Goal: Task Accomplishment & Management: Use online tool/utility

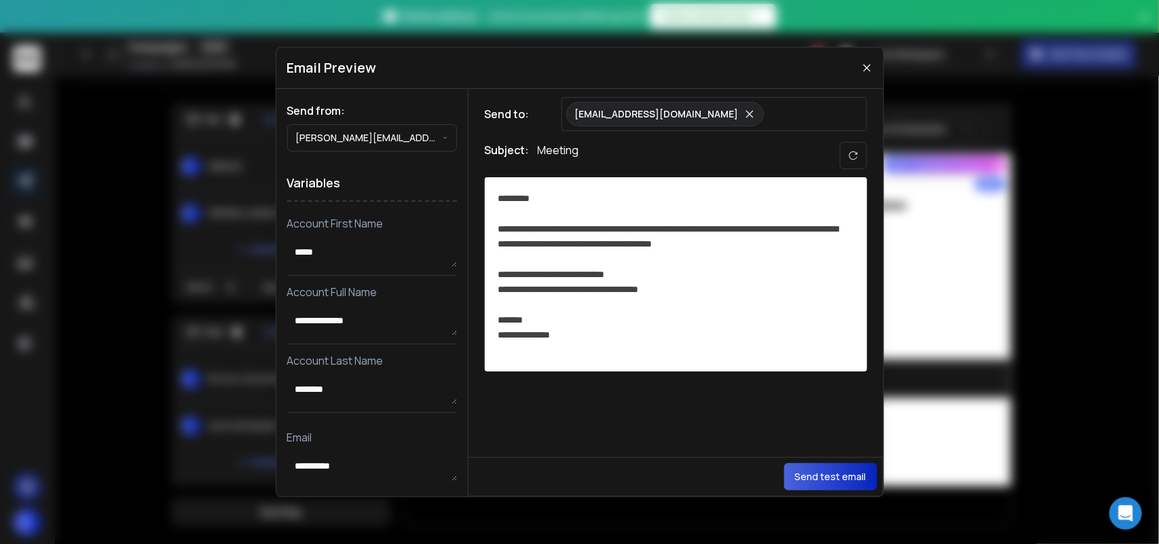
scroll to position [2586, 0]
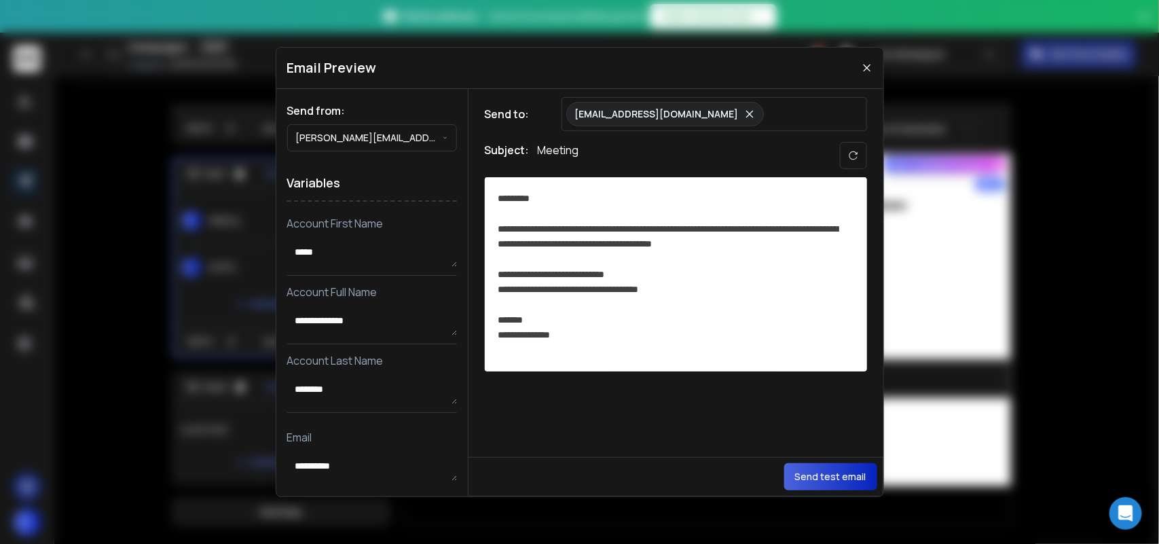
click at [395, 145] on button "[PERSON_NAME][EMAIL_ADDRESS][PERSON_NAME][PERSON_NAME][DOMAIN_NAME]" at bounding box center [372, 137] width 170 height 27
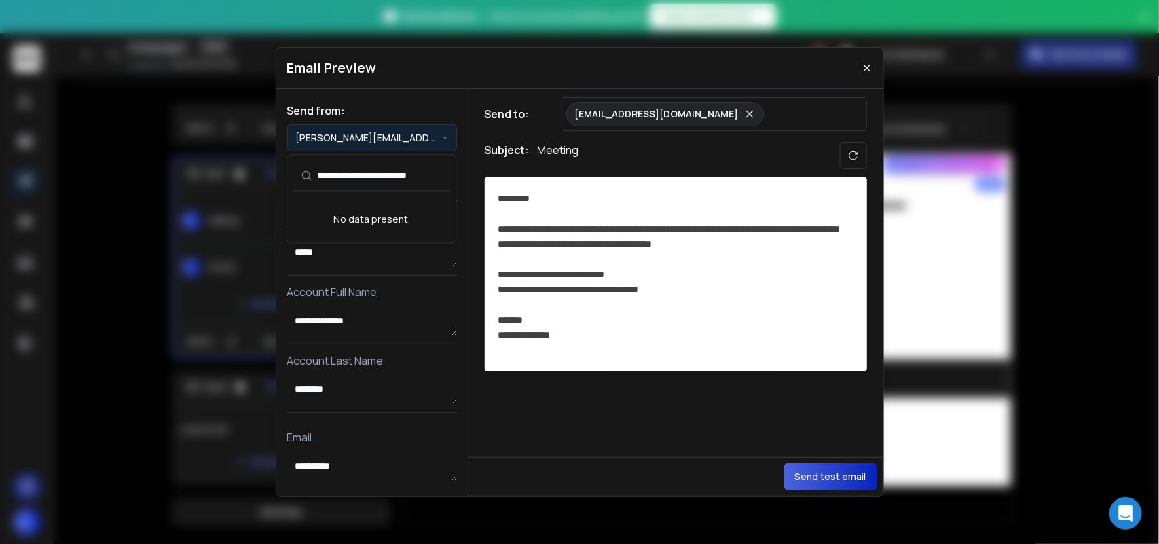
scroll to position [0, 3]
type input "**********"
click at [394, 145] on button "[PERSON_NAME][EMAIL_ADDRESS][PERSON_NAME][PERSON_NAME][DOMAIN_NAME]" at bounding box center [372, 137] width 170 height 27
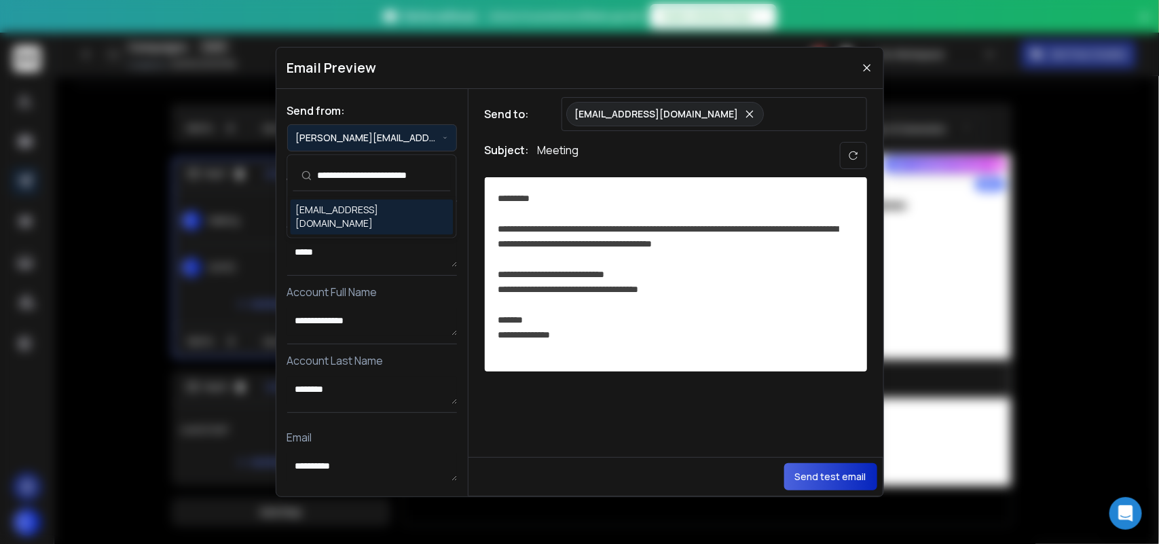
scroll to position [0, 3]
type input "**********"
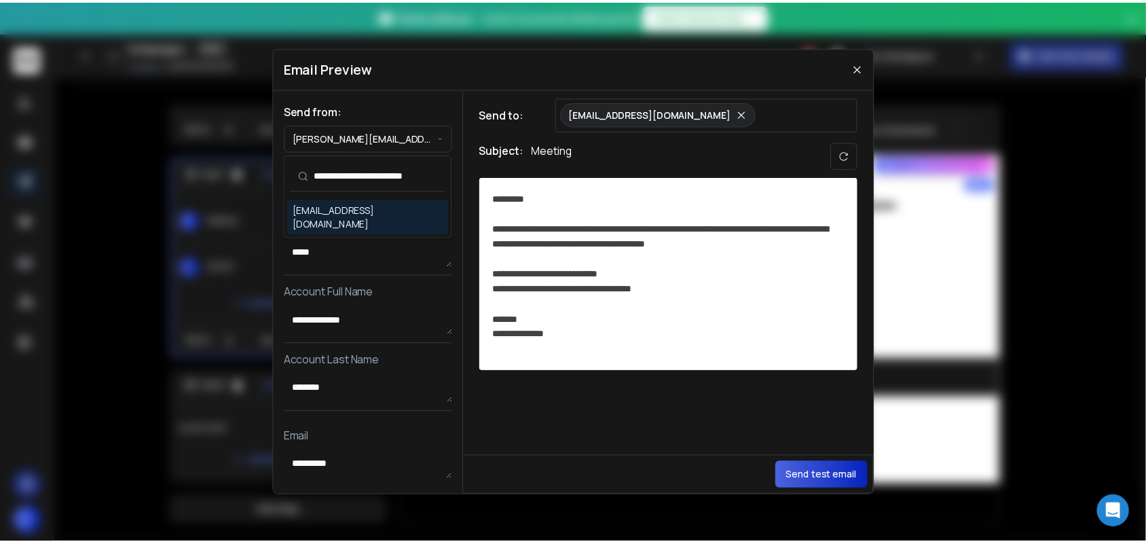
scroll to position [0, 0]
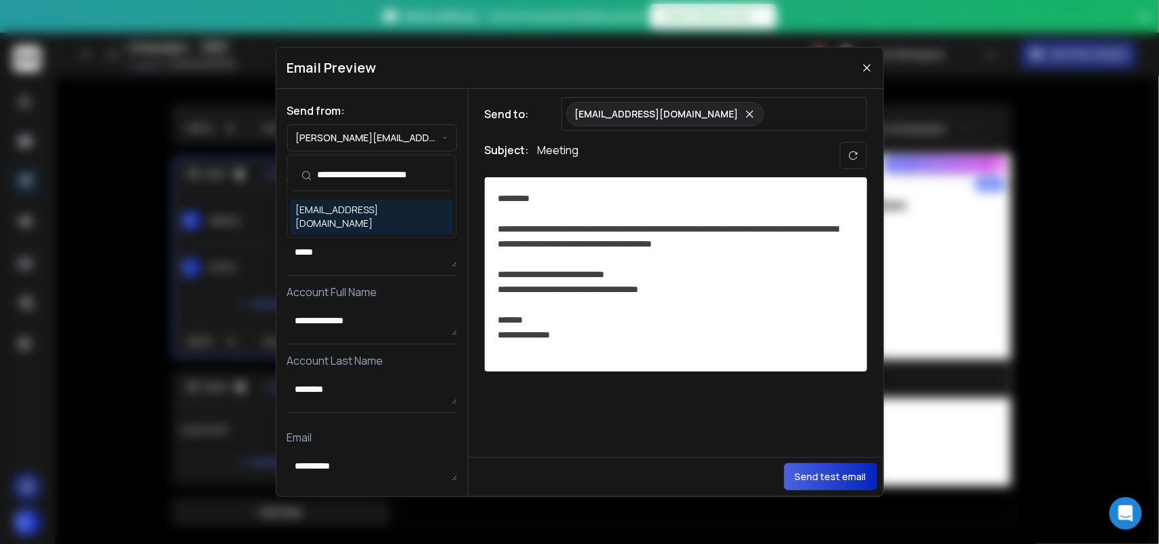
click at [398, 212] on div "[EMAIL_ADDRESS][DOMAIN_NAME]" at bounding box center [372, 216] width 152 height 27
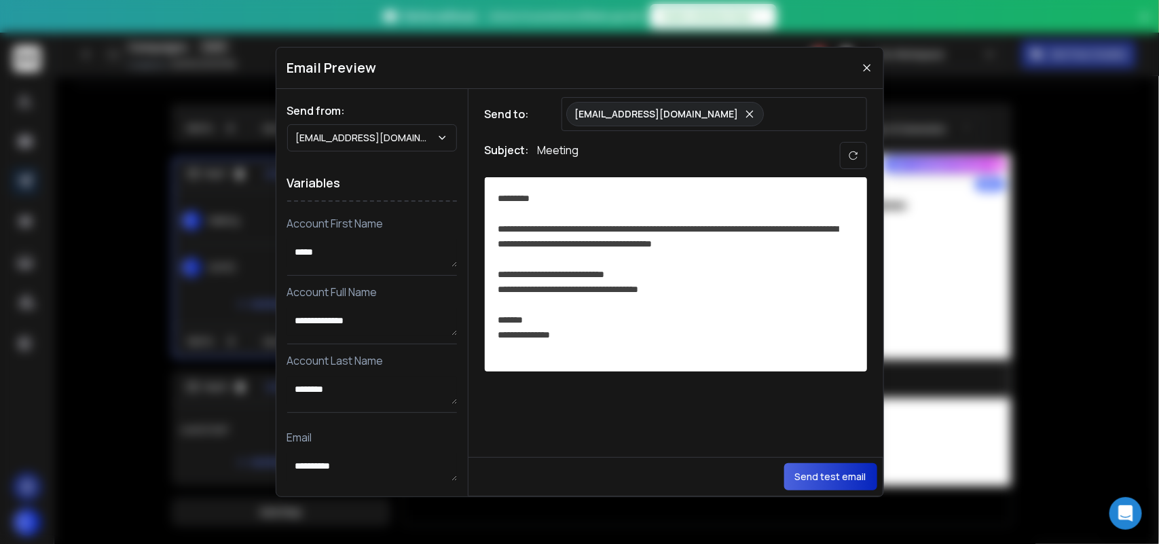
click at [623, 297] on div "**********" at bounding box center [673, 289] width 351 height 15
click at [722, 120] on div "kdonald@thedrivingspirit.org" at bounding box center [665, 114] width 198 height 24
drag, startPoint x: 718, startPoint y: 112, endPoint x: 657, endPoint y: 66, distance: 76.6
click at [744, 112] on icon at bounding box center [749, 114] width 11 height 11
click at [527, 341] on div "**********" at bounding box center [673, 334] width 351 height 15
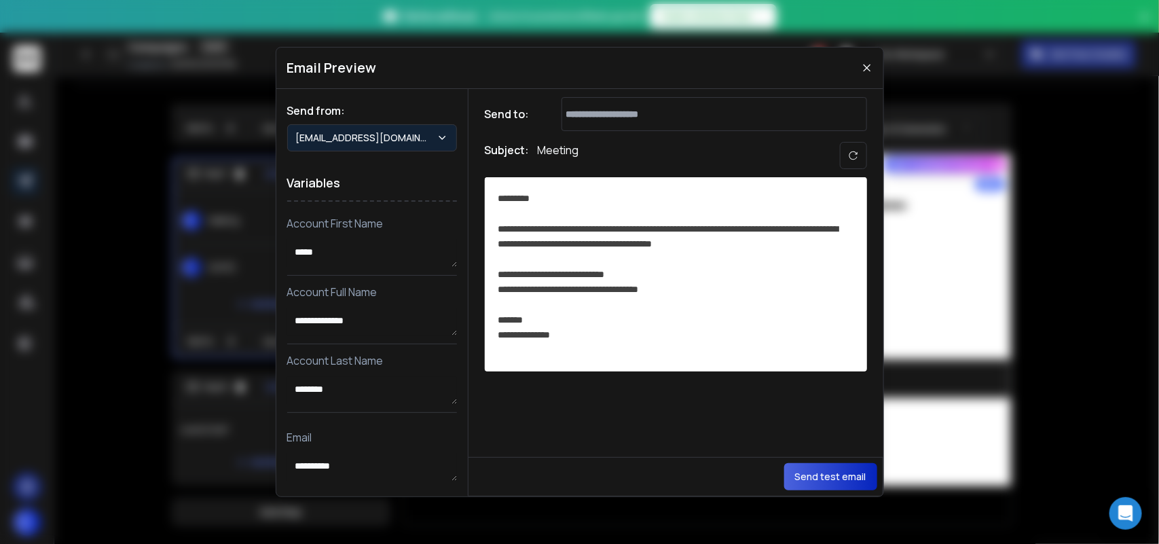
click at [360, 145] on button "[EMAIL_ADDRESS][DOMAIN_NAME]" at bounding box center [372, 137] width 170 height 27
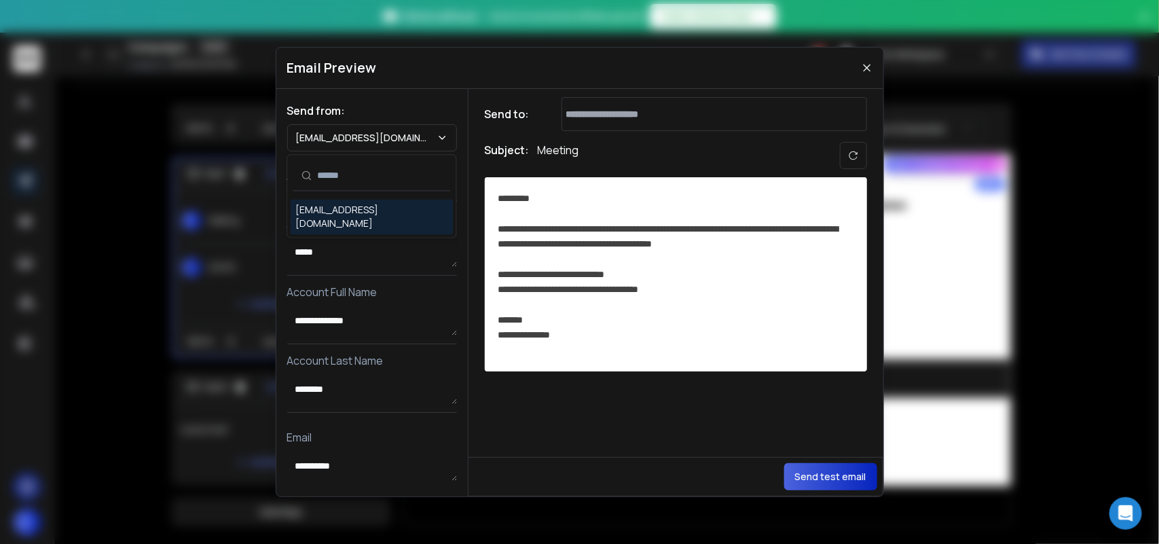
click at [869, 67] on icon at bounding box center [866, 67] width 11 height 11
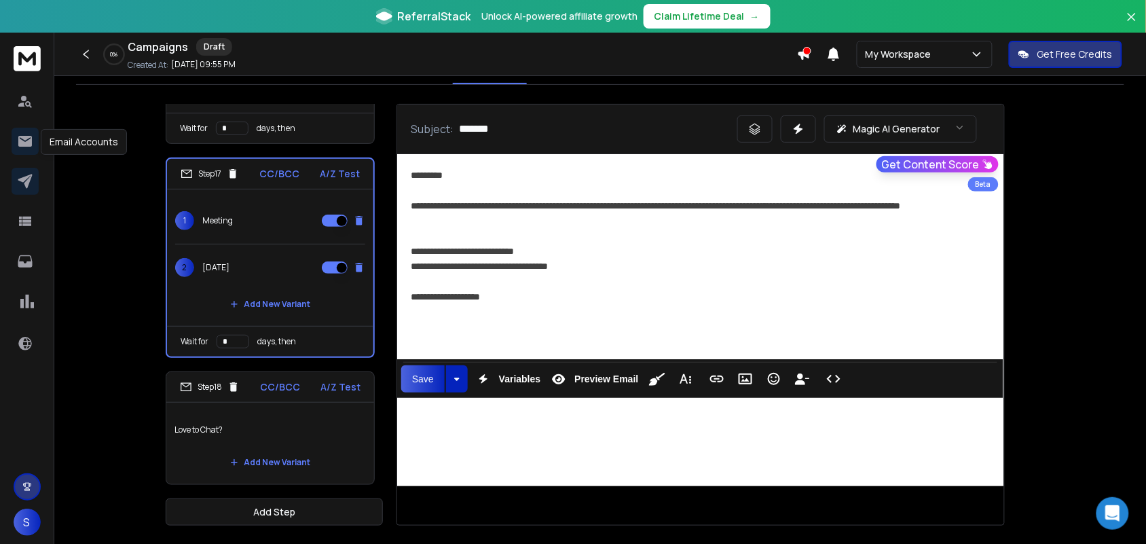
click at [34, 144] on link at bounding box center [25, 141] width 27 height 27
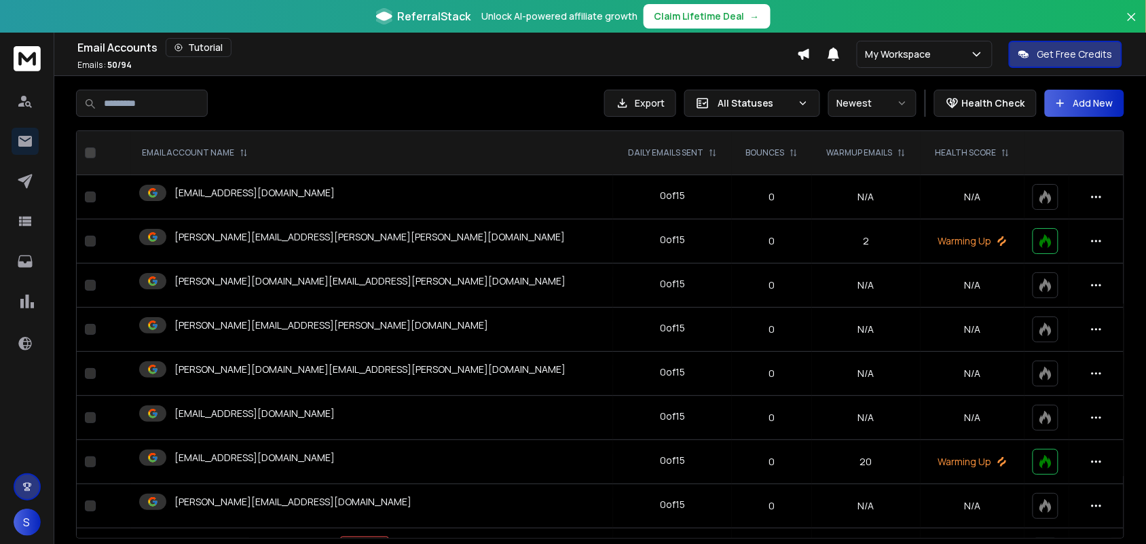
click at [812, 192] on td "N/A" at bounding box center [866, 197] width 109 height 44
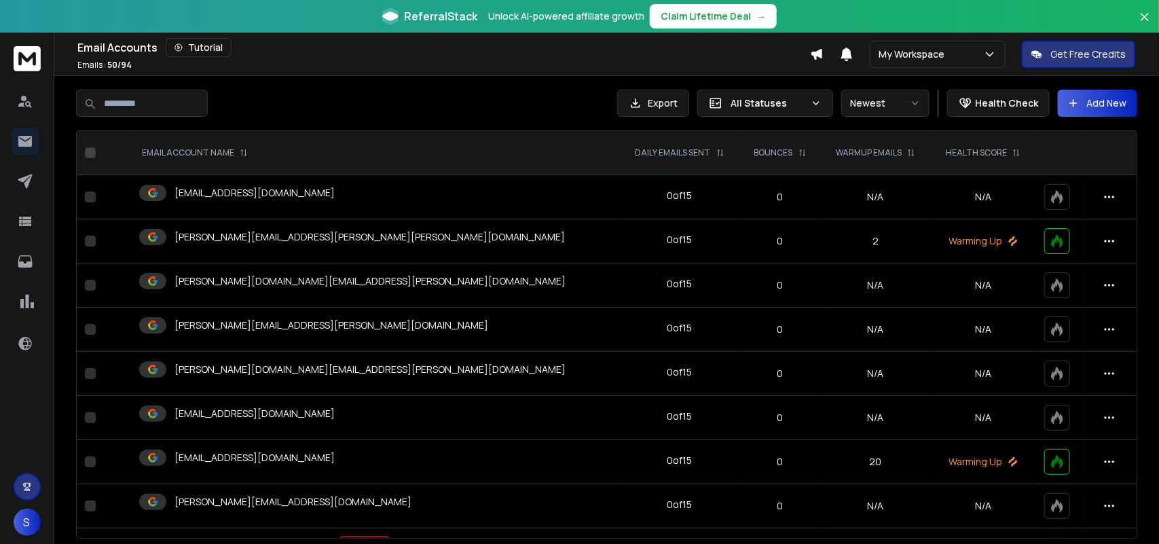
click at [707, 196] on body "ReferralStack Unlock AI-powered affiliate growth Lifetime Deals available! Clai…" at bounding box center [579, 272] width 1159 height 544
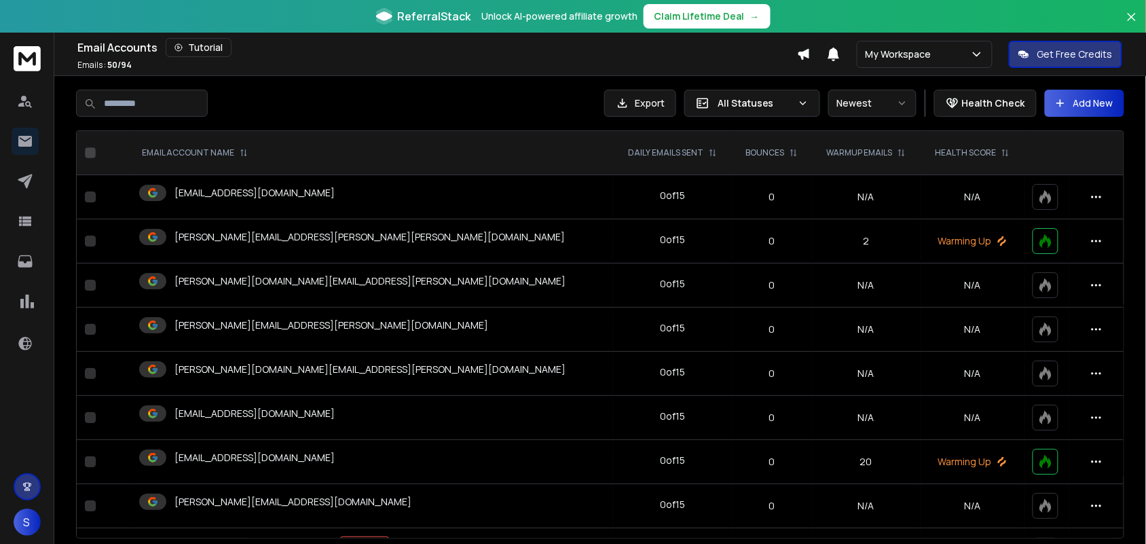
click at [812, 209] on td "N/A" at bounding box center [866, 197] width 109 height 44
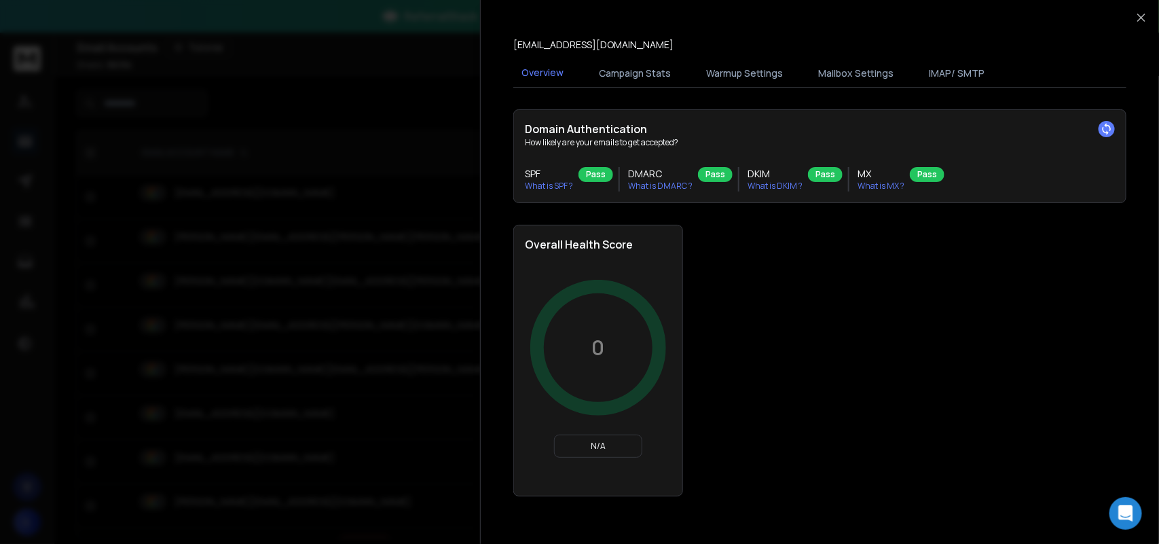
click at [860, 64] on button "Mailbox Settings" at bounding box center [856, 73] width 92 height 30
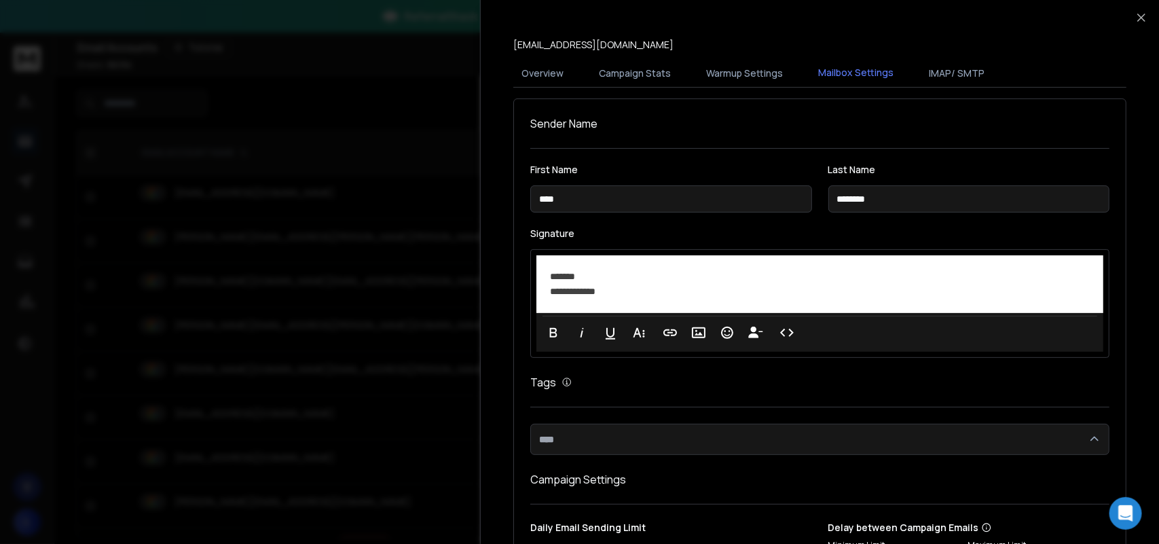
click at [572, 293] on div "**********" at bounding box center [818, 291] width 536 height 15
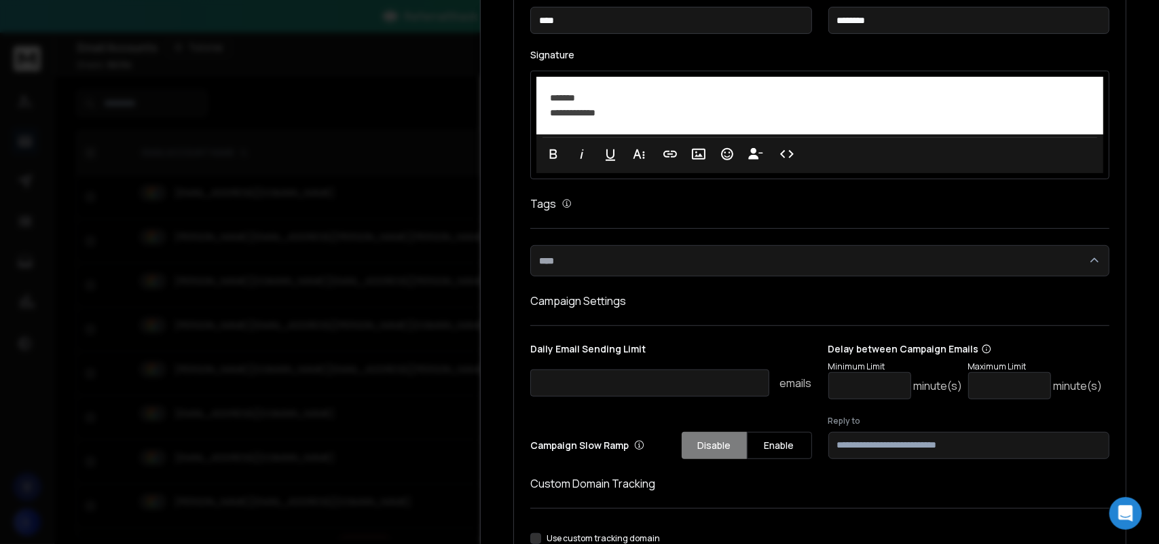
scroll to position [285, 0]
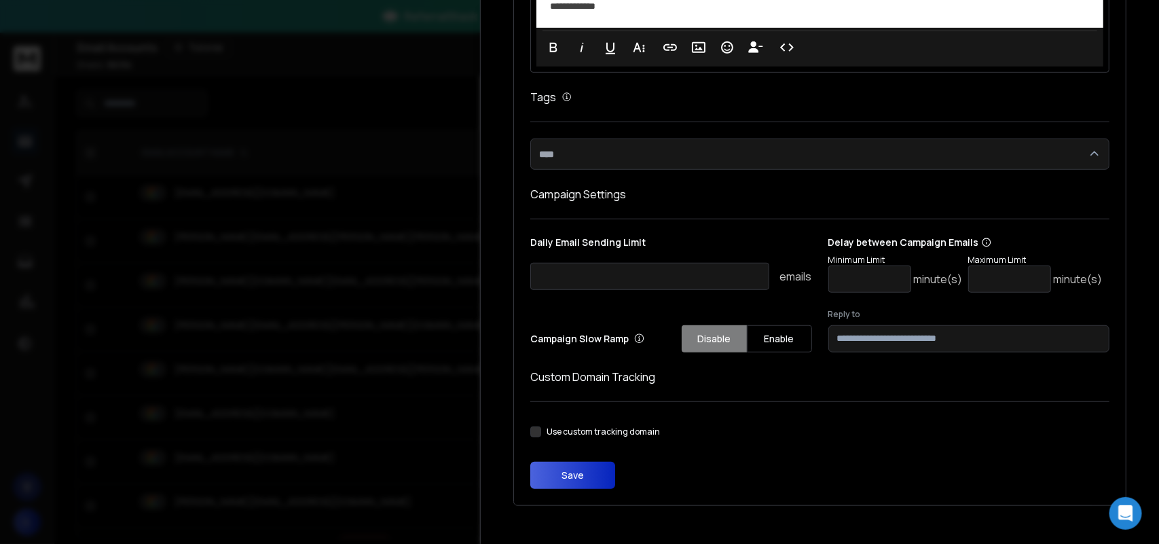
click at [574, 453] on form "**********" at bounding box center [819, 184] width 579 height 609
click at [579, 465] on button "Save" at bounding box center [572, 475] width 85 height 27
click at [358, 300] on div at bounding box center [579, 272] width 1159 height 544
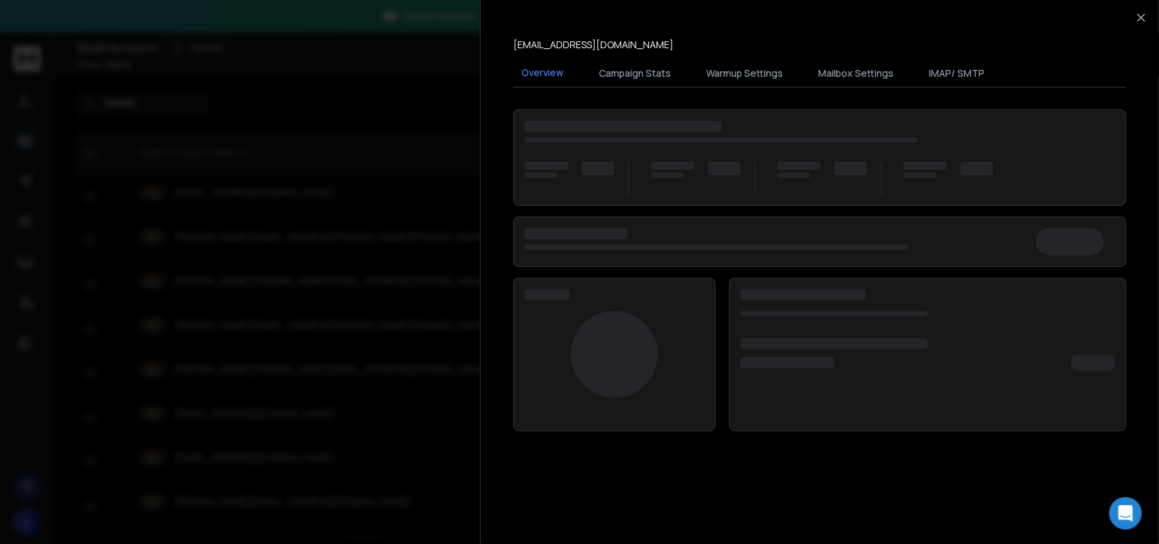
scroll to position [0, 0]
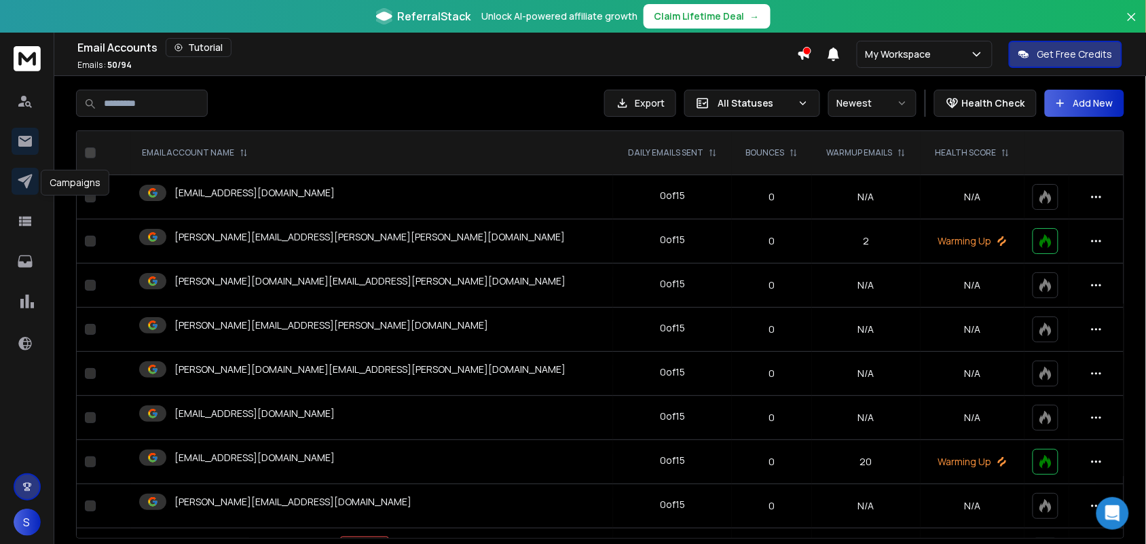
click at [21, 189] on icon at bounding box center [25, 181] width 16 height 16
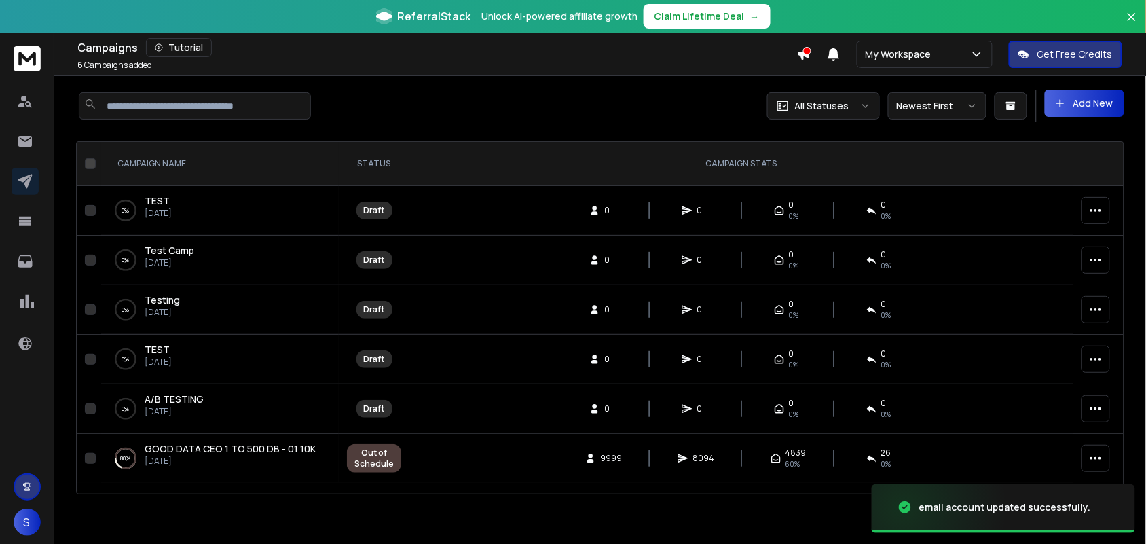
click at [185, 404] on span "A/B TESTING" at bounding box center [174, 398] width 59 height 13
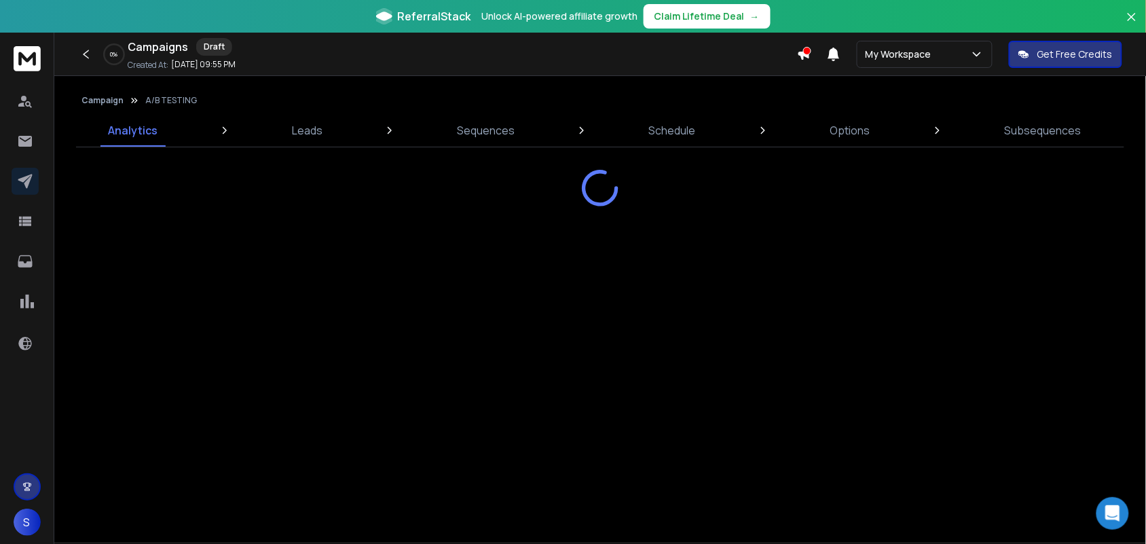
click at [466, 99] on div "Campaign A/B TESTING Analytics Leads Sequences Schedule Options Subsequences" at bounding box center [600, 119] width 1048 height 58
click at [481, 141] on link "Sequences" at bounding box center [486, 130] width 74 height 33
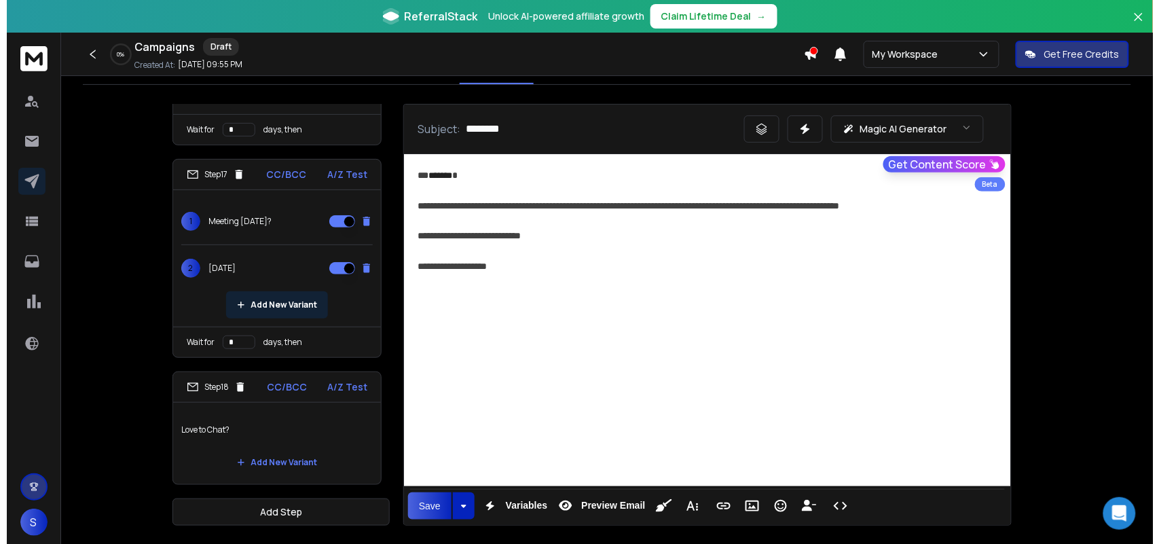
scroll to position [2586, 0]
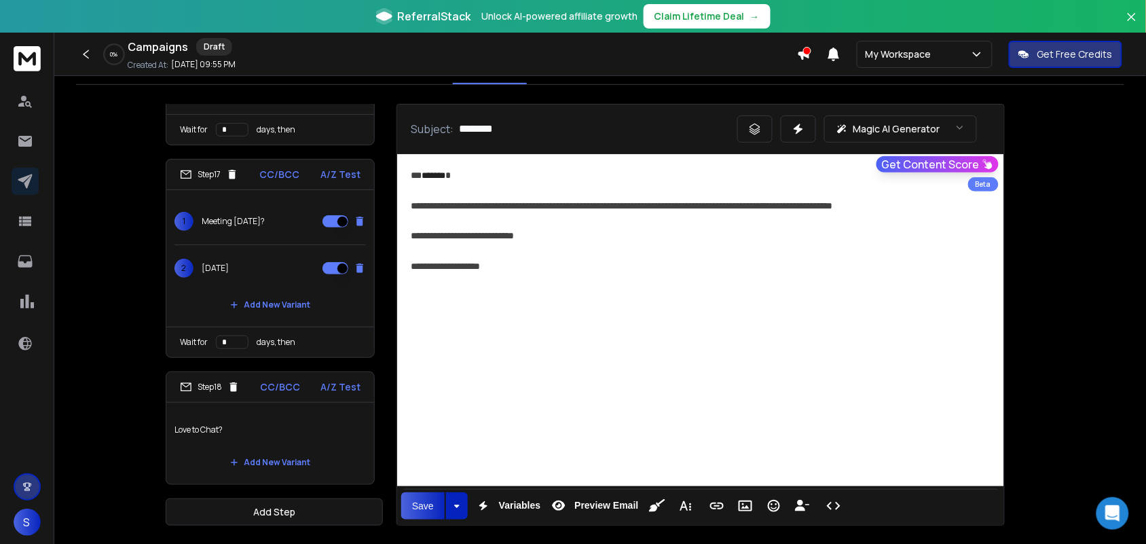
click at [265, 198] on div "1 Meeting [DATE]?" at bounding box center [269, 221] width 191 height 47
type input "**********"
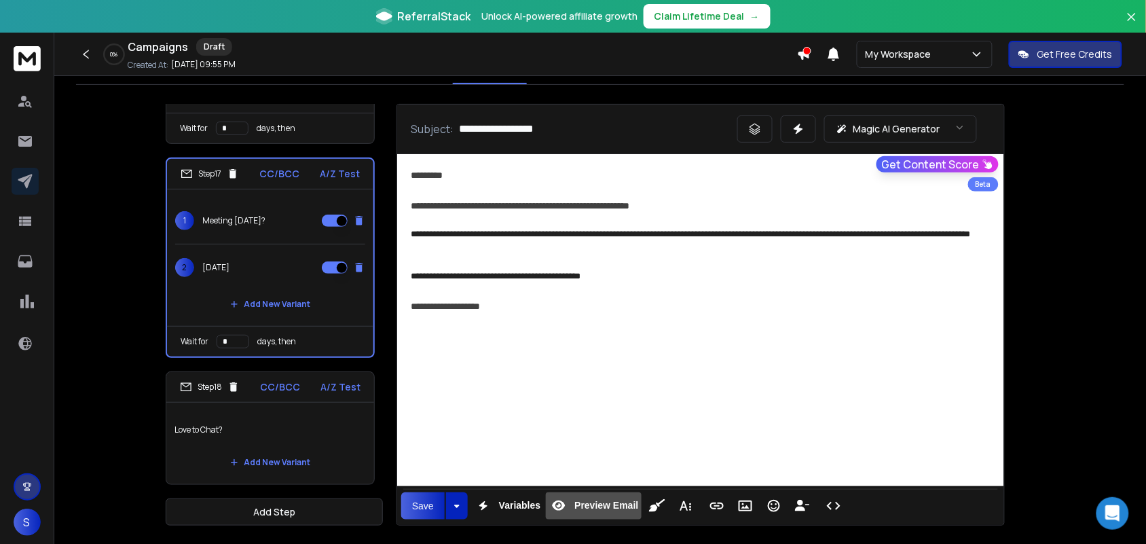
click at [594, 504] on span "Preview Email" at bounding box center [606, 506] width 69 height 12
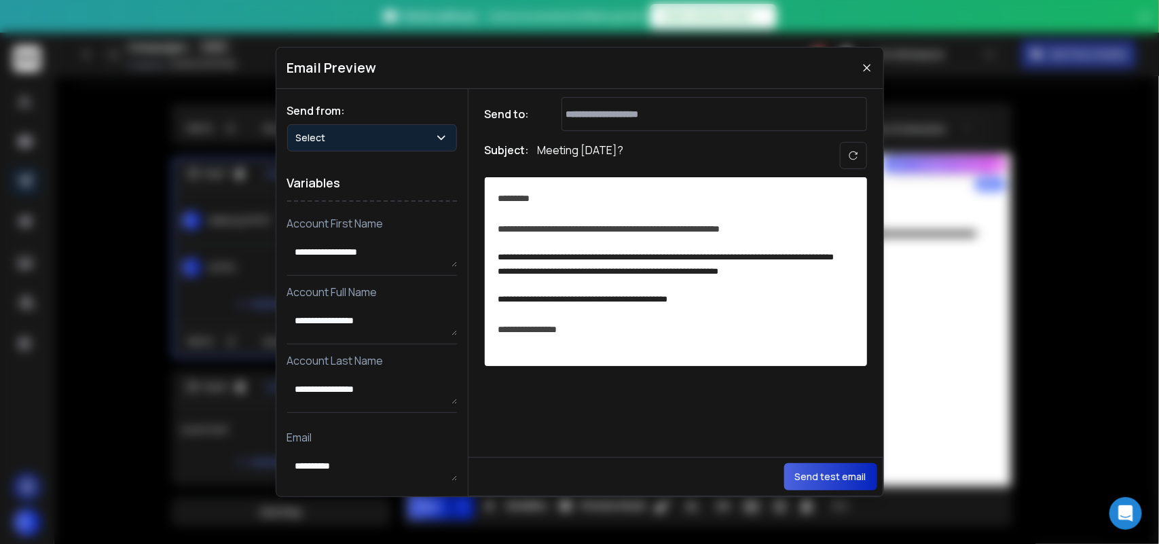
type textarea "********"
type textarea "**********"
type textarea "******"
click at [320, 143] on p "[PERSON_NAME][EMAIL_ADDRESS][PERSON_NAME][DOMAIN_NAME]" at bounding box center [369, 138] width 146 height 14
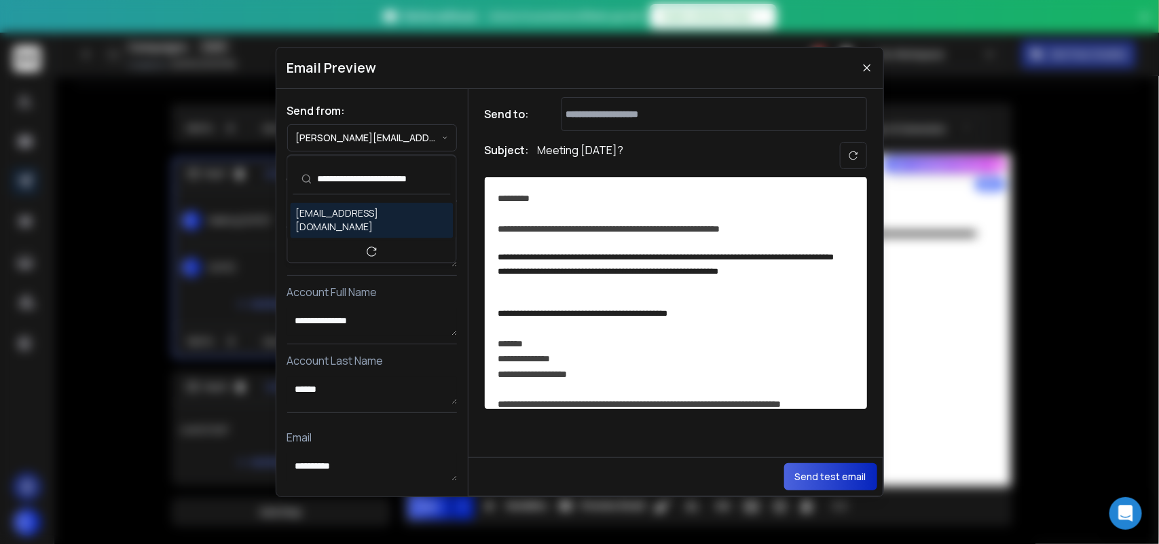
scroll to position [0, 2]
type input "**********"
click at [420, 204] on div "[EMAIL_ADDRESS][DOMAIN_NAME]" at bounding box center [372, 216] width 152 height 27
type textarea "****"
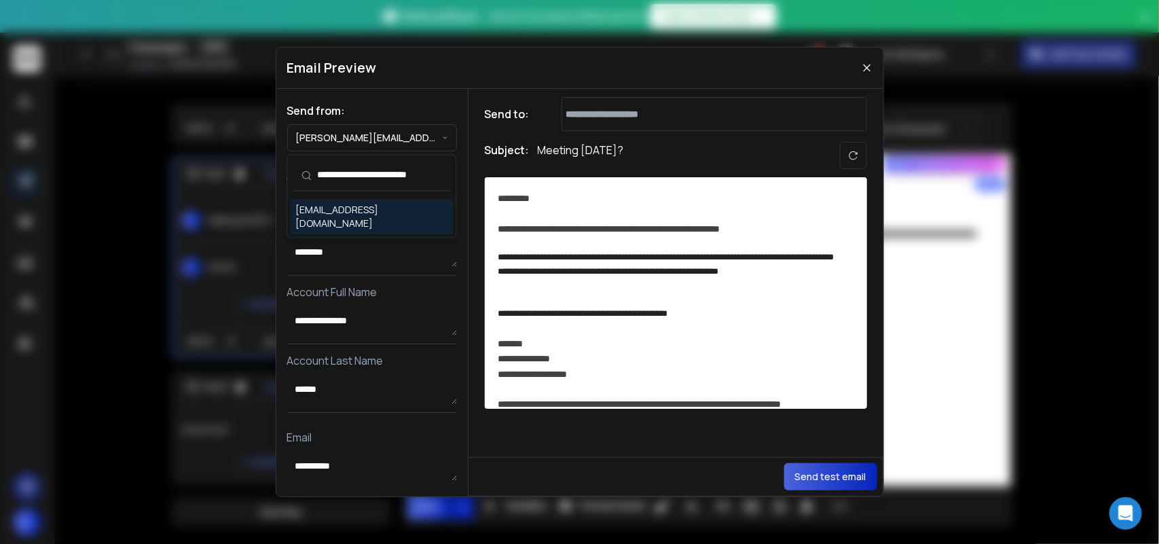
type textarea "**********"
type textarea "********"
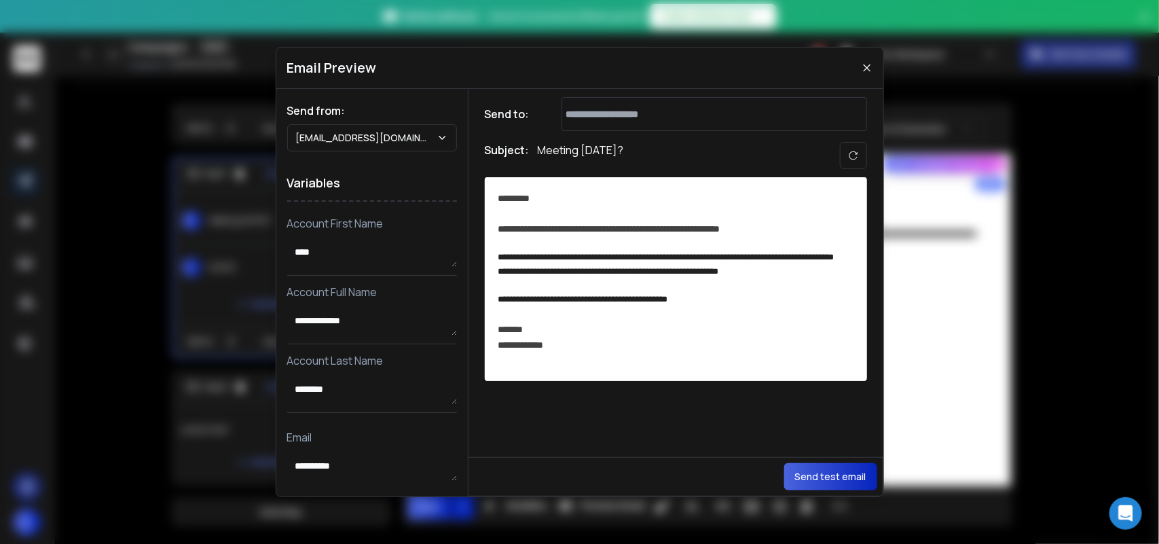
click at [665, 120] on input at bounding box center [714, 114] width 296 height 24
click at [846, 482] on button "Send test email" at bounding box center [830, 476] width 93 height 27
click at [744, 116] on icon at bounding box center [749, 114] width 11 height 11
click at [713, 113] on div at bounding box center [713, 114] width 305 height 34
drag, startPoint x: 820, startPoint y: 483, endPoint x: 815, endPoint y: 477, distance: 7.7
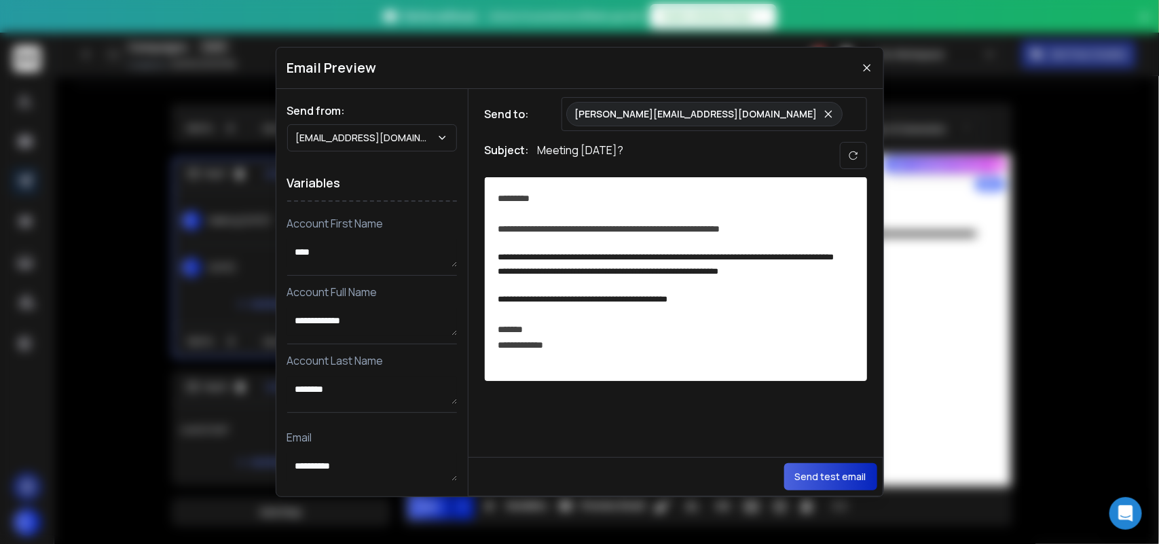
click at [819, 483] on button "Send test email" at bounding box center [830, 476] width 93 height 27
click at [823, 111] on icon at bounding box center [828, 114] width 11 height 11
click at [706, 111] on div at bounding box center [713, 114] width 305 height 34
click at [849, 473] on button "Send test email" at bounding box center [830, 476] width 93 height 27
click at [744, 112] on icon at bounding box center [749, 114] width 11 height 11
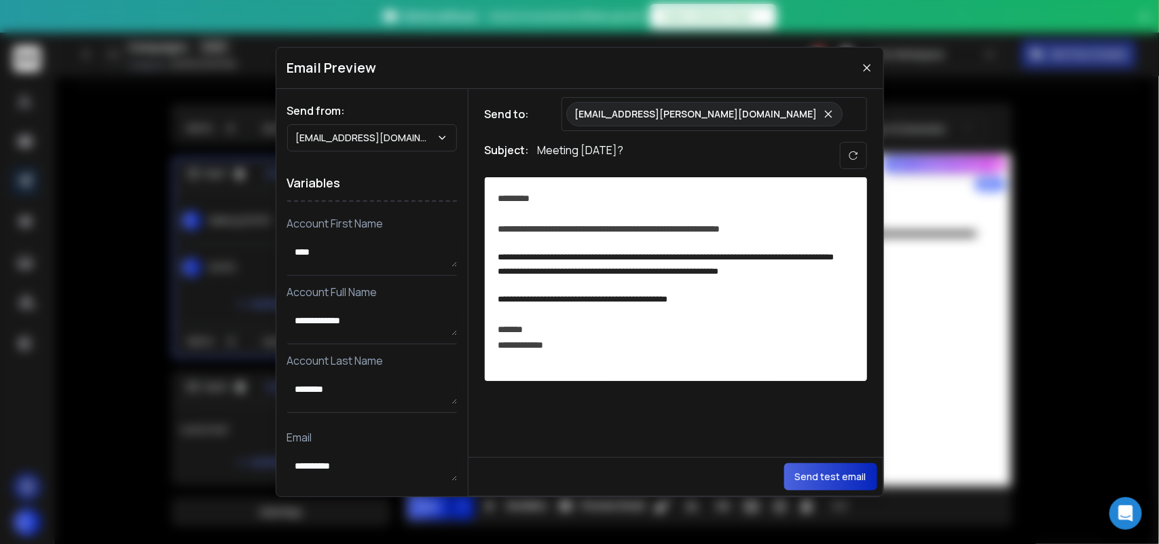
click at [809, 470] on button "Send test email" at bounding box center [830, 476] width 93 height 27
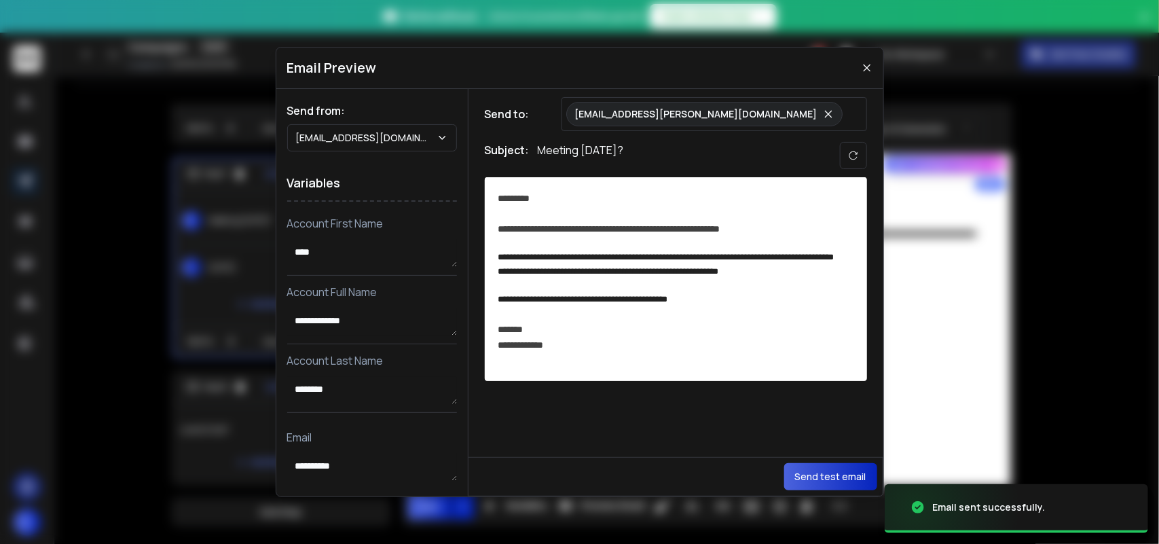
click at [823, 114] on icon at bounding box center [828, 114] width 11 height 11
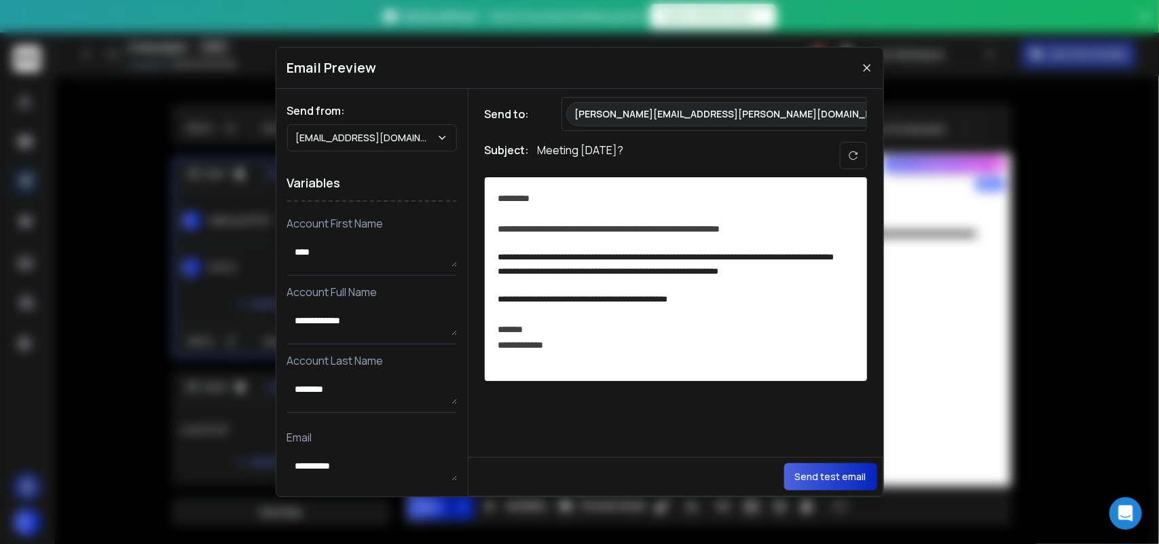
click at [927, 114] on input at bounding box center [1075, 114] width 296 height 24
click at [802, 475] on button "Send test email" at bounding box center [830, 476] width 93 height 27
click at [693, 107] on div "[PERSON_NAME][EMAIL_ADDRESS][PERSON_NAME][DOMAIN_NAME]" at bounding box center [743, 114] width 355 height 24
click at [902, 110] on icon at bounding box center [907, 114] width 11 height 11
click at [690, 113] on input at bounding box center [714, 114] width 296 height 24
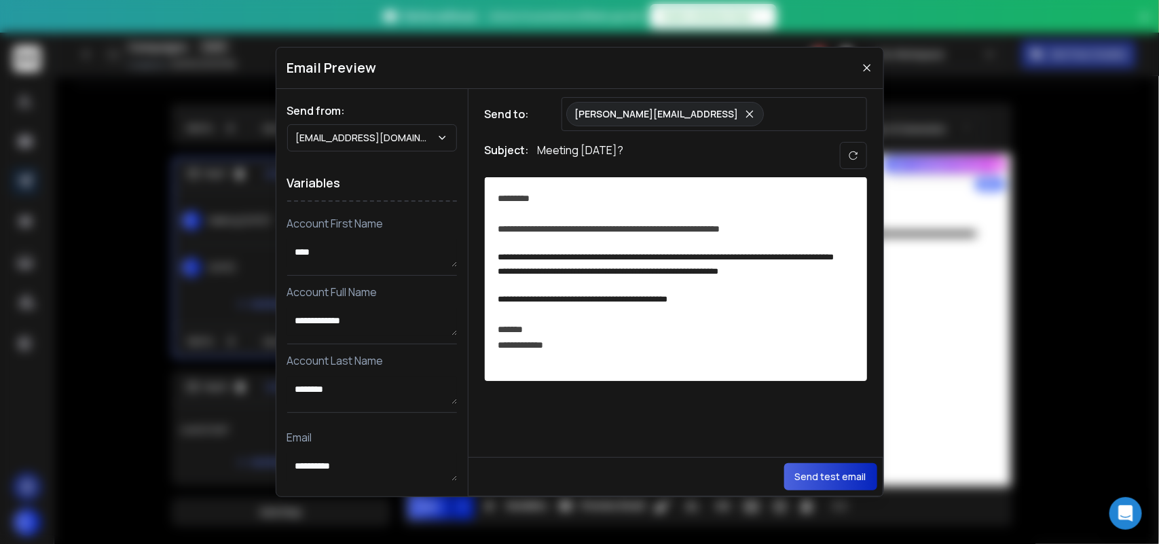
click at [832, 473] on button "Send test email" at bounding box center [830, 476] width 93 height 27
click at [744, 117] on icon at bounding box center [749, 114] width 11 height 11
click at [646, 117] on input at bounding box center [714, 114] width 296 height 24
click at [818, 472] on button "Send test email" at bounding box center [830, 476] width 93 height 27
click at [744, 113] on icon at bounding box center [749, 114] width 11 height 11
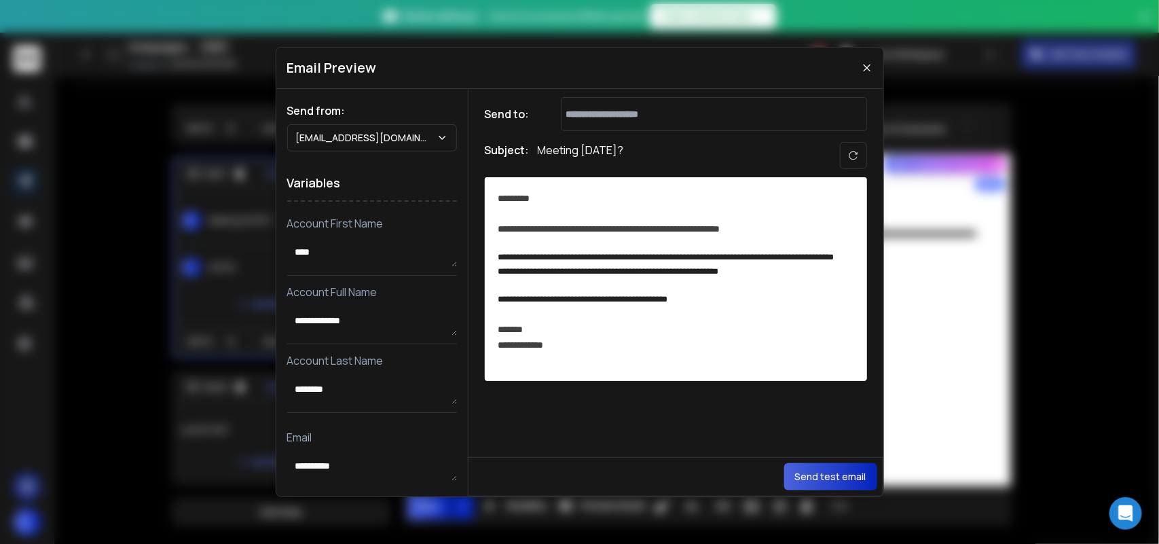
click at [680, 113] on input at bounding box center [714, 114] width 296 height 24
click at [840, 468] on button "Send test email" at bounding box center [830, 476] width 93 height 27
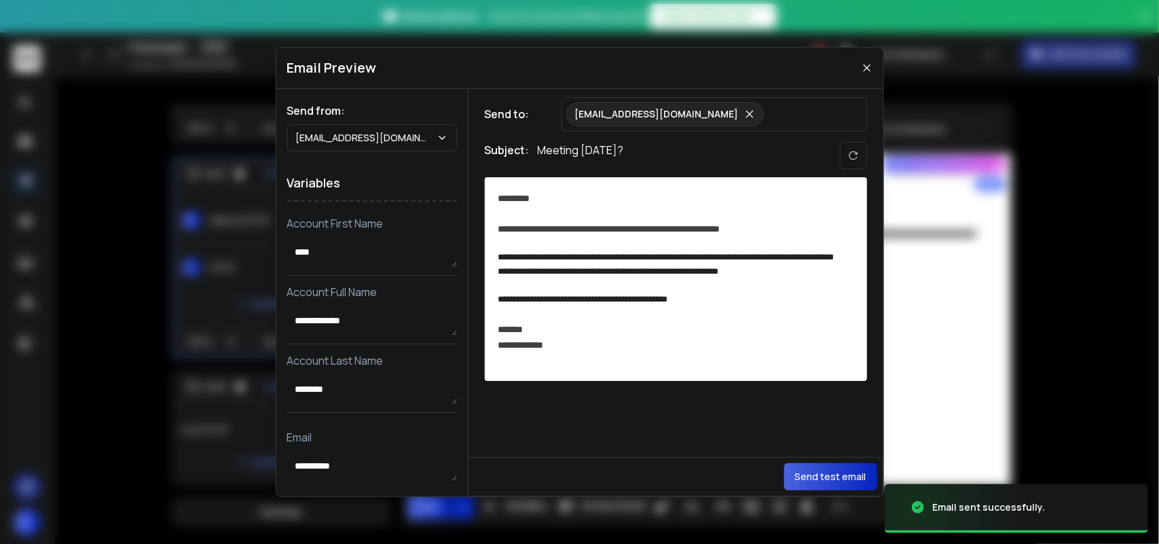
click at [745, 115] on icon at bounding box center [748, 114] width 7 height 7
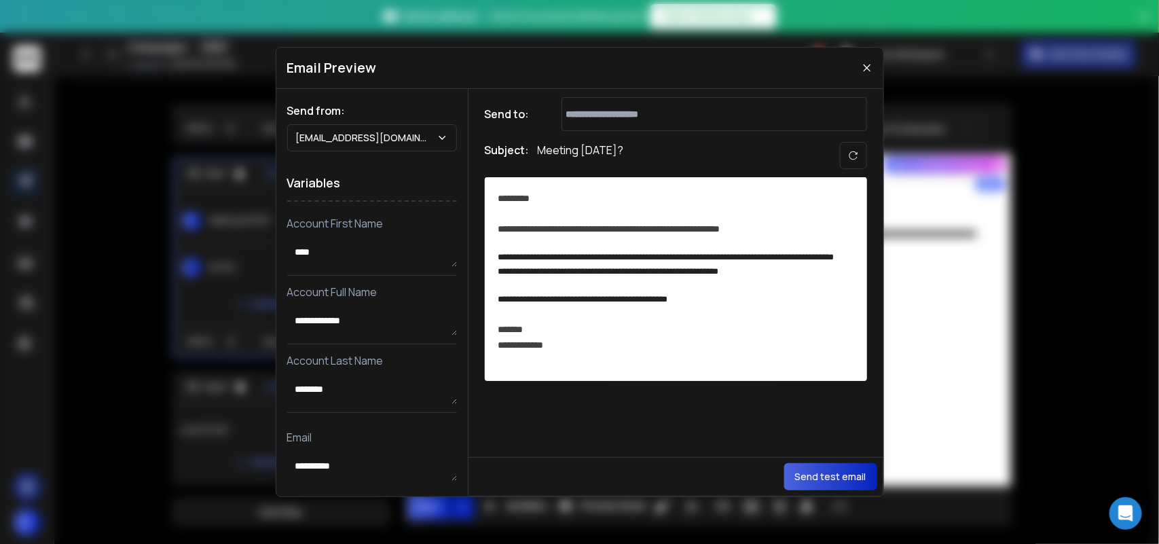
click at [705, 115] on input at bounding box center [714, 114] width 296 height 24
drag, startPoint x: 823, startPoint y: 470, endPoint x: 701, endPoint y: 256, distance: 245.9
click at [826, 472] on button "Send test email" at bounding box center [830, 476] width 93 height 27
drag, startPoint x: 703, startPoint y: 103, endPoint x: 694, endPoint y: 119, distance: 17.9
click at [699, 110] on div "[PERSON_NAME][EMAIL_ADDRESS][DOMAIN_NAME]" at bounding box center [704, 114] width 276 height 24
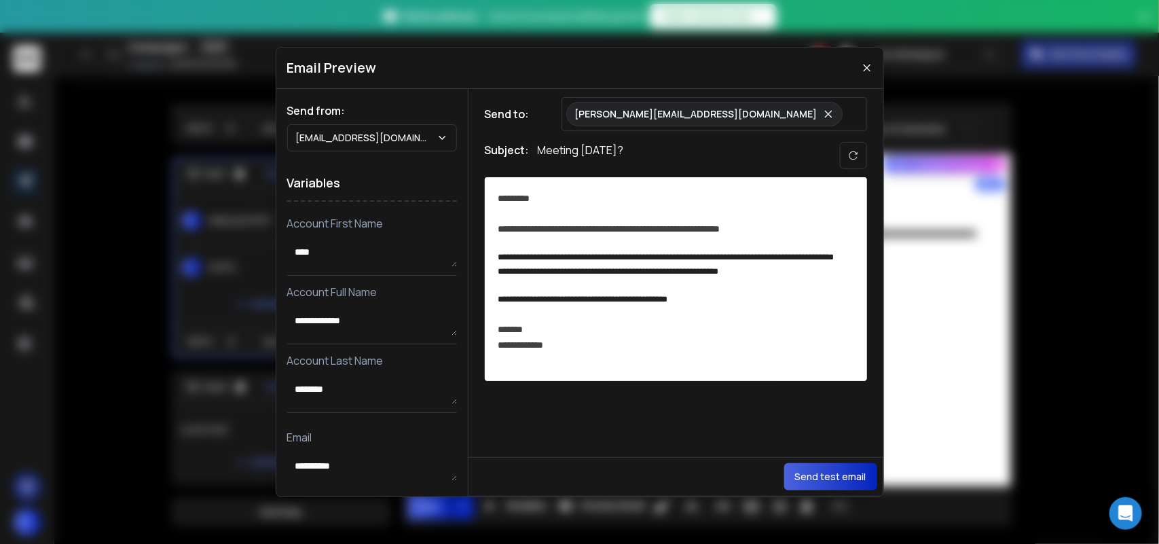
click at [690, 119] on div "[PERSON_NAME][EMAIL_ADDRESS][DOMAIN_NAME]" at bounding box center [704, 114] width 276 height 24
click at [696, 119] on div "[PERSON_NAME][EMAIL_ADDRESS][DOMAIN_NAME]" at bounding box center [704, 114] width 276 height 24
click at [823, 119] on icon at bounding box center [828, 114] width 11 height 11
click at [699, 117] on div "[EMAIL_ADDRESS][DOMAIN_NAME]" at bounding box center [713, 114] width 305 height 34
click at [830, 466] on button "Send test email" at bounding box center [830, 476] width 93 height 27
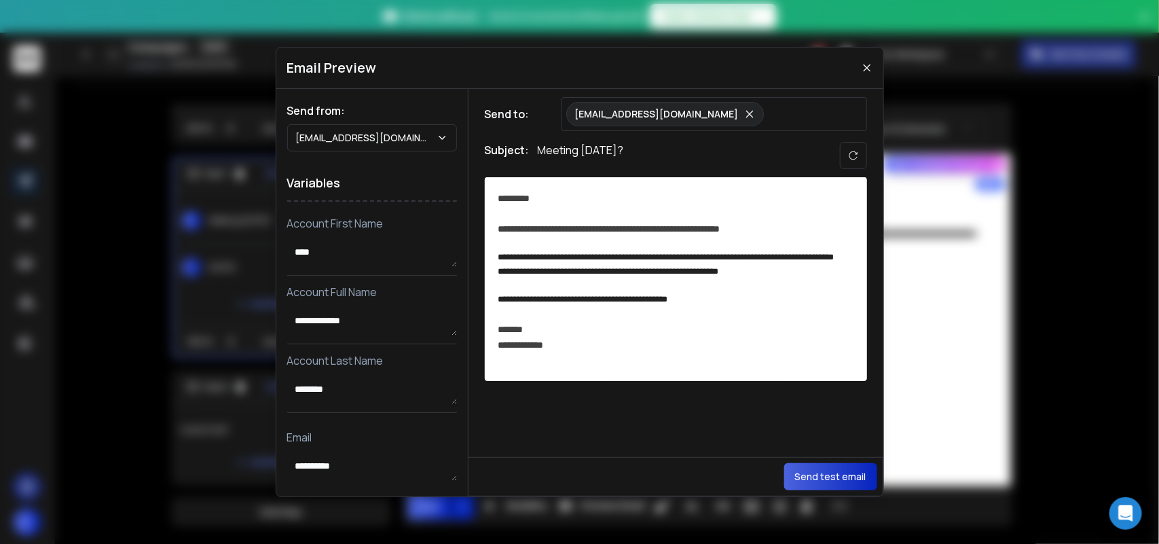
drag, startPoint x: 705, startPoint y: 109, endPoint x: 711, endPoint y: 112, distance: 7.0
click at [709, 111] on div "[EMAIL_ADDRESS][DOMAIN_NAME]" at bounding box center [665, 114] width 198 height 24
click at [744, 113] on icon at bounding box center [749, 114] width 11 height 11
click at [711, 113] on input at bounding box center [714, 114] width 296 height 24
click at [826, 489] on button "Send test email" at bounding box center [830, 476] width 93 height 27
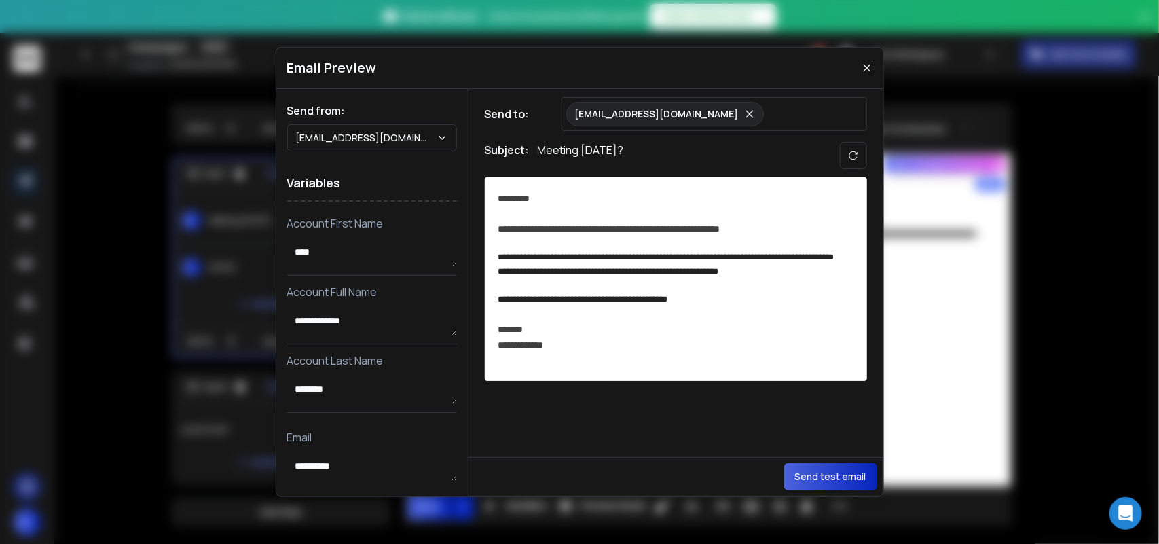
click at [745, 116] on icon at bounding box center [748, 114] width 7 height 7
click at [711, 116] on input at bounding box center [714, 114] width 296 height 24
click at [822, 481] on button "Send test email" at bounding box center [830, 476] width 93 height 27
click at [823, 112] on icon at bounding box center [828, 114] width 11 height 11
click at [677, 112] on input at bounding box center [714, 114] width 296 height 24
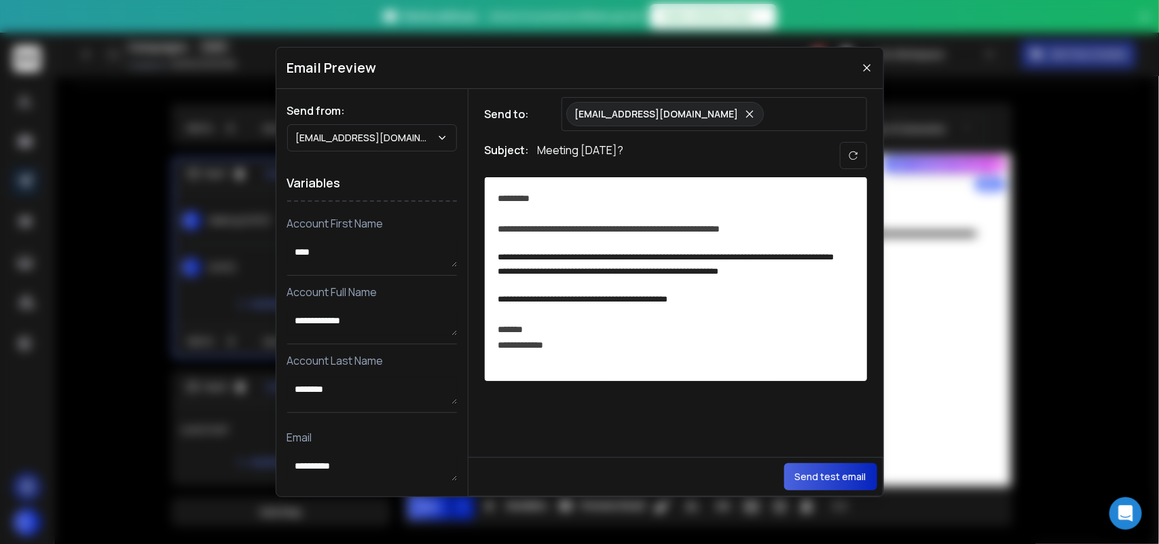
drag, startPoint x: 818, startPoint y: 474, endPoint x: 809, endPoint y: 439, distance: 35.7
click at [809, 473] on button "Send test email" at bounding box center [830, 476] width 93 height 27
click at [753, 113] on icon at bounding box center [748, 114] width 7 height 7
click at [785, 113] on input at bounding box center [714, 114] width 296 height 24
click at [787, 109] on input at bounding box center [714, 114] width 296 height 24
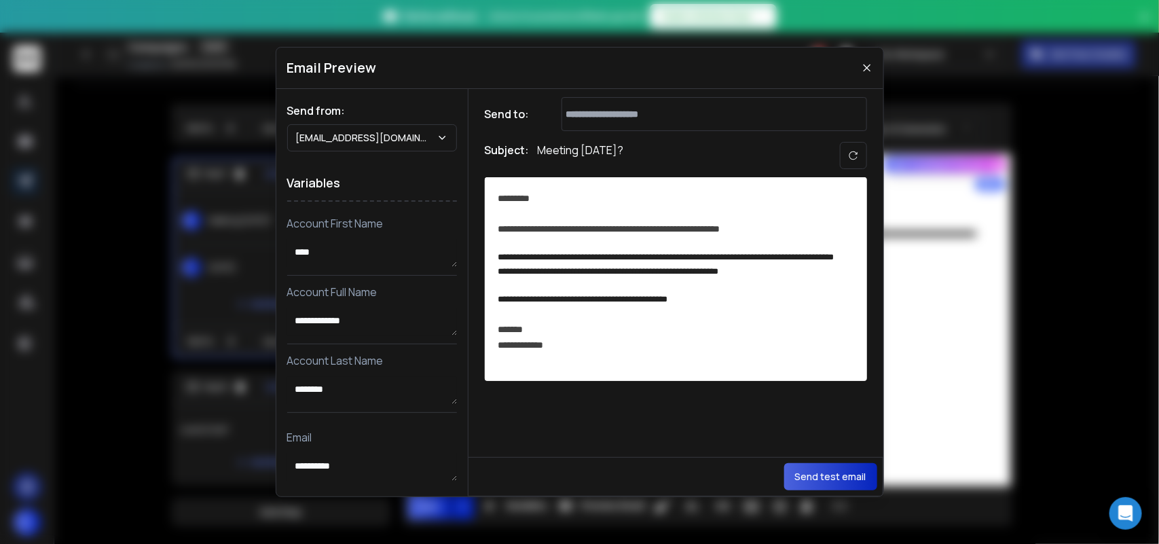
click at [788, 111] on input at bounding box center [714, 114] width 296 height 24
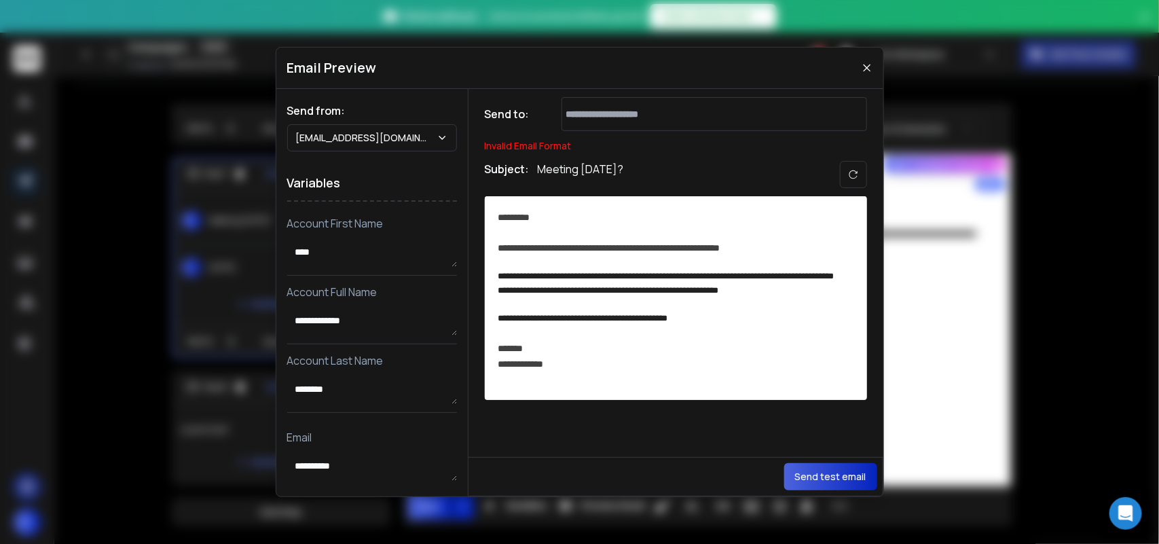
click at [694, 115] on input at bounding box center [714, 114] width 296 height 24
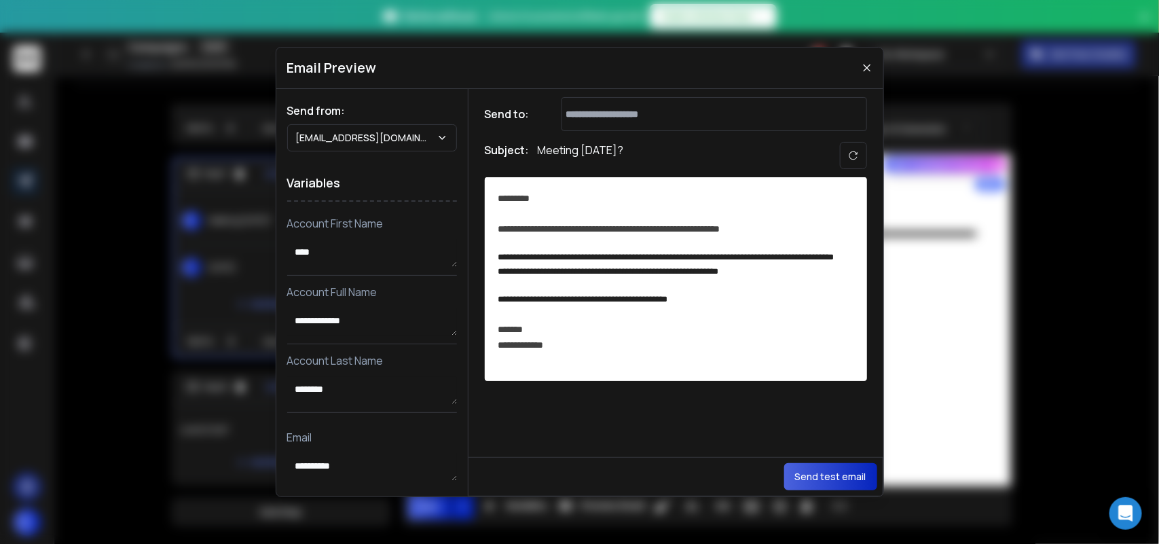
click at [705, 124] on input at bounding box center [714, 114] width 296 height 24
click at [811, 469] on button "Send test email" at bounding box center [830, 476] width 93 height 27
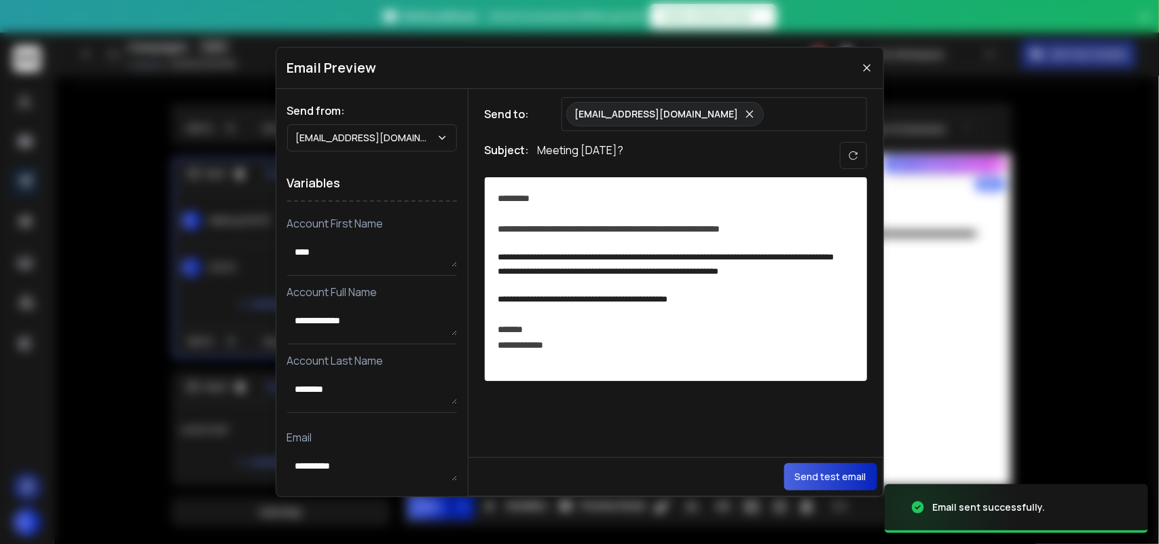
click at [730, 107] on div "[EMAIL_ADDRESS][DOMAIN_NAME]" at bounding box center [665, 114] width 198 height 24
click at [728, 105] on div "[EMAIL_ADDRESS][DOMAIN_NAME]" at bounding box center [665, 114] width 198 height 24
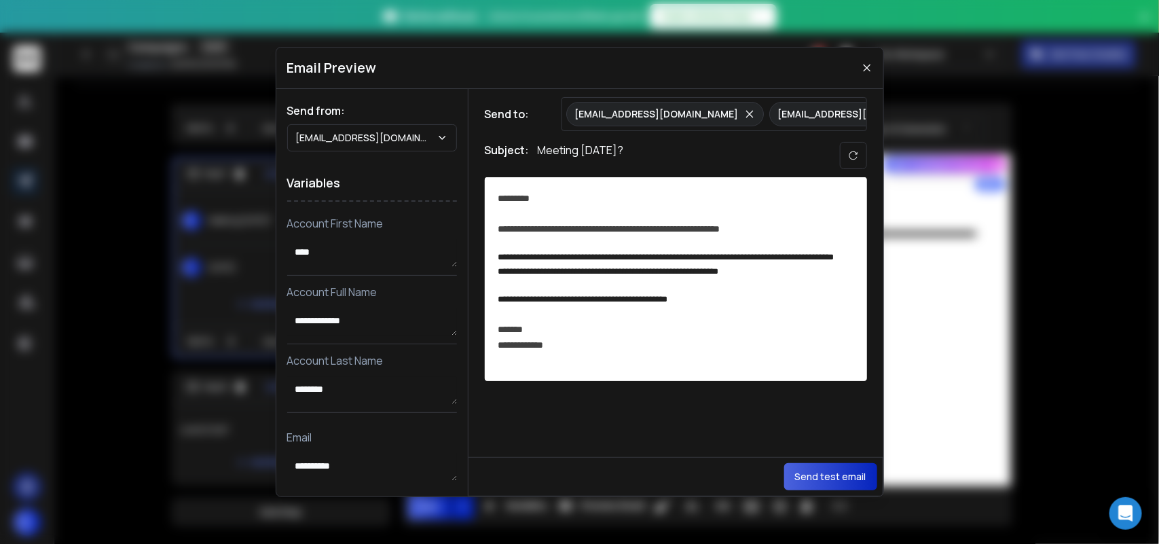
click at [744, 112] on icon at bounding box center [749, 114] width 11 height 11
drag, startPoint x: 825, startPoint y: 479, endPoint x: 804, endPoint y: 394, distance: 87.9
click at [823, 473] on button "Send test email" at bounding box center [830, 476] width 93 height 27
click at [744, 111] on icon at bounding box center [749, 114] width 11 height 11
click at [731, 111] on input at bounding box center [714, 114] width 296 height 24
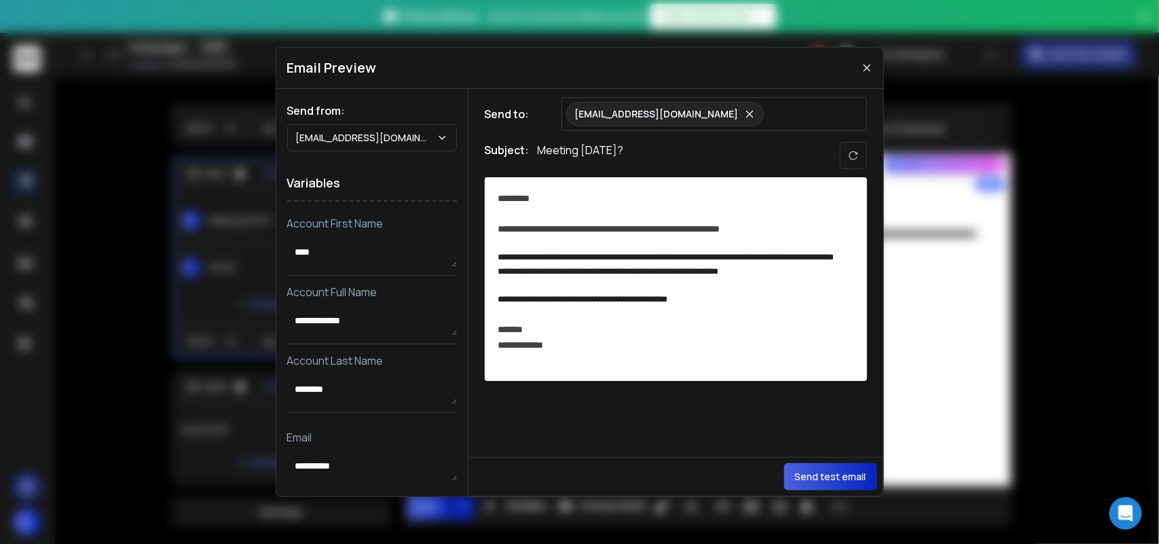
drag, startPoint x: 849, startPoint y: 469, endPoint x: 840, endPoint y: 466, distance: 8.6
click at [847, 470] on button "Send test email" at bounding box center [830, 476] width 93 height 27
click at [697, 115] on div "[EMAIL_ADDRESS][DOMAIN_NAME]" at bounding box center [665, 114] width 198 height 24
click at [744, 113] on icon at bounding box center [749, 114] width 11 height 11
drag, startPoint x: 700, startPoint y: 113, endPoint x: 806, endPoint y: 198, distance: 136.7
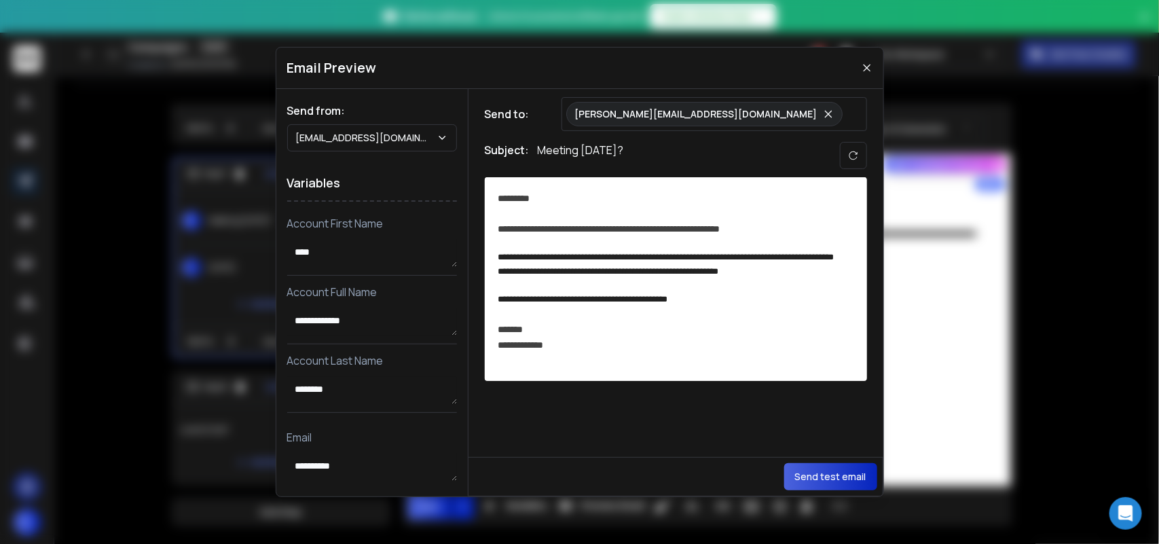
click at [701, 115] on div "[PERSON_NAME][EMAIL_ADDRESS][DOMAIN_NAME]" at bounding box center [713, 114] width 305 height 34
click at [823, 481] on button "Send test email" at bounding box center [830, 476] width 93 height 27
click at [733, 113] on div "[PERSON_NAME][EMAIL_ADDRESS][DOMAIN_NAME]" at bounding box center [704, 114] width 276 height 24
click at [823, 119] on icon at bounding box center [828, 114] width 11 height 11
click at [728, 119] on input at bounding box center [714, 114] width 296 height 24
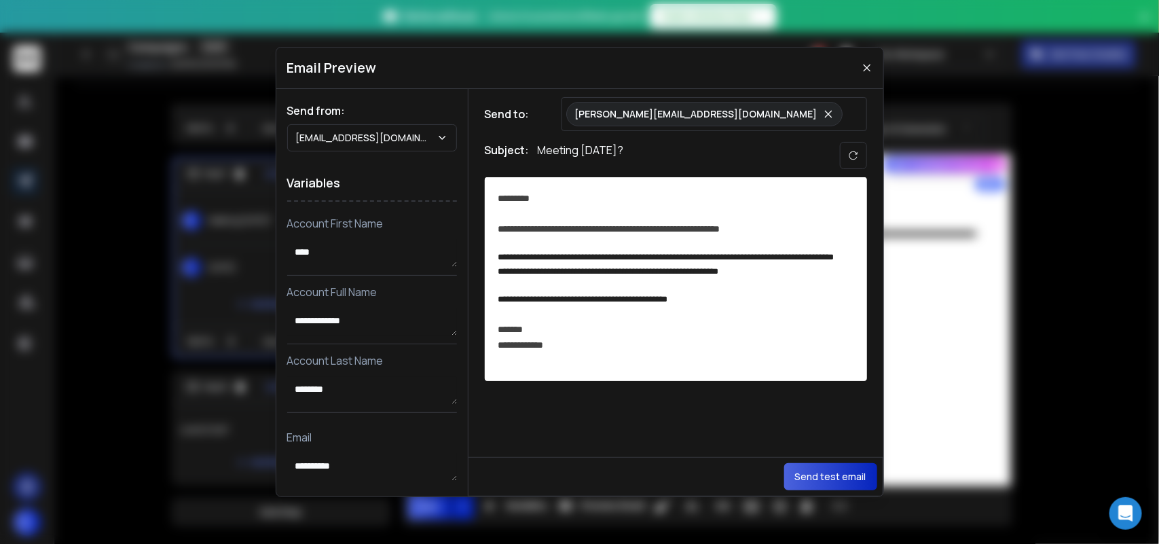
drag, startPoint x: 823, startPoint y: 475, endPoint x: 776, endPoint y: 424, distance: 69.6
click at [820, 477] on button "Send test email" at bounding box center [830, 476] width 93 height 27
click at [823, 119] on icon at bounding box center [828, 114] width 11 height 11
click at [727, 116] on input at bounding box center [714, 114] width 296 height 24
click at [833, 460] on div "Send test email" at bounding box center [675, 476] width 415 height 39
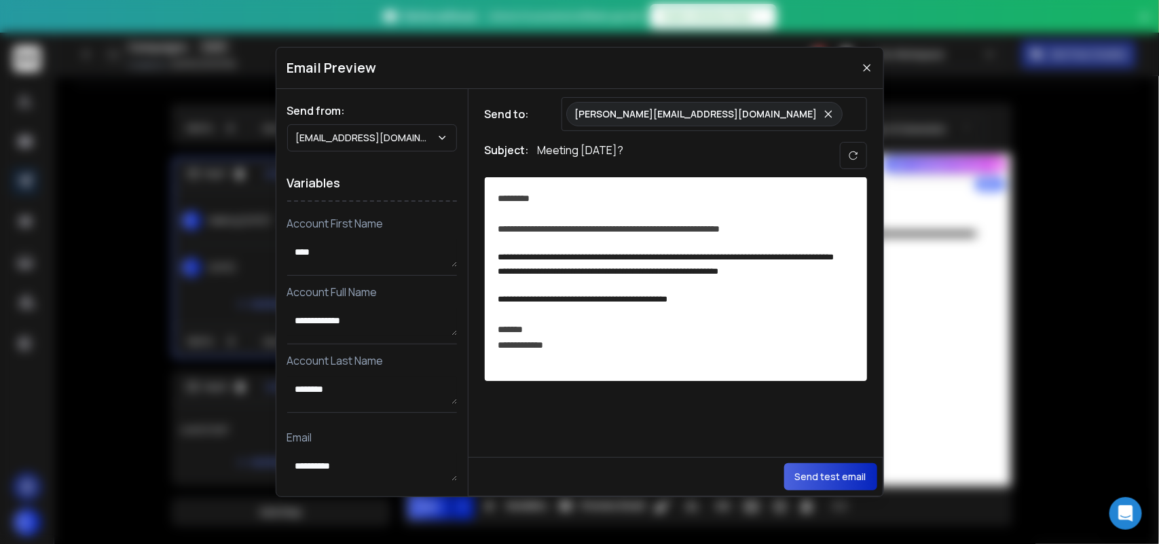
click at [822, 467] on button "Send test email" at bounding box center [830, 476] width 93 height 27
click at [823, 113] on icon at bounding box center [828, 114] width 11 height 11
click at [722, 113] on input at bounding box center [714, 114] width 296 height 24
click at [805, 485] on button "Send test email" at bounding box center [830, 476] width 93 height 27
click at [744, 115] on icon at bounding box center [749, 114] width 11 height 11
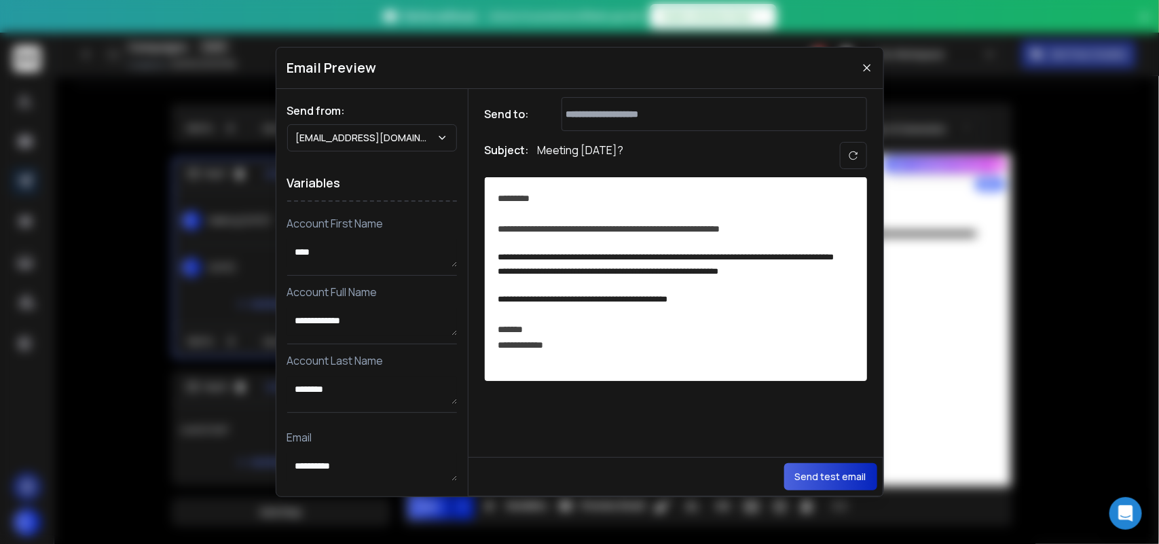
click at [716, 115] on input at bounding box center [714, 114] width 296 height 24
drag, startPoint x: 811, startPoint y: 477, endPoint x: 785, endPoint y: 405, distance: 77.3
click at [806, 463] on button "Send test email" at bounding box center [830, 476] width 93 height 27
click at [744, 110] on icon at bounding box center [749, 114] width 11 height 11
click at [714, 110] on input at bounding box center [714, 114] width 296 height 24
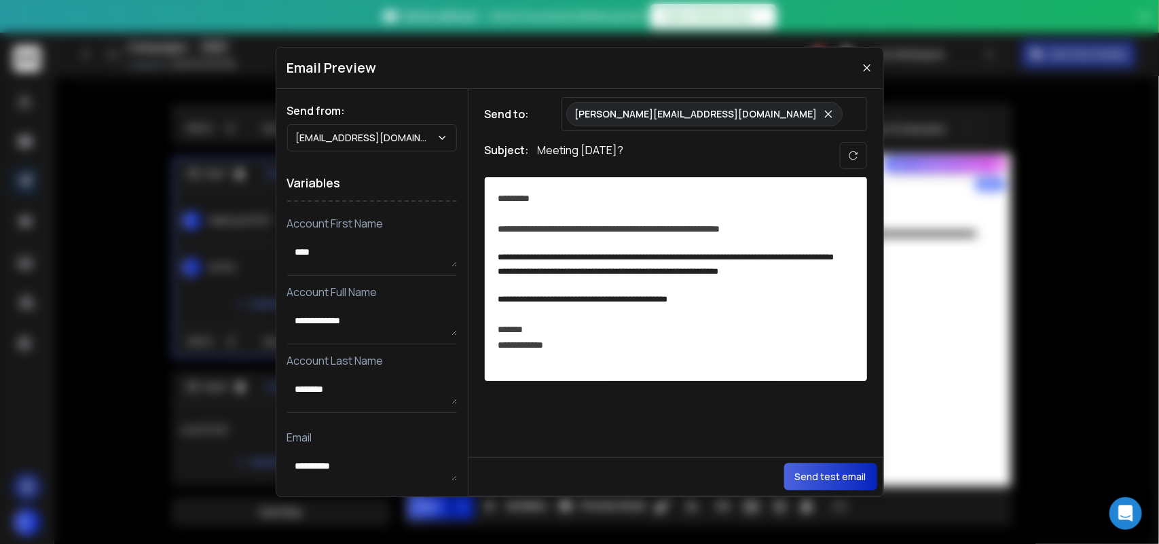
click at [794, 459] on div "Send test email" at bounding box center [675, 476] width 415 height 39
drag, startPoint x: 799, startPoint y: 474, endPoint x: 776, endPoint y: 431, distance: 48.6
click at [791, 453] on div "**********" at bounding box center [675, 292] width 415 height 407
click at [829, 477] on button "Send test email" at bounding box center [830, 476] width 93 height 27
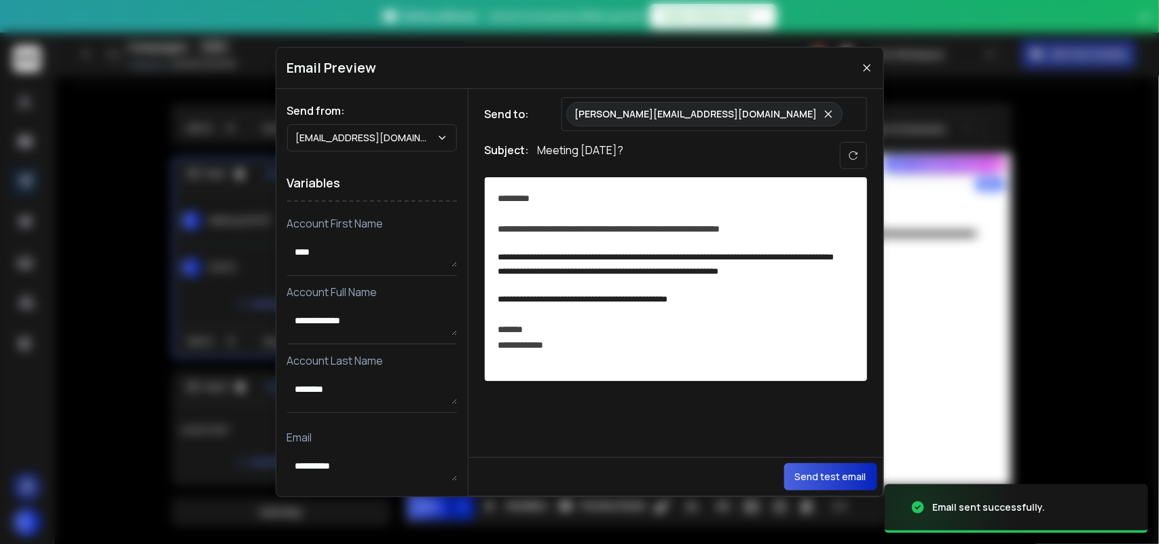
click at [715, 110] on div "[PERSON_NAME][EMAIL_ADDRESS][DOMAIN_NAME]" at bounding box center [704, 114] width 276 height 24
click at [823, 113] on icon at bounding box center [828, 114] width 11 height 11
click at [709, 113] on input at bounding box center [714, 114] width 296 height 24
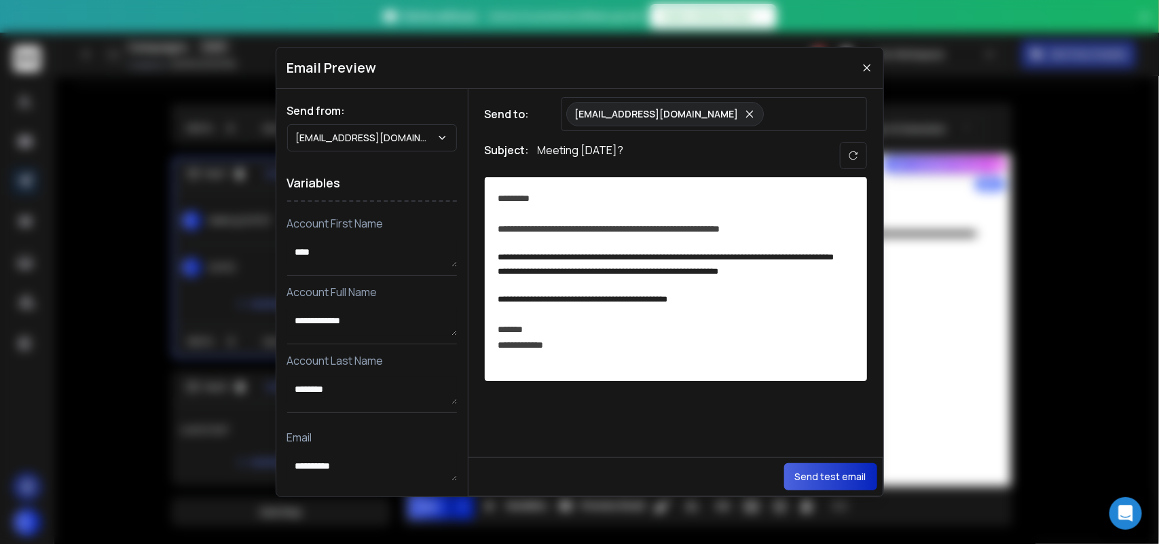
click at [806, 472] on button "Send test email" at bounding box center [830, 476] width 93 height 27
click at [744, 109] on icon at bounding box center [749, 114] width 11 height 11
click at [689, 109] on div "[EMAIL_ADDRESS][DOMAIN_NAME]" at bounding box center [713, 114] width 305 height 34
click at [810, 470] on button "Send test email" at bounding box center [830, 476] width 93 height 27
click at [671, 109] on div "[EMAIL_ADDRESS][DOMAIN_NAME]" at bounding box center [665, 114] width 198 height 24
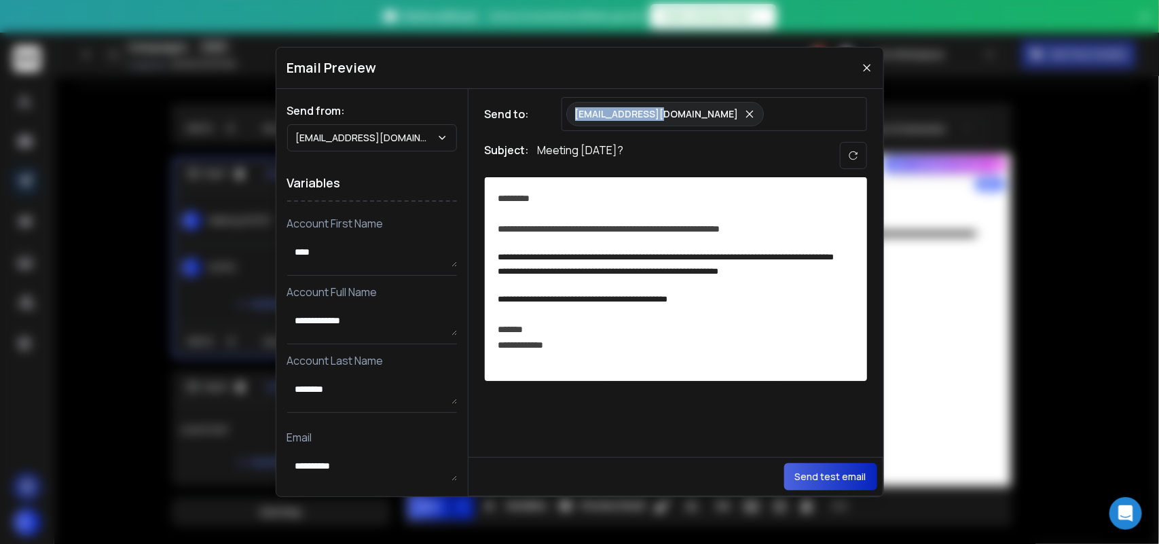
click at [671, 109] on div "[EMAIL_ADDRESS][DOMAIN_NAME]" at bounding box center [665, 114] width 198 height 24
click at [744, 110] on icon at bounding box center [749, 114] width 11 height 11
click at [672, 110] on input at bounding box center [714, 114] width 296 height 24
click at [815, 475] on button "Send test email" at bounding box center [830, 476] width 93 height 27
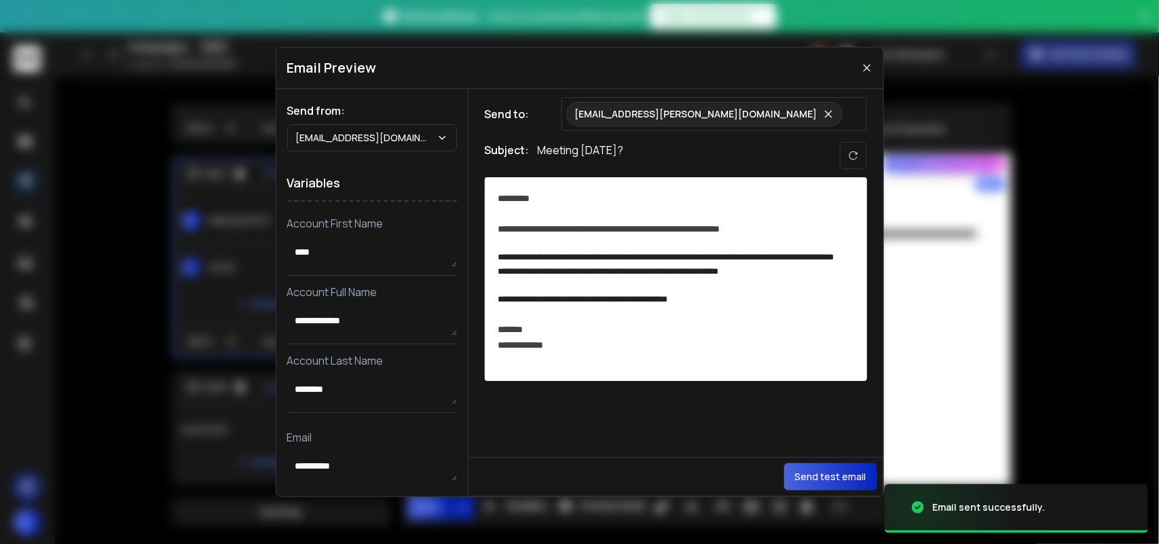
click at [823, 112] on icon at bounding box center [828, 114] width 11 height 11
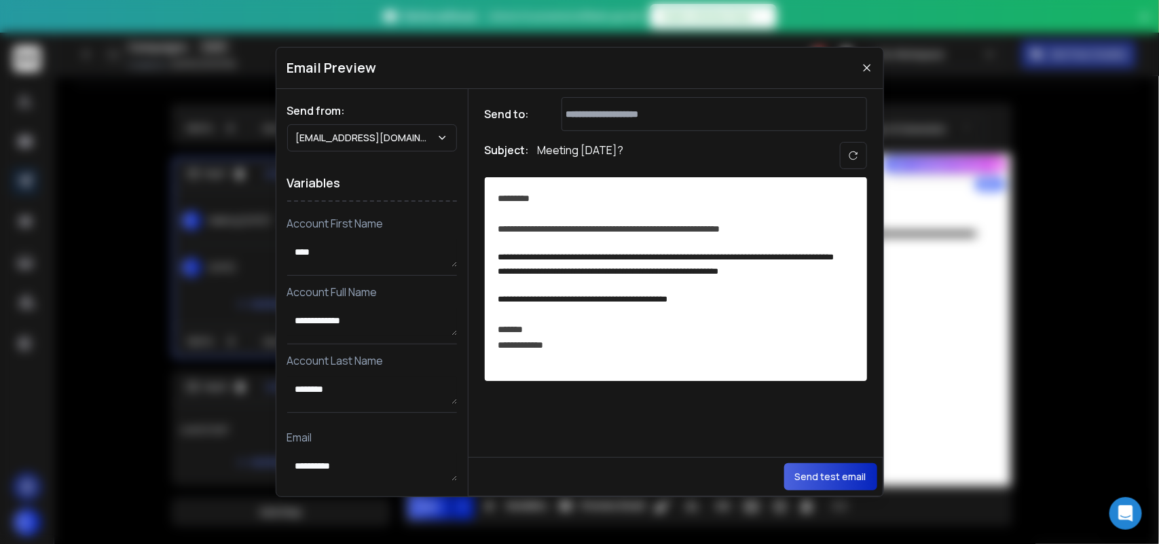
click at [669, 113] on input at bounding box center [714, 114] width 296 height 24
click at [809, 481] on button "Send test email" at bounding box center [830, 476] width 93 height 27
click at [744, 114] on icon at bounding box center [749, 114] width 11 height 11
click at [711, 113] on input at bounding box center [714, 114] width 296 height 24
click at [815, 484] on button "Send test email" at bounding box center [830, 476] width 93 height 27
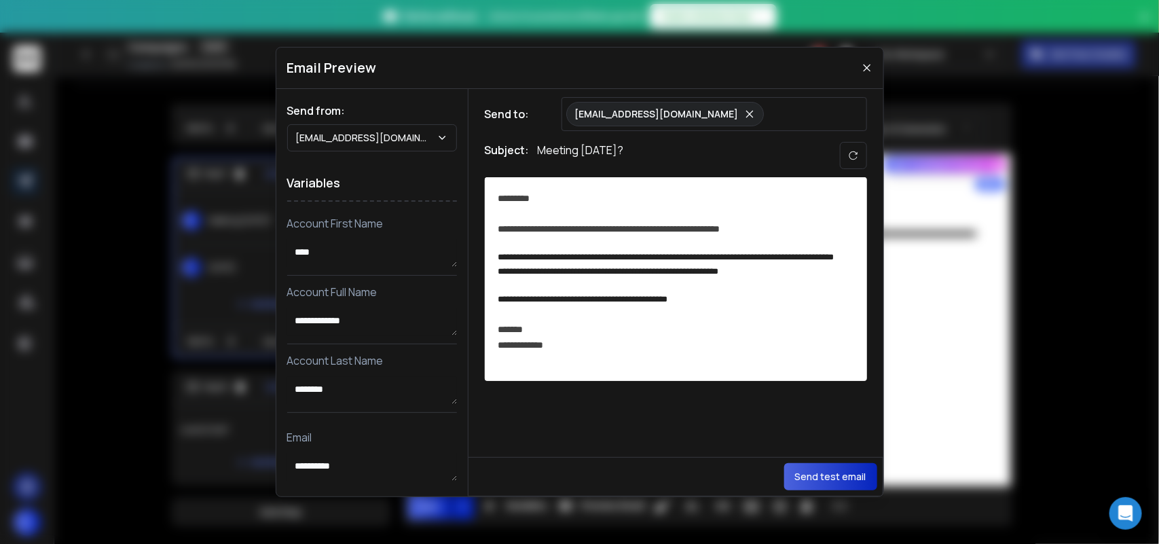
click at [744, 110] on icon at bounding box center [749, 114] width 11 height 11
click at [720, 110] on input at bounding box center [714, 114] width 296 height 24
click at [720, 110] on div "[EMAIL_ADDRESS][DOMAIN_NAME]" at bounding box center [713, 114] width 305 height 34
click at [817, 485] on button "Send test email" at bounding box center [830, 476] width 93 height 27
click at [744, 111] on icon at bounding box center [749, 114] width 11 height 11
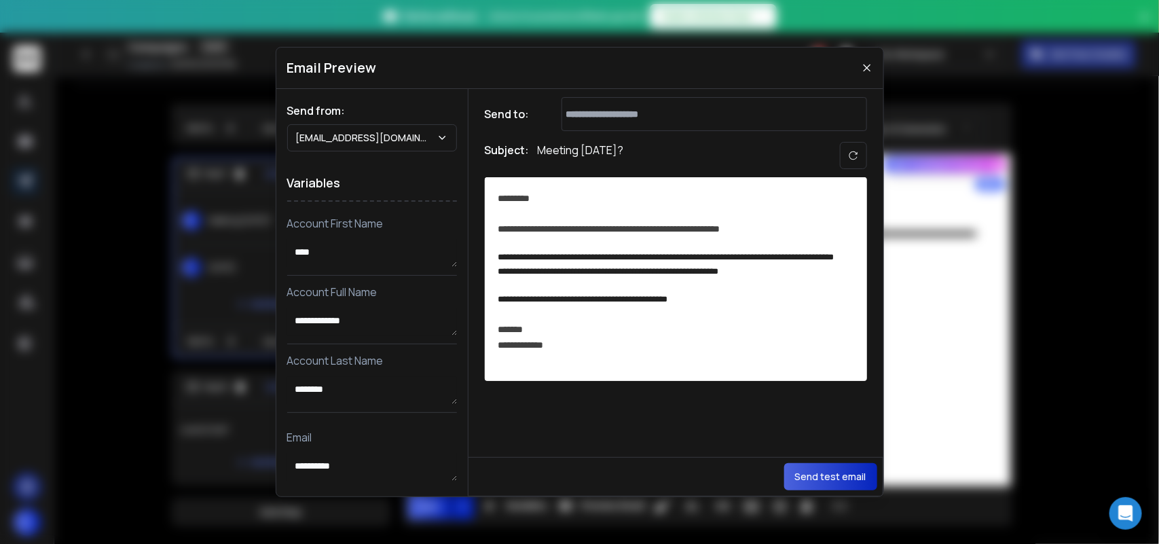
click at [732, 111] on input at bounding box center [714, 114] width 296 height 24
click at [823, 109] on icon at bounding box center [828, 114] width 11 height 11
click at [674, 110] on input at bounding box center [714, 114] width 296 height 24
click at [813, 470] on button "Send test email" at bounding box center [830, 476] width 93 height 27
click at [824, 111] on icon at bounding box center [827, 114] width 7 height 7
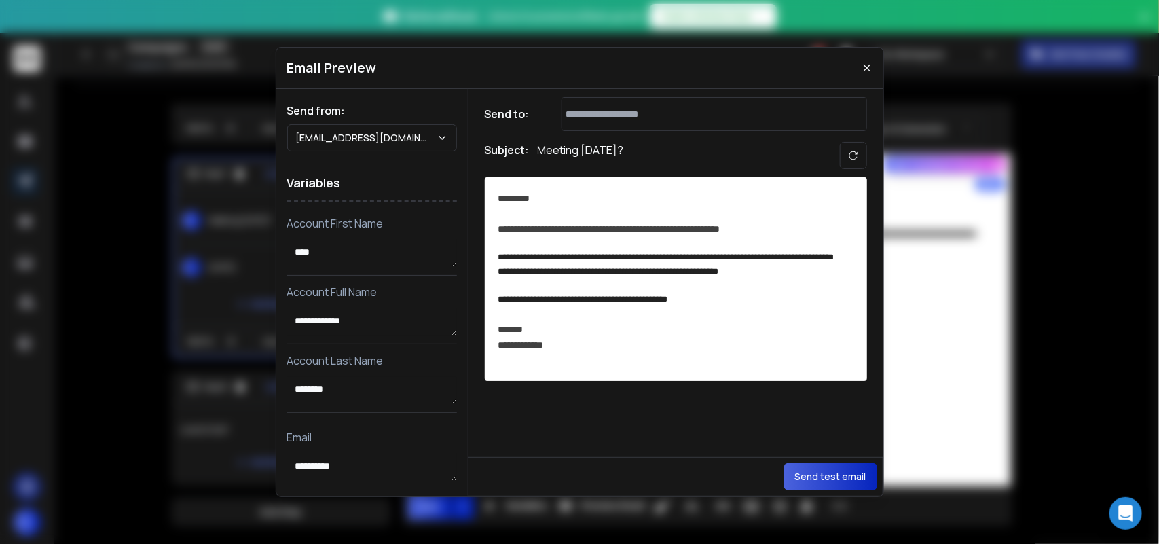
click at [674, 111] on input at bounding box center [714, 114] width 296 height 24
click at [806, 466] on button "Send test email" at bounding box center [830, 476] width 93 height 27
click at [805, 467] on div "Send test email" at bounding box center [675, 476] width 415 height 39
click at [744, 114] on icon at bounding box center [749, 114] width 11 height 11
click at [679, 113] on input at bounding box center [714, 114] width 296 height 24
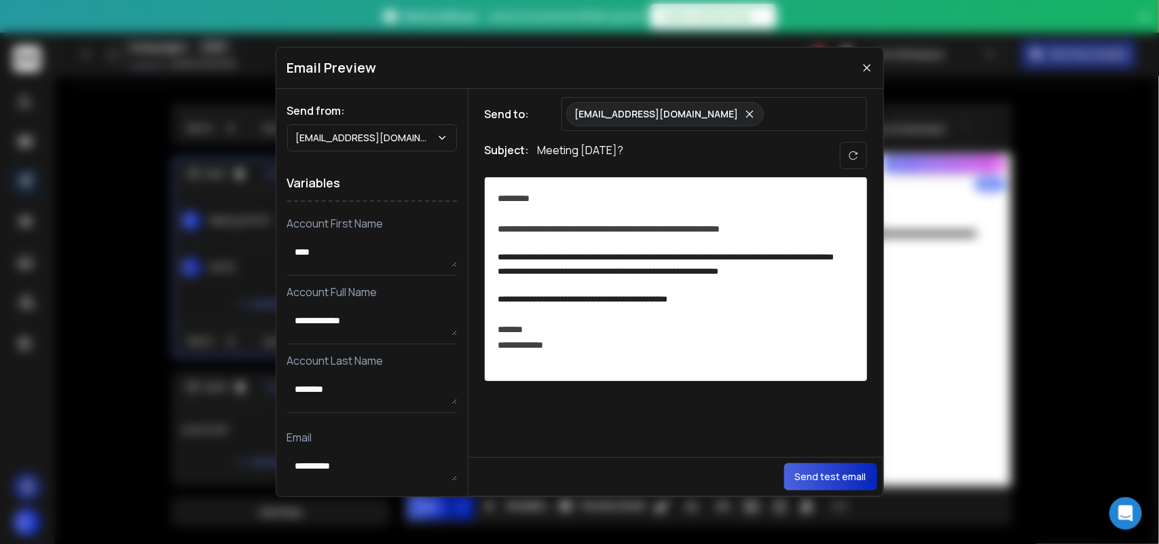
click at [823, 469] on button "Send test email" at bounding box center [830, 476] width 93 height 27
click at [744, 114] on icon at bounding box center [749, 114] width 11 height 11
click at [688, 113] on input at bounding box center [714, 114] width 296 height 24
click at [817, 472] on button "Send test email" at bounding box center [830, 476] width 93 height 27
click at [677, 107] on div "[PERSON_NAME][EMAIL_ADDRESS][DOMAIN_NAME]" at bounding box center [704, 114] width 276 height 24
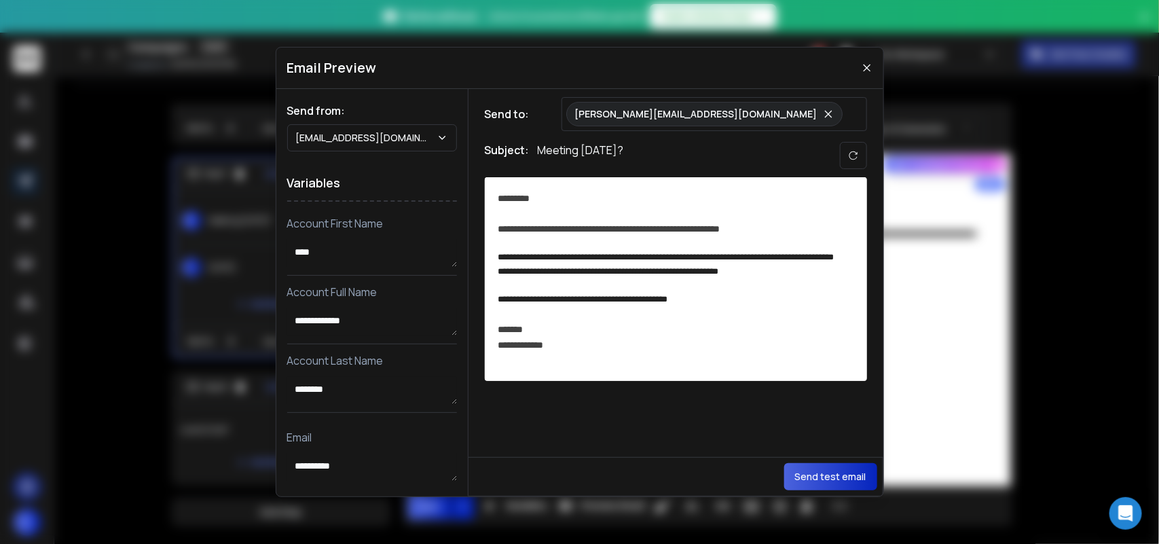
click at [670, 113] on div "[PERSON_NAME][EMAIL_ADDRESS][DOMAIN_NAME]" at bounding box center [704, 114] width 276 height 24
click at [824, 113] on icon at bounding box center [827, 114] width 7 height 7
click at [815, 460] on div "Send test email" at bounding box center [675, 476] width 415 height 39
click at [815, 466] on div "Send test email" at bounding box center [675, 476] width 415 height 39
click at [815, 467] on button "Send test email" at bounding box center [830, 476] width 93 height 27
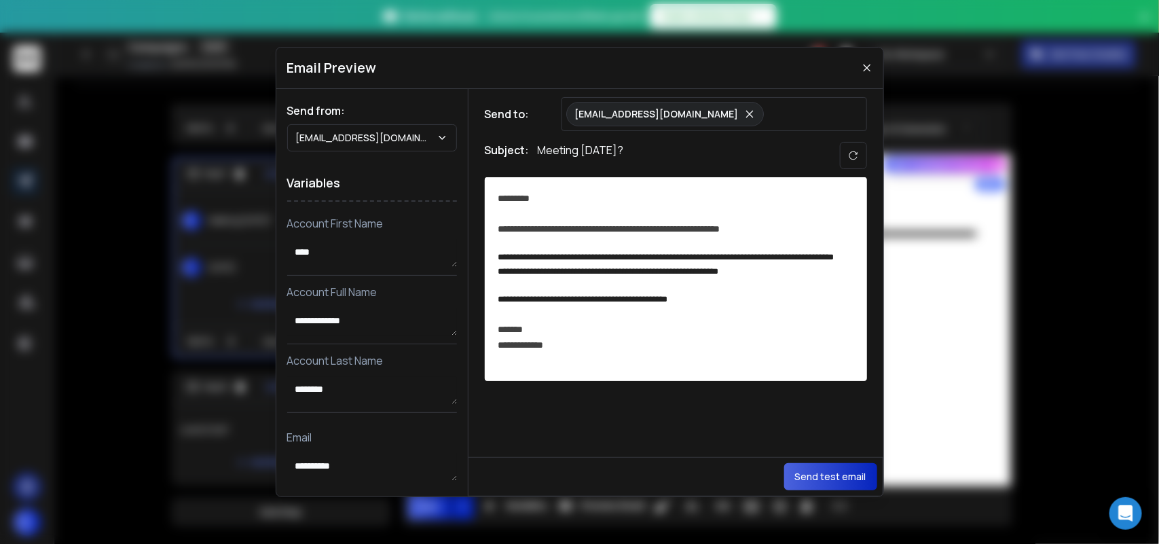
drag, startPoint x: 815, startPoint y: 467, endPoint x: 816, endPoint y: 460, distance: 7.5
click at [815, 466] on div "Send test email" at bounding box center [675, 476] width 415 height 39
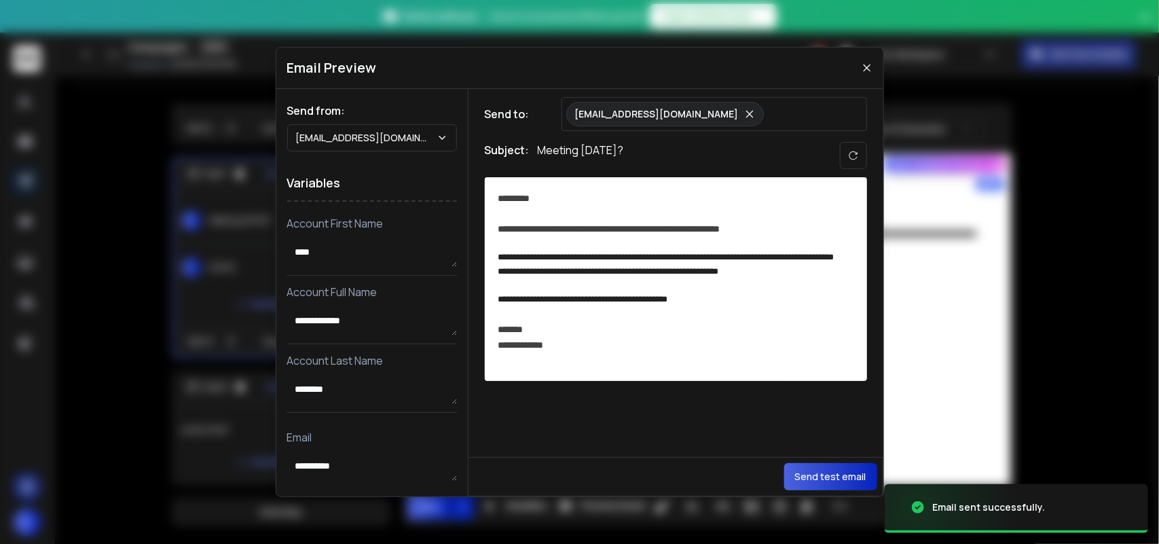
click at [745, 113] on icon at bounding box center [748, 114] width 7 height 7
drag, startPoint x: 711, startPoint y: 115, endPoint x: 762, endPoint y: 231, distance: 126.8
click at [708, 119] on div "[EMAIL_ADDRESS][DOMAIN_NAME]" at bounding box center [713, 114] width 305 height 34
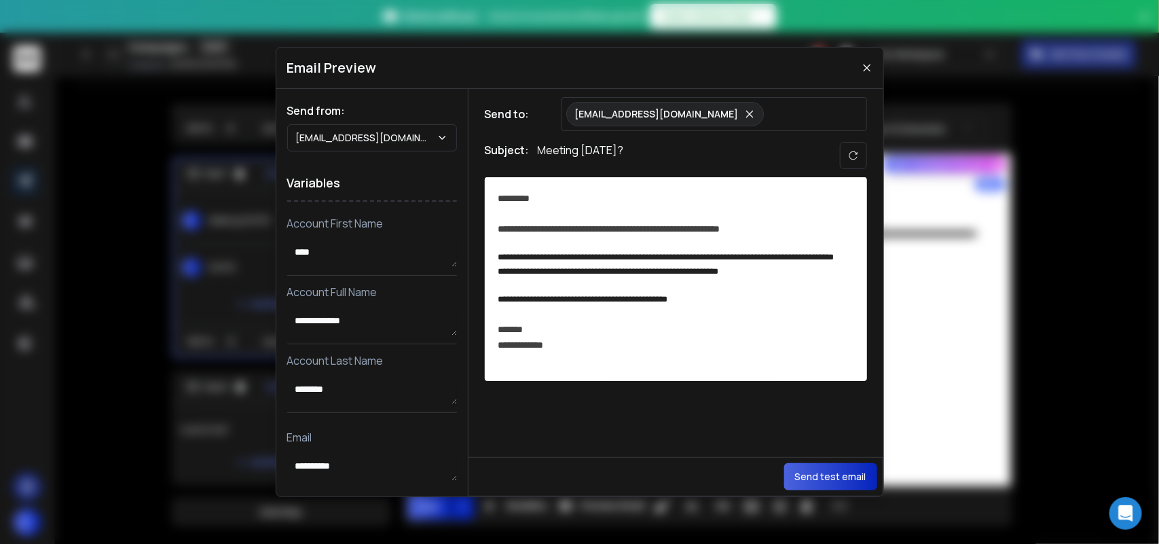
click at [815, 470] on button "Send test email" at bounding box center [830, 476] width 93 height 27
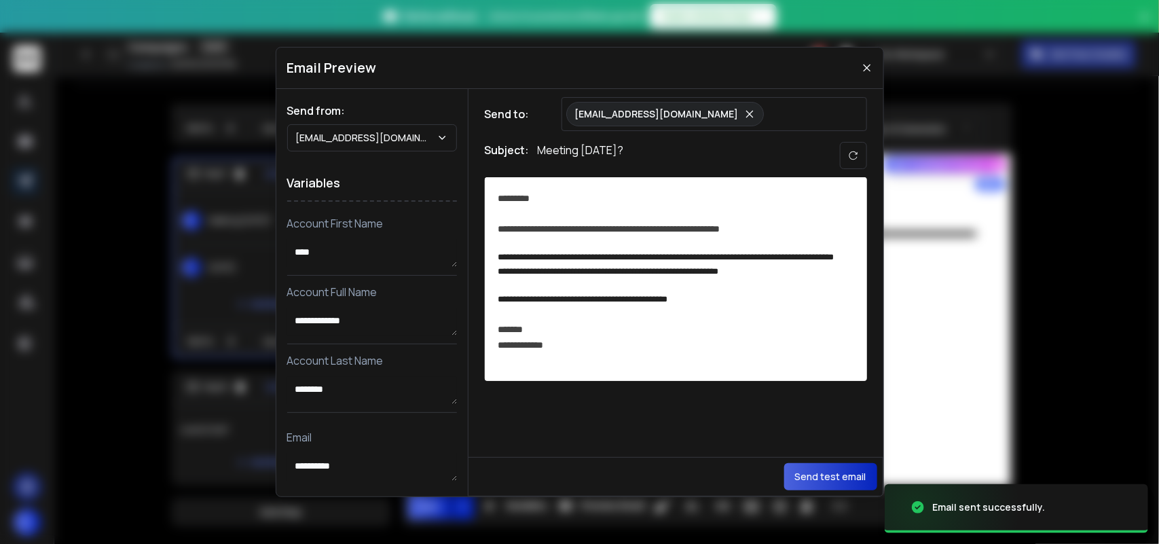
click at [744, 111] on icon at bounding box center [749, 114] width 11 height 11
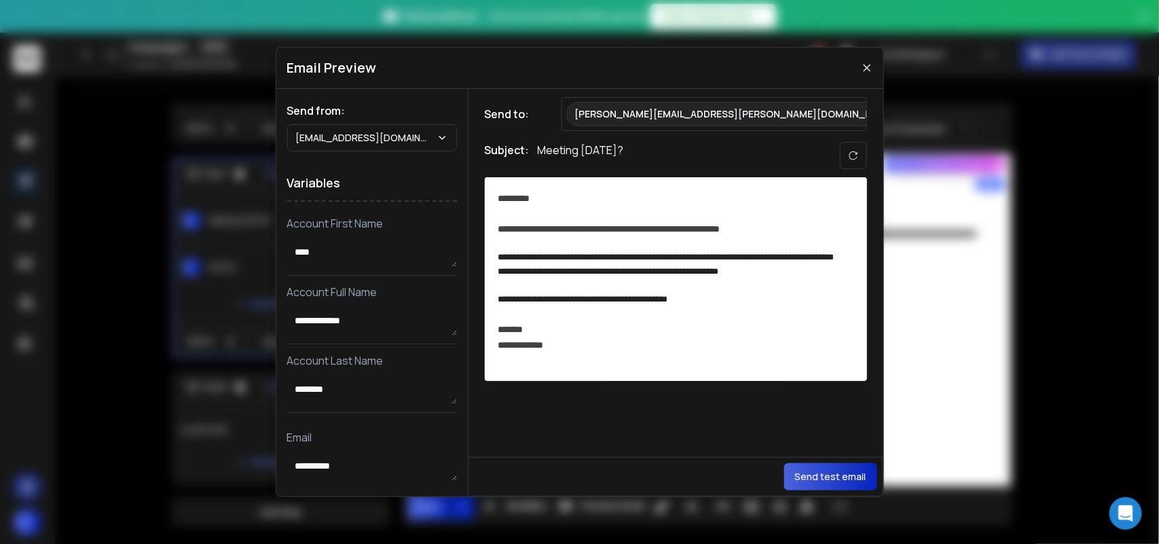
click at [724, 111] on div "[PERSON_NAME][EMAIL_ADDRESS][PERSON_NAME][DOMAIN_NAME]" at bounding box center [713, 114] width 305 height 34
click at [847, 472] on button "Send test email" at bounding box center [830, 476] width 93 height 27
click at [744, 114] on div "[PERSON_NAME][EMAIL_ADDRESS][PERSON_NAME][DOMAIN_NAME]" at bounding box center [743, 114] width 355 height 24
click at [902, 114] on icon at bounding box center [907, 114] width 11 height 11
click at [733, 117] on input at bounding box center [714, 114] width 296 height 24
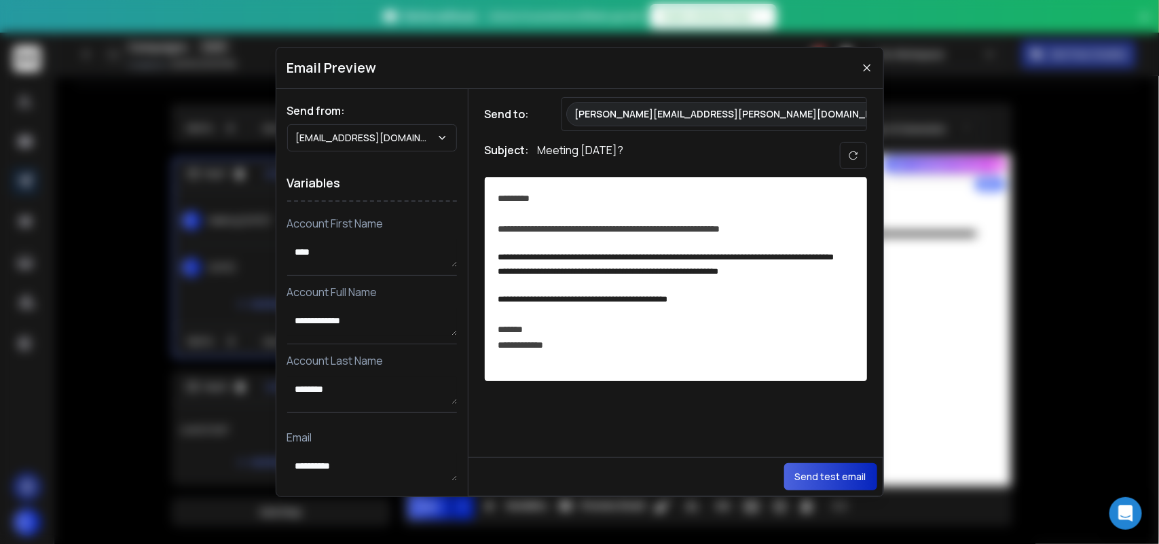
click at [832, 486] on button "Send test email" at bounding box center [830, 476] width 93 height 27
click at [902, 109] on icon at bounding box center [907, 114] width 11 height 11
click at [739, 109] on input at bounding box center [714, 114] width 296 height 24
click at [804, 469] on button "Send test email" at bounding box center [830, 476] width 93 height 27
click at [703, 104] on div "[PERSON_NAME][EMAIL_ADDRESS][DOMAIN_NAME]" at bounding box center [704, 114] width 276 height 24
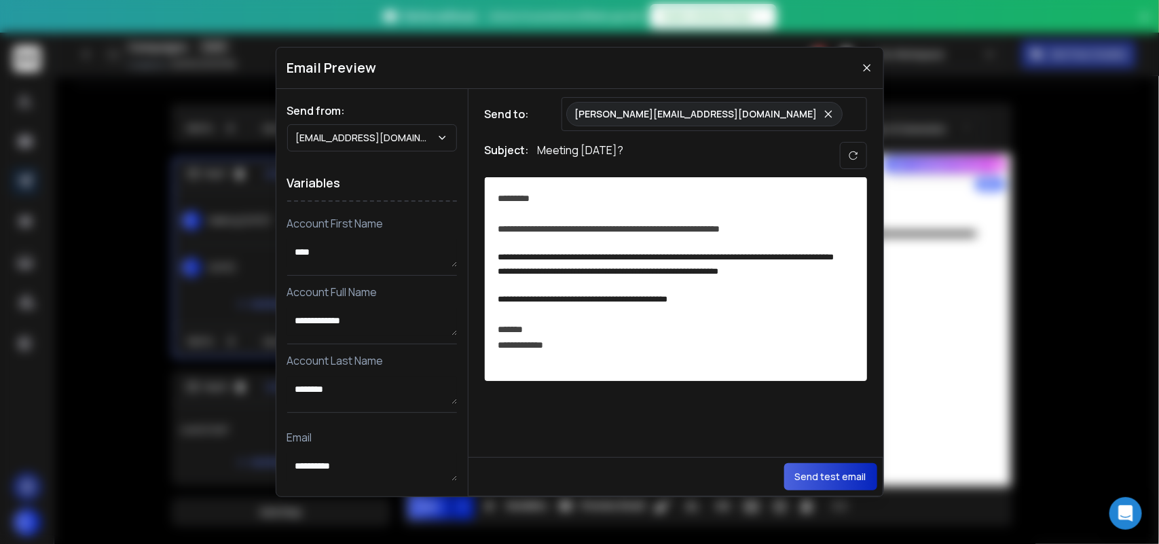
click at [823, 114] on icon at bounding box center [828, 114] width 11 height 11
click at [708, 114] on input at bounding box center [714, 114] width 296 height 24
click at [708, 114] on div at bounding box center [713, 114] width 305 height 34
click at [819, 470] on button "Send test email" at bounding box center [830, 476] width 93 height 27
click at [819, 470] on div "Send test email" at bounding box center [675, 476] width 415 height 39
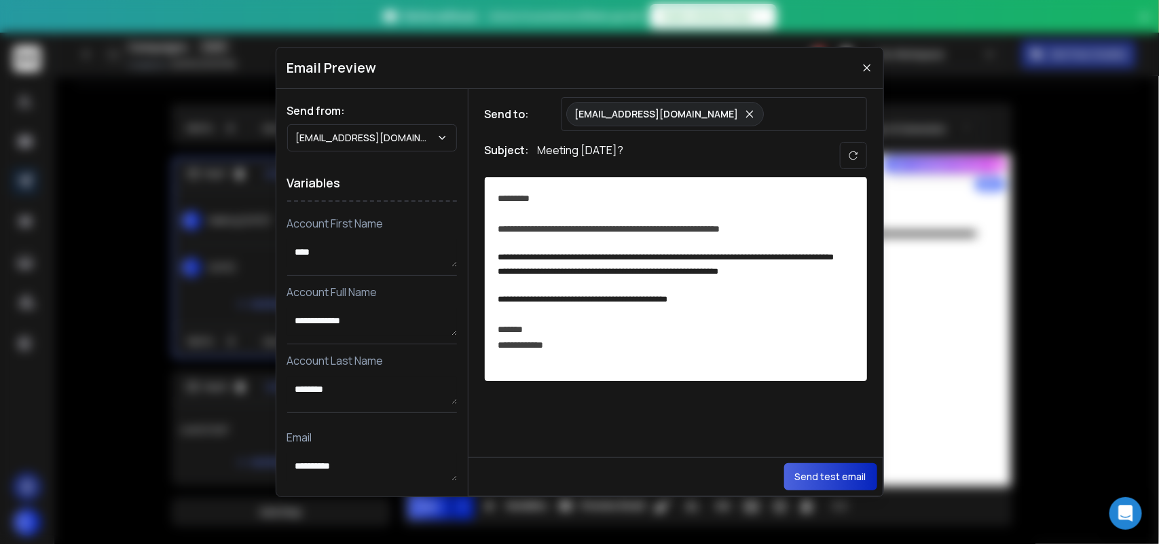
click at [714, 109] on div "[EMAIL_ADDRESS][DOMAIN_NAME]" at bounding box center [665, 114] width 198 height 24
click at [744, 109] on icon at bounding box center [749, 114] width 11 height 11
click at [715, 109] on input at bounding box center [714, 114] width 296 height 24
click at [824, 112] on icon at bounding box center [827, 114] width 7 height 7
click at [705, 112] on input at bounding box center [714, 114] width 296 height 24
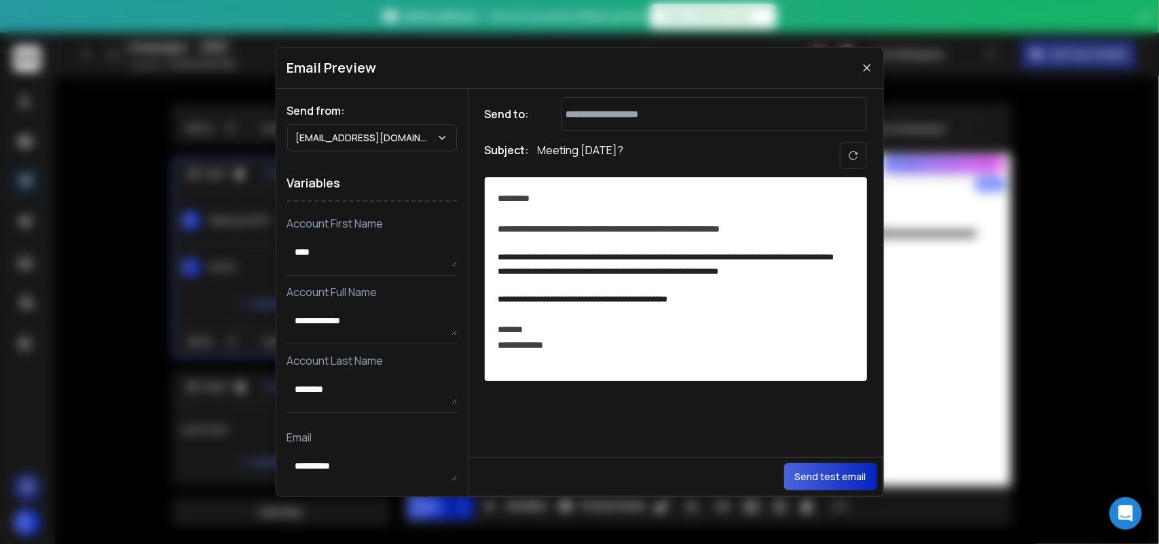
click at [705, 112] on input at bounding box center [714, 114] width 296 height 24
drag, startPoint x: 806, startPoint y: 459, endPoint x: 810, endPoint y: 468, distance: 10.1
click at [810, 468] on div "Send test email" at bounding box center [675, 476] width 415 height 39
click at [810, 468] on button "Send test email" at bounding box center [830, 476] width 93 height 27
click at [823, 112] on icon at bounding box center [828, 114] width 11 height 11
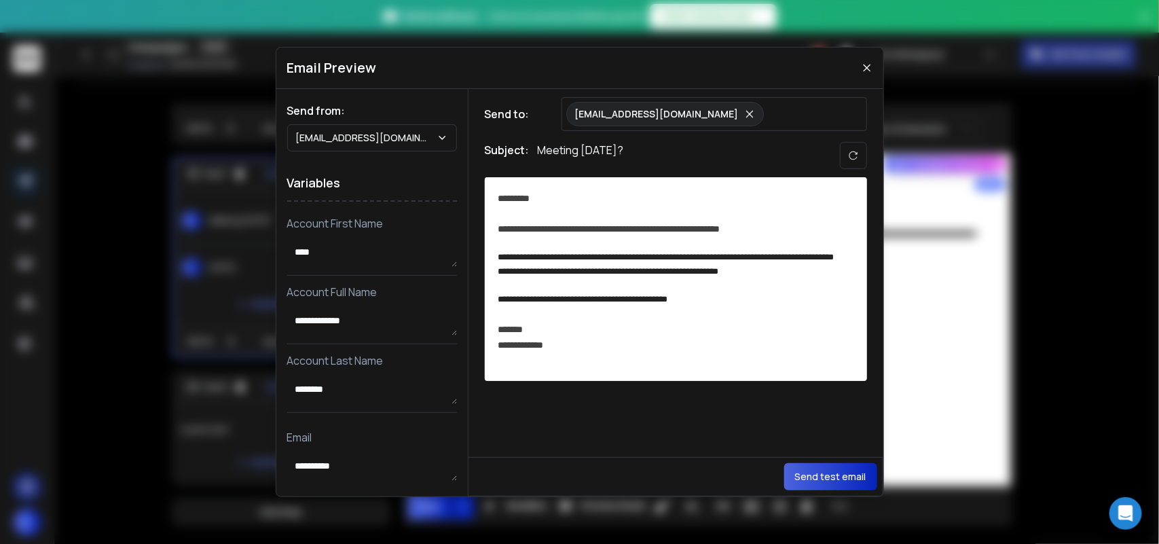
click at [808, 473] on button "Send test email" at bounding box center [830, 476] width 93 height 27
click at [744, 114] on icon at bounding box center [749, 114] width 11 height 11
drag, startPoint x: 657, startPoint y: 112, endPoint x: 663, endPoint y: 106, distance: 8.2
click at [662, 107] on input at bounding box center [714, 114] width 296 height 24
click at [800, 473] on button "Send test email" at bounding box center [830, 476] width 93 height 27
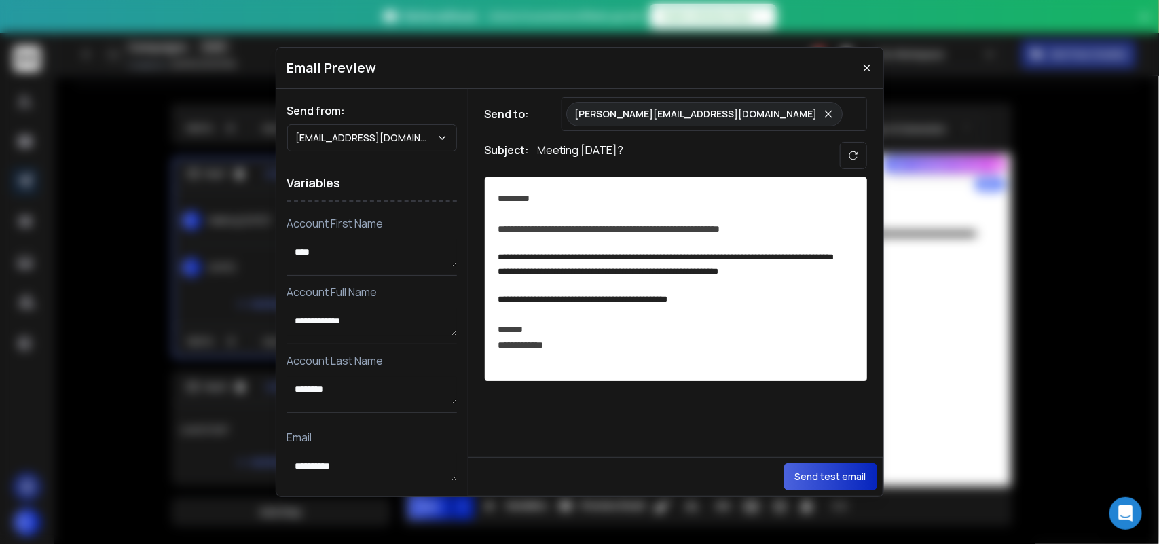
click at [824, 112] on icon at bounding box center [827, 114] width 7 height 7
click at [705, 111] on input at bounding box center [714, 114] width 296 height 24
click at [705, 107] on div "[EMAIL_ADDRESS][DOMAIN_NAME]" at bounding box center [665, 114] width 198 height 24
click at [744, 111] on icon at bounding box center [749, 114] width 11 height 11
click at [701, 112] on input at bounding box center [714, 114] width 296 height 24
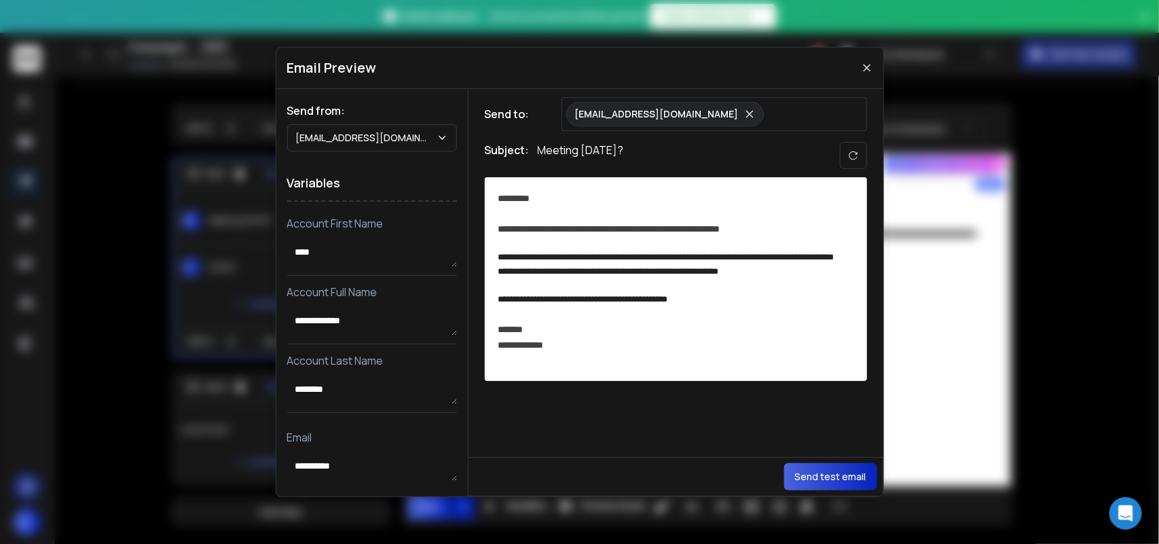
drag, startPoint x: 853, startPoint y: 473, endPoint x: 801, endPoint y: 409, distance: 82.1
click at [845, 474] on button "Send test email" at bounding box center [830, 476] width 93 height 27
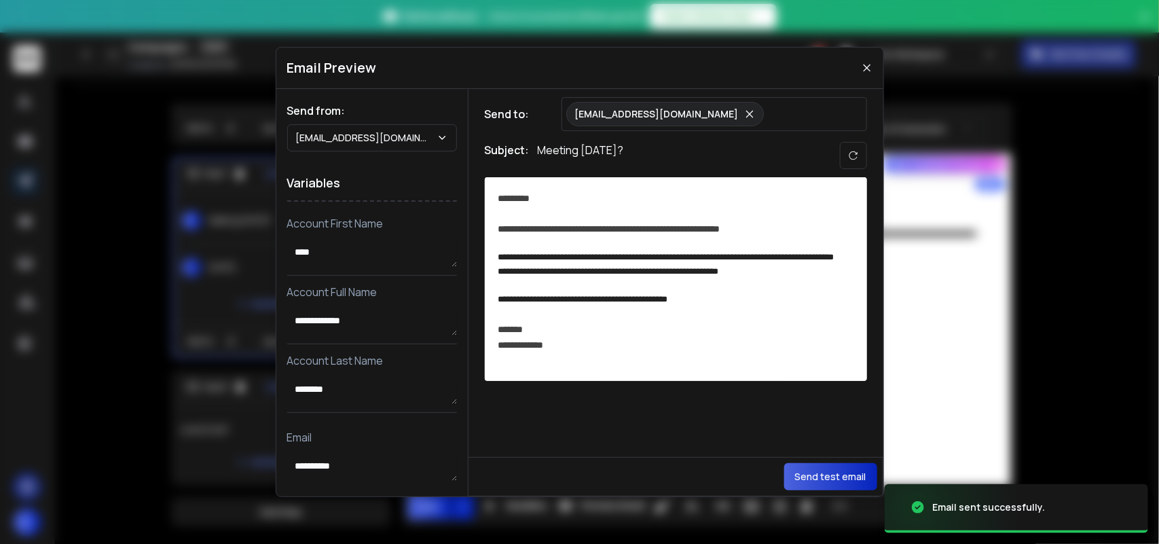
click at [710, 109] on div "[EMAIL_ADDRESS][DOMAIN_NAME]" at bounding box center [665, 114] width 198 height 24
click at [696, 107] on div "[EMAIL_ADDRESS][DOMAIN_NAME]" at bounding box center [665, 114] width 198 height 24
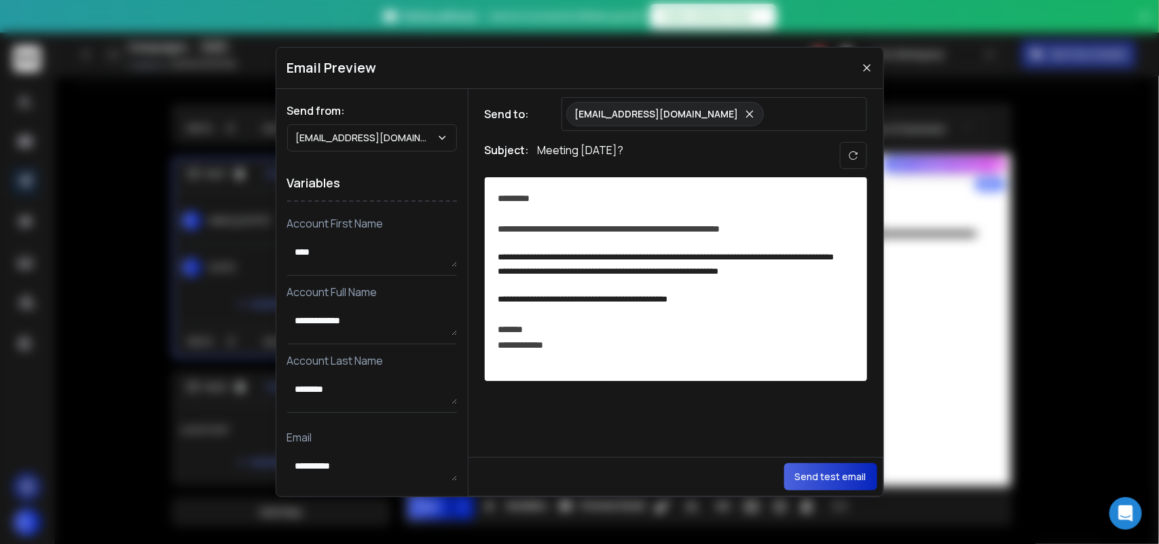
click at [744, 109] on icon at bounding box center [749, 114] width 11 height 11
click at [699, 110] on input at bounding box center [714, 114] width 296 height 24
drag, startPoint x: 842, startPoint y: 483, endPoint x: 832, endPoint y: 477, distance: 11.9
click at [840, 483] on button "Send test email" at bounding box center [830, 476] width 93 height 27
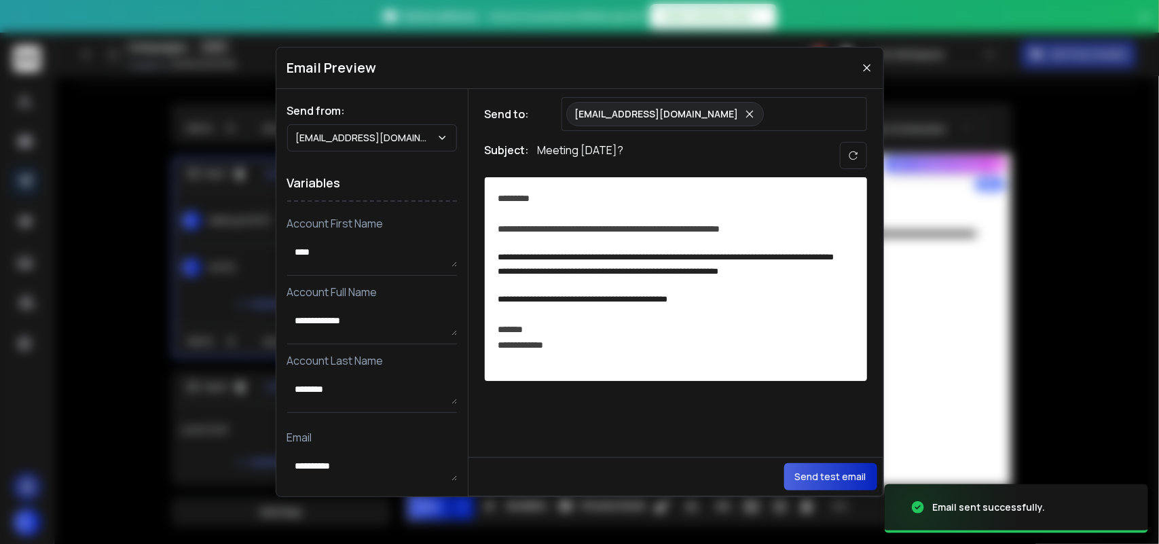
click at [744, 112] on icon at bounding box center [749, 114] width 11 height 11
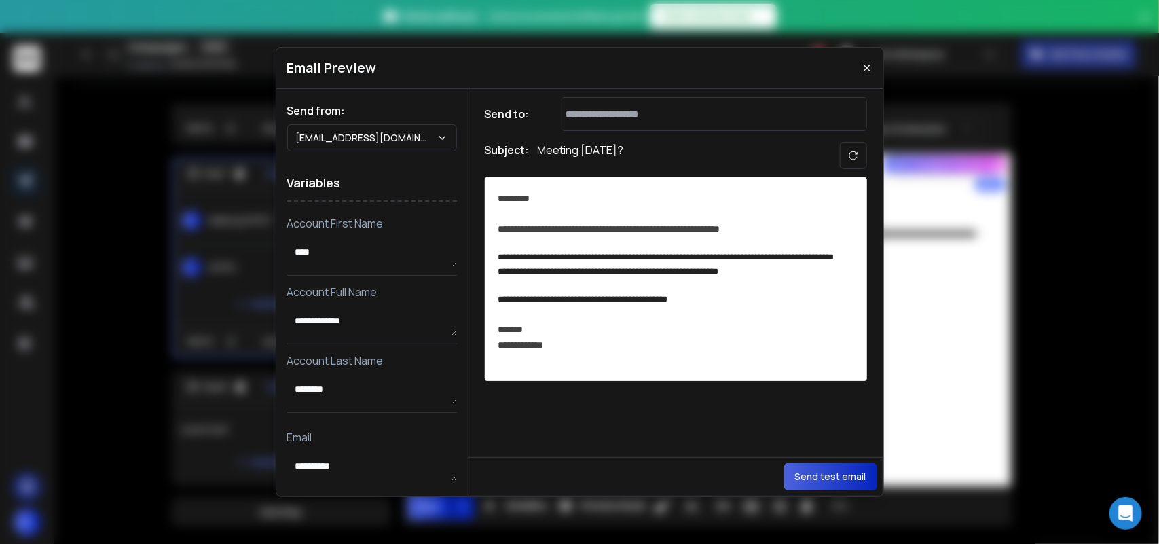
click at [676, 112] on input at bounding box center [714, 114] width 296 height 24
click at [769, 112] on input at bounding box center [917, 114] width 296 height 24
click at [798, 466] on button "Send test email" at bounding box center [830, 476] width 93 height 27
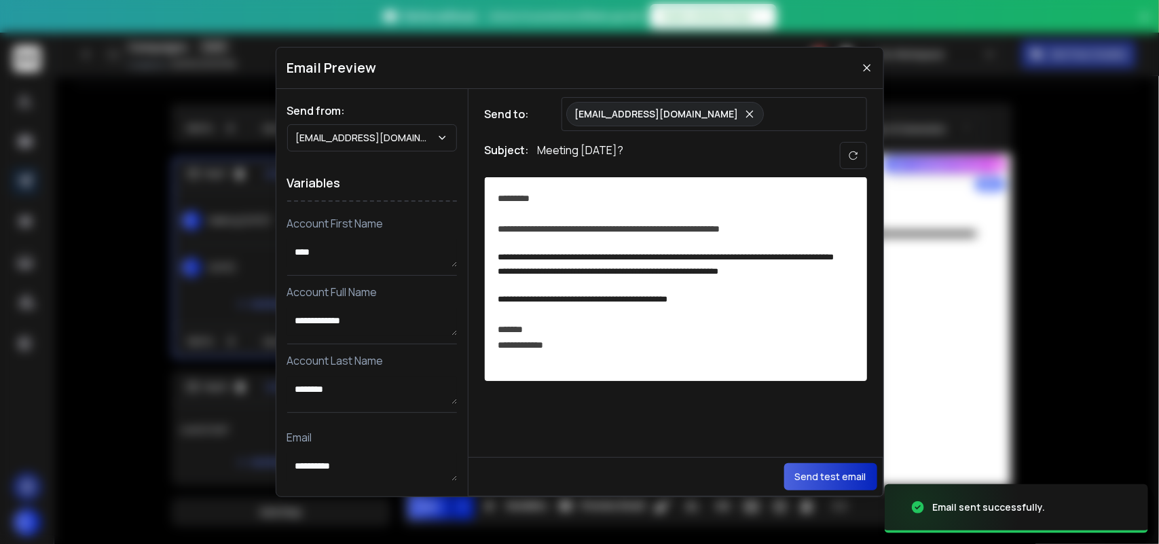
click at [652, 107] on div "[EMAIL_ADDRESS][DOMAIN_NAME]" at bounding box center [665, 114] width 198 height 24
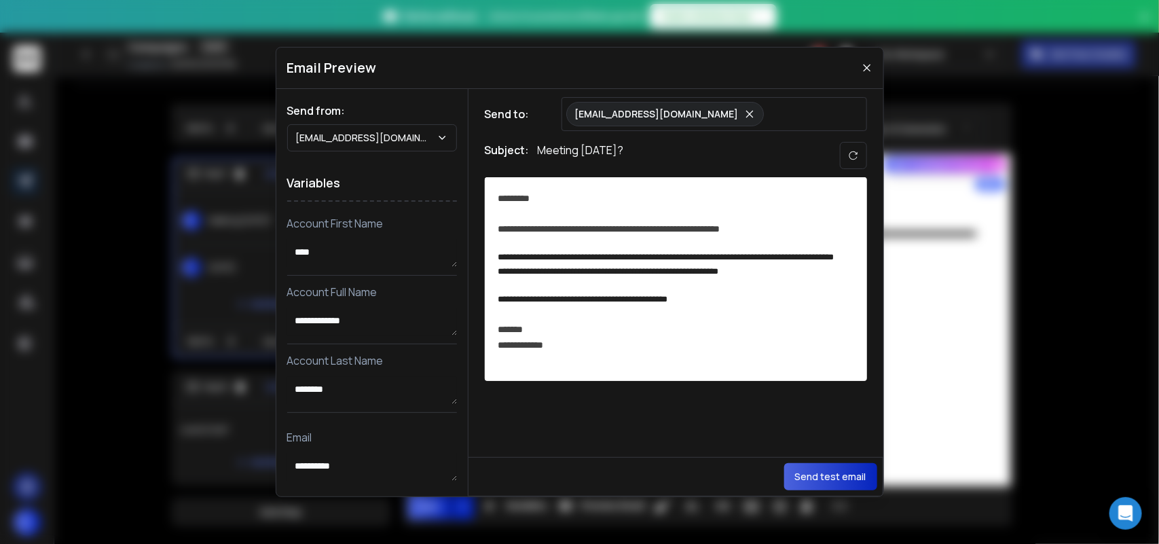
click at [652, 107] on div "[EMAIL_ADDRESS][DOMAIN_NAME]" at bounding box center [665, 114] width 198 height 24
click at [650, 107] on div "[EMAIL_ADDRESS][DOMAIN_NAME]" at bounding box center [665, 114] width 198 height 24
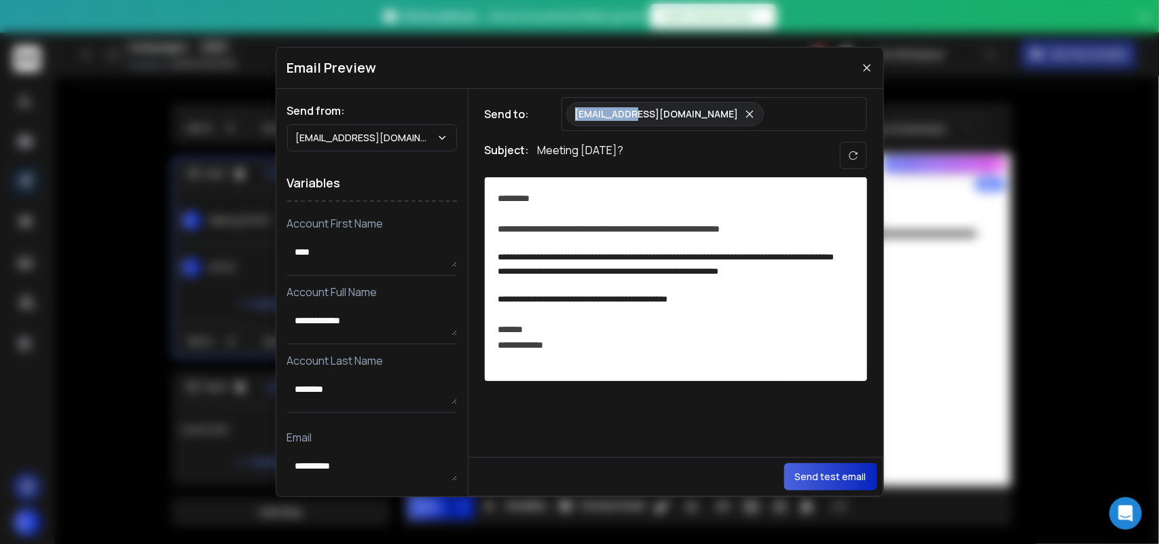
click at [650, 112] on div "[EMAIL_ADDRESS][DOMAIN_NAME]" at bounding box center [665, 114] width 198 height 24
click at [744, 113] on icon at bounding box center [749, 114] width 11 height 11
click at [643, 119] on input at bounding box center [714, 114] width 296 height 24
drag, startPoint x: 815, startPoint y: 472, endPoint x: 815, endPoint y: 414, distance: 57.7
click at [813, 472] on button "Send test email" at bounding box center [830, 476] width 93 height 27
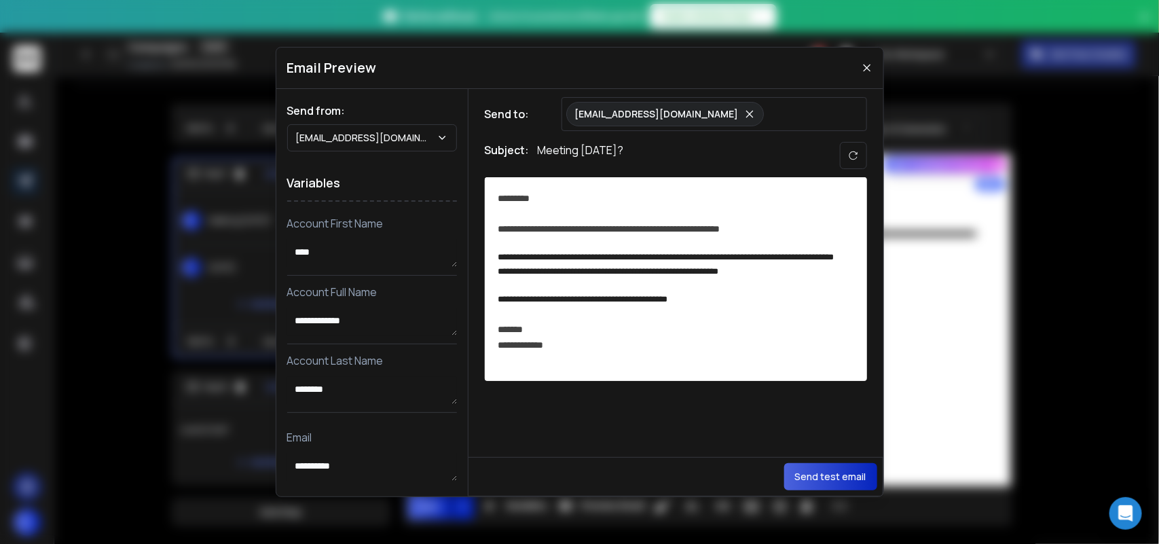
click at [744, 109] on icon at bounding box center [749, 114] width 11 height 11
click at [683, 109] on input at bounding box center [714, 114] width 296 height 24
click at [813, 483] on button "Send test email" at bounding box center [830, 476] width 93 height 27
click at [823, 119] on icon at bounding box center [828, 114] width 11 height 11
click at [730, 113] on input at bounding box center [714, 114] width 296 height 24
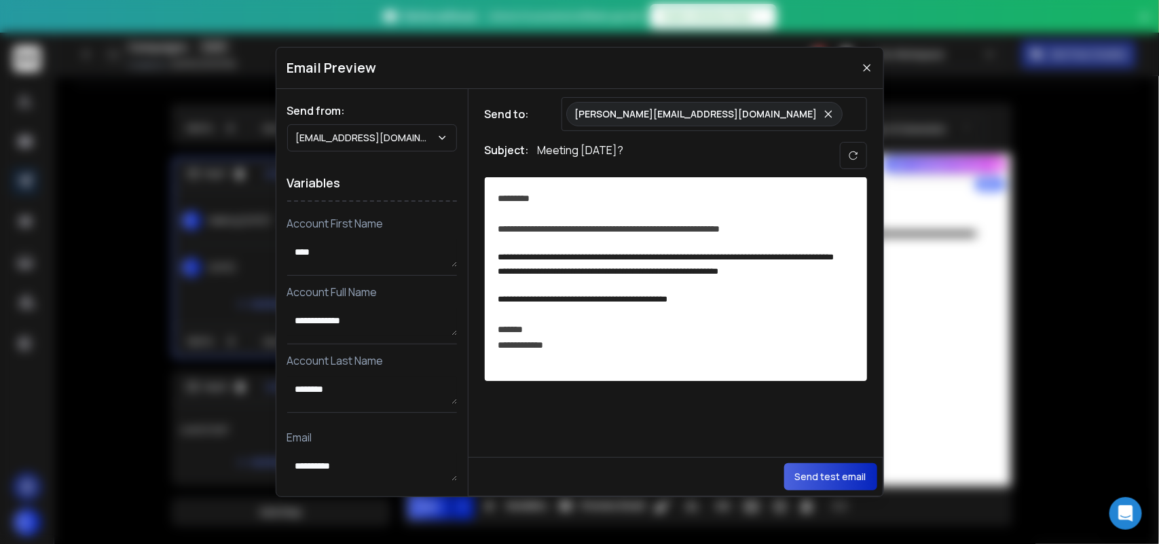
click at [809, 467] on button "Send test email" at bounding box center [830, 476] width 93 height 27
click at [823, 114] on icon at bounding box center [828, 114] width 11 height 11
click at [698, 114] on input at bounding box center [714, 114] width 296 height 24
click at [820, 455] on div "**********" at bounding box center [675, 292] width 415 height 407
click at [815, 467] on button "Send test email" at bounding box center [830, 476] width 93 height 27
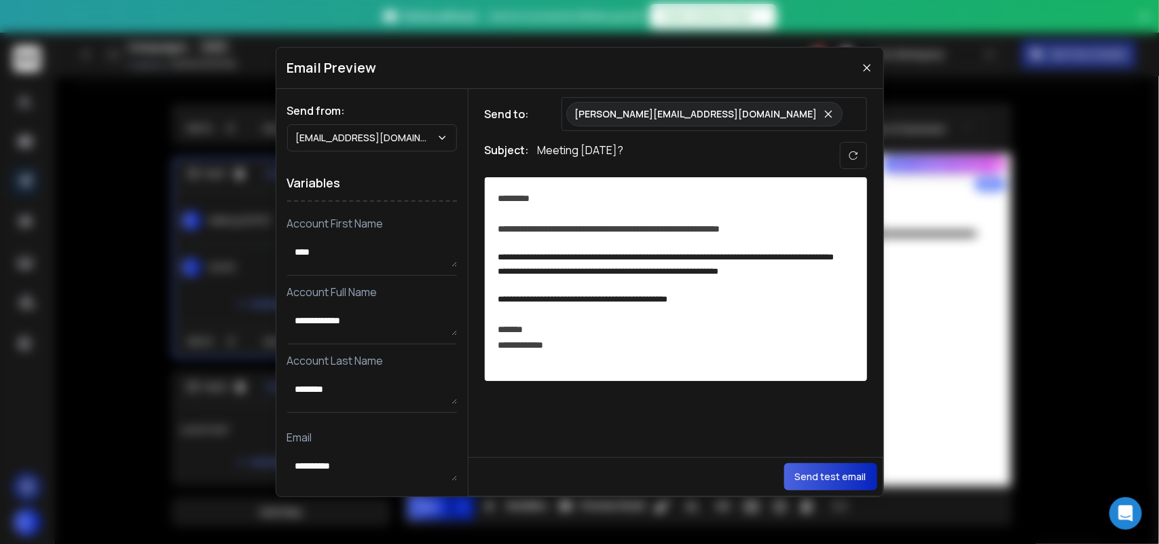
click at [815, 467] on div "Send test email" at bounding box center [675, 476] width 415 height 39
click at [699, 119] on div "[PERSON_NAME][EMAIL_ADDRESS][DOMAIN_NAME]" at bounding box center [704, 114] width 276 height 24
drag, startPoint x: 699, startPoint y: 119, endPoint x: 691, endPoint y: 113, distance: 9.8
click at [692, 113] on div "[PERSON_NAME][EMAIL_ADDRESS][DOMAIN_NAME]" at bounding box center [704, 114] width 276 height 24
click at [823, 113] on icon at bounding box center [828, 114] width 11 height 11
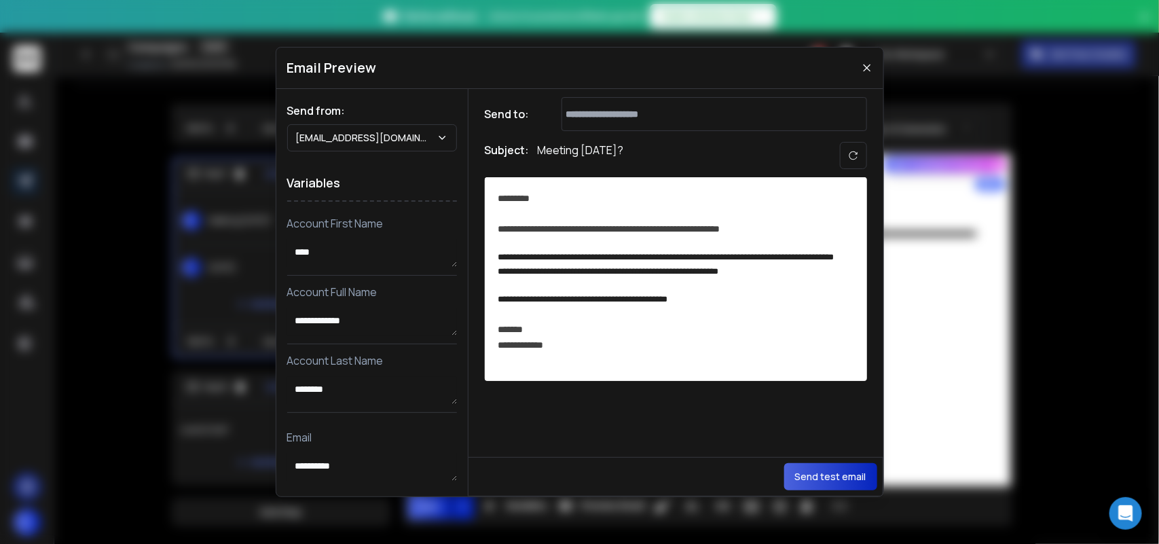
click at [691, 113] on input at bounding box center [714, 114] width 296 height 24
click at [819, 489] on button "Send test email" at bounding box center [830, 476] width 93 height 27
click at [819, 486] on div "Send test email" at bounding box center [675, 476] width 415 height 39
click at [744, 112] on icon at bounding box center [749, 114] width 11 height 11
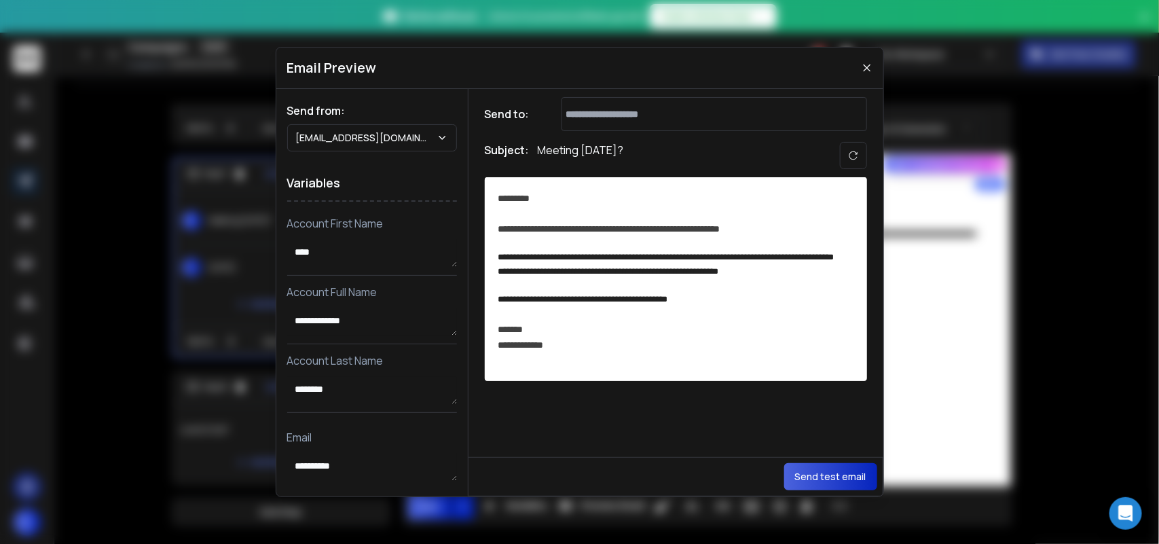
click at [664, 112] on input at bounding box center [714, 114] width 296 height 24
click at [828, 465] on button "Send test email" at bounding box center [830, 476] width 93 height 27
click at [823, 114] on icon at bounding box center [828, 114] width 11 height 11
click at [757, 117] on input at bounding box center [714, 114] width 296 height 24
click at [812, 470] on button "Send test email" at bounding box center [830, 476] width 93 height 27
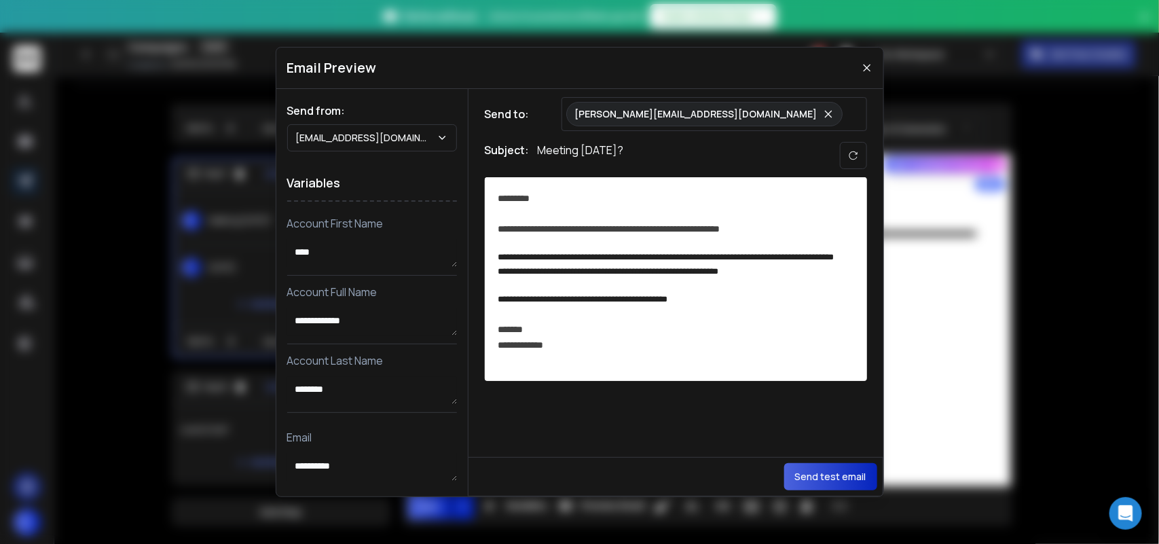
click at [824, 116] on icon at bounding box center [827, 114] width 7 height 7
click at [666, 116] on input at bounding box center [714, 114] width 296 height 24
click at [803, 483] on button "Send test email" at bounding box center [830, 476] width 93 height 27
click at [902, 109] on icon at bounding box center [907, 114] width 11 height 11
drag, startPoint x: 747, startPoint y: 117, endPoint x: 775, endPoint y: 242, distance: 128.6
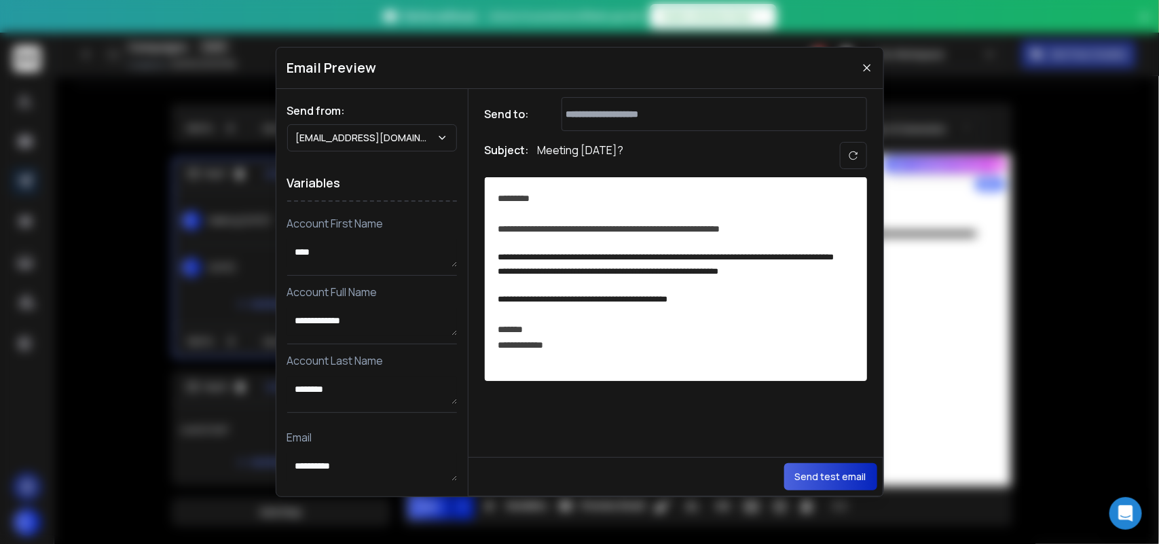
click at [747, 130] on div at bounding box center [713, 114] width 305 height 34
click at [844, 479] on button "Send test email" at bounding box center [830, 476] width 93 height 27
click at [744, 109] on icon at bounding box center [749, 114] width 11 height 11
click at [705, 109] on input at bounding box center [714, 114] width 296 height 24
drag, startPoint x: 827, startPoint y: 470, endPoint x: 788, endPoint y: 463, distance: 39.4
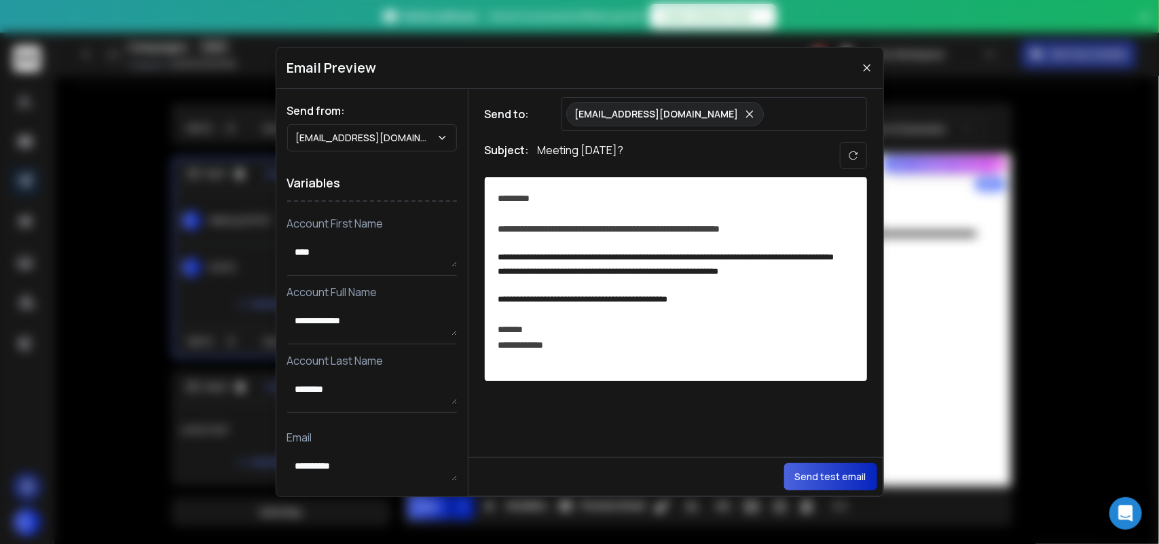
click at [823, 472] on button "Send test email" at bounding box center [830, 476] width 93 height 27
drag, startPoint x: 703, startPoint y: 107, endPoint x: 724, endPoint y: 123, distance: 26.1
click at [723, 122] on div "[EMAIL_ADDRESS][DOMAIN_NAME]" at bounding box center [713, 114] width 305 height 34
click at [744, 113] on icon at bounding box center [749, 114] width 11 height 11
click at [710, 113] on input at bounding box center [714, 114] width 296 height 24
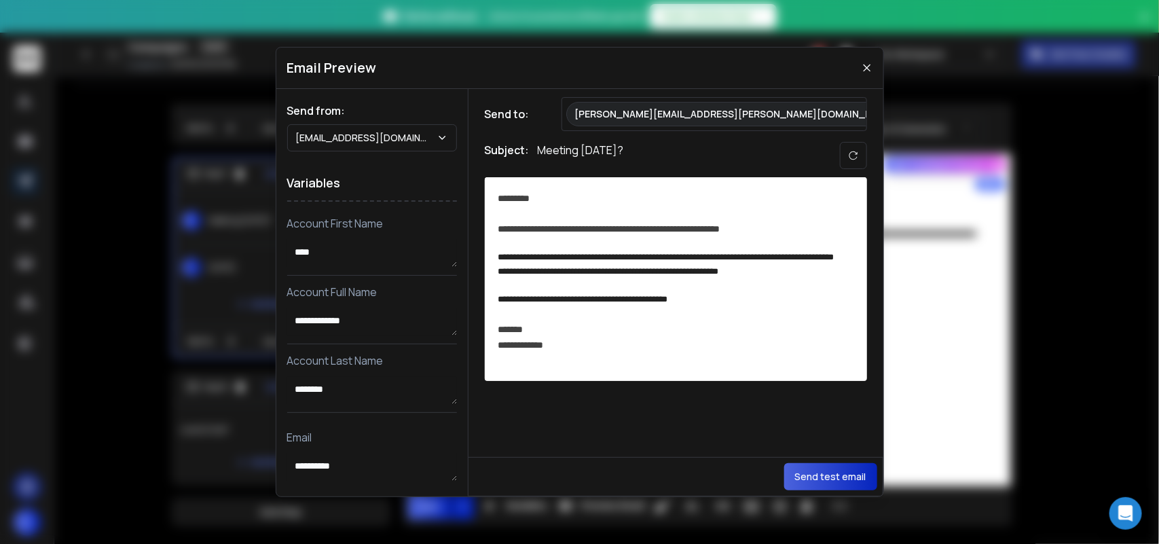
click at [813, 477] on button "Send test email" at bounding box center [830, 476] width 93 height 27
click at [713, 103] on div "[PERSON_NAME][EMAIL_ADDRESS][PERSON_NAME][DOMAIN_NAME]" at bounding box center [743, 114] width 355 height 24
click at [903, 117] on icon at bounding box center [906, 114] width 7 height 7
click at [720, 117] on input at bounding box center [714, 114] width 296 height 24
click at [836, 463] on button "Send test email" at bounding box center [830, 476] width 93 height 27
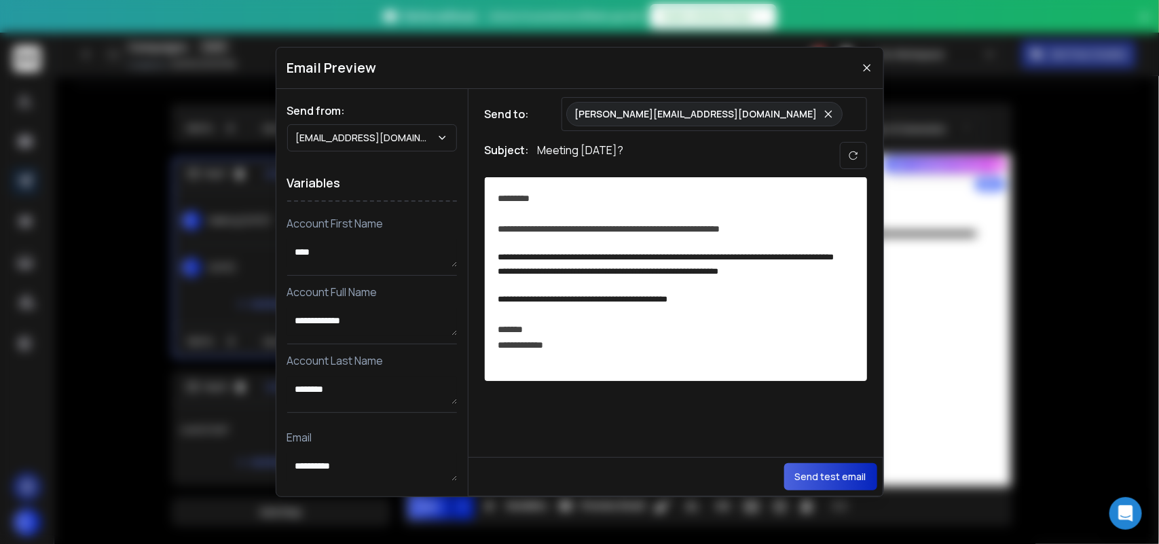
click at [717, 107] on div "[PERSON_NAME][EMAIL_ADDRESS][DOMAIN_NAME]" at bounding box center [704, 114] width 276 height 24
click at [823, 111] on icon at bounding box center [828, 114] width 11 height 11
click at [812, 468] on button "Send test email" at bounding box center [830, 476] width 93 height 27
click at [744, 111] on icon at bounding box center [749, 114] width 11 height 11
click at [688, 115] on input at bounding box center [714, 114] width 296 height 24
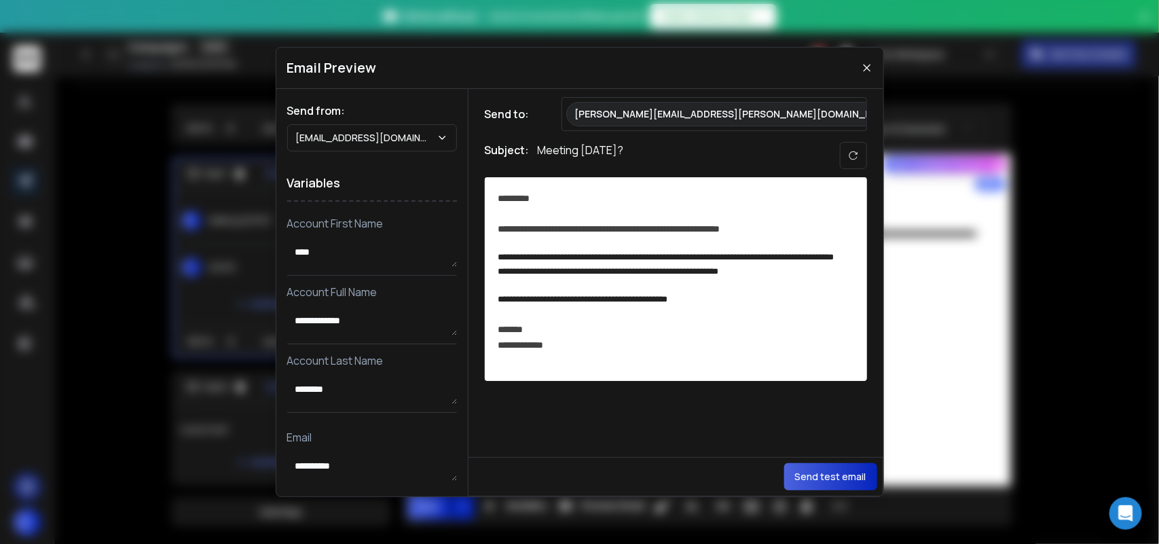
click at [839, 480] on button "Send test email" at bounding box center [830, 476] width 93 height 27
drag, startPoint x: 688, startPoint y: 103, endPoint x: 682, endPoint y: 113, distance: 10.9
click at [688, 104] on div "[PERSON_NAME][EMAIL_ADDRESS][PERSON_NAME][DOMAIN_NAME]" at bounding box center [743, 114] width 355 height 24
click at [902, 113] on icon at bounding box center [907, 114] width 11 height 11
click at [682, 113] on input at bounding box center [714, 114] width 296 height 24
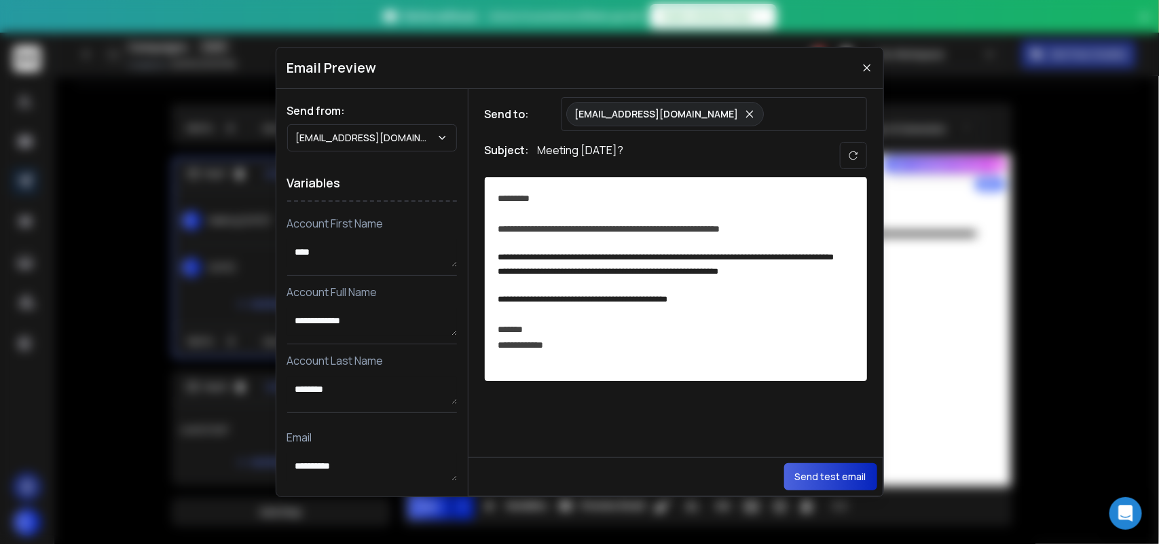
click at [769, 113] on input at bounding box center [917, 114] width 296 height 24
drag, startPoint x: 856, startPoint y: 462, endPoint x: 840, endPoint y: 477, distance: 22.1
click at [846, 472] on button "Send test email" at bounding box center [830, 476] width 93 height 27
drag, startPoint x: 840, startPoint y: 477, endPoint x: 800, endPoint y: 392, distance: 93.8
click at [832, 477] on div "Send test email" at bounding box center [675, 476] width 415 height 39
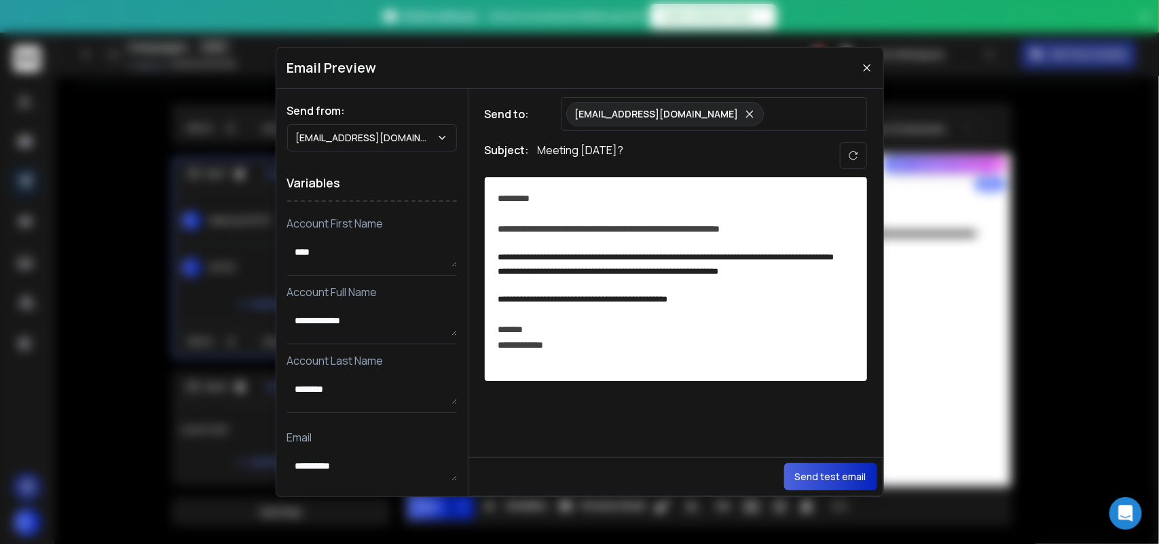
click at [745, 113] on icon at bounding box center [748, 114] width 7 height 7
click at [663, 113] on input at bounding box center [714, 114] width 296 height 24
click at [787, 464] on button "Send test email" at bounding box center [830, 476] width 93 height 27
click at [788, 464] on div "Send test email" at bounding box center [675, 476] width 415 height 39
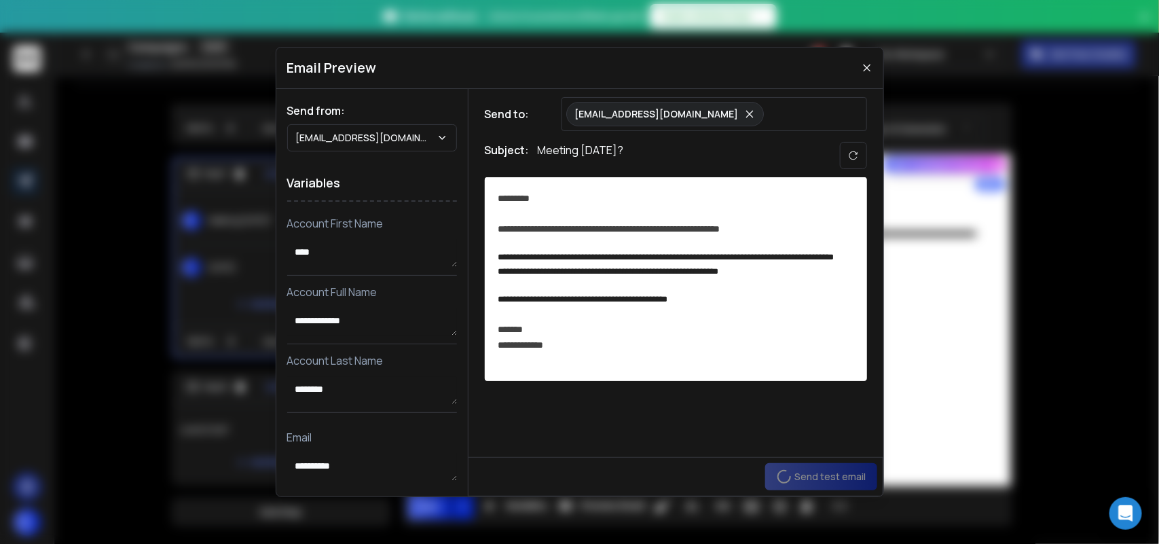
drag, startPoint x: 792, startPoint y: 467, endPoint x: 800, endPoint y: 477, distance: 13.0
click at [796, 475] on div "Send test email" at bounding box center [675, 476] width 415 height 39
drag, startPoint x: 801, startPoint y: 479, endPoint x: 798, endPoint y: 464, distance: 15.2
click at [801, 477] on div "Send test email" at bounding box center [675, 476] width 415 height 39
drag, startPoint x: 663, startPoint y: 107, endPoint x: 652, endPoint y: 116, distance: 14.0
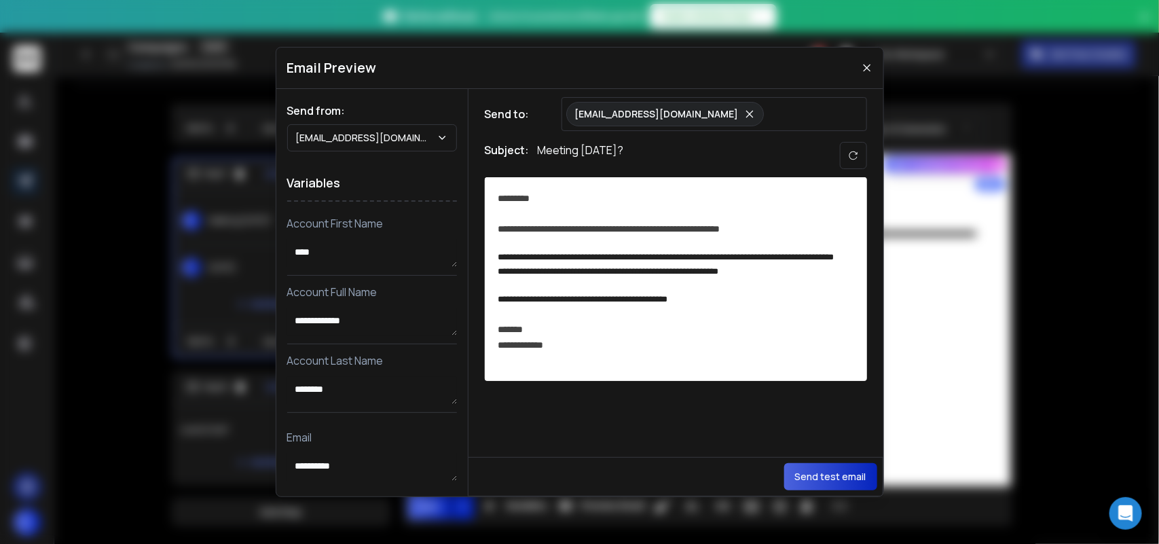
click at [660, 110] on div "[EMAIL_ADDRESS][DOMAIN_NAME]" at bounding box center [665, 114] width 198 height 24
click at [652, 116] on div "[EMAIL_ADDRESS][DOMAIN_NAME]" at bounding box center [665, 114] width 198 height 24
click at [744, 113] on icon at bounding box center [749, 114] width 11 height 11
click at [659, 113] on input at bounding box center [714, 114] width 296 height 24
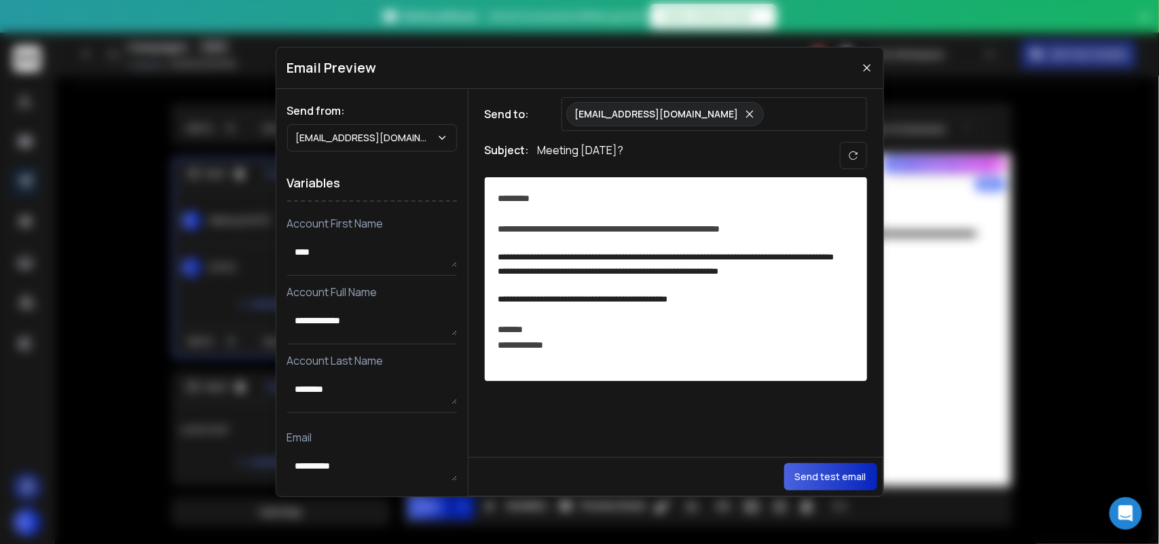
click at [813, 469] on button "Send test email" at bounding box center [830, 476] width 93 height 27
click at [744, 111] on icon at bounding box center [749, 114] width 11 height 11
drag, startPoint x: 821, startPoint y: 472, endPoint x: 611, endPoint y: 248, distance: 307.9
click at [819, 472] on button "Send test email" at bounding box center [830, 476] width 93 height 27
click at [823, 110] on icon at bounding box center [828, 114] width 11 height 11
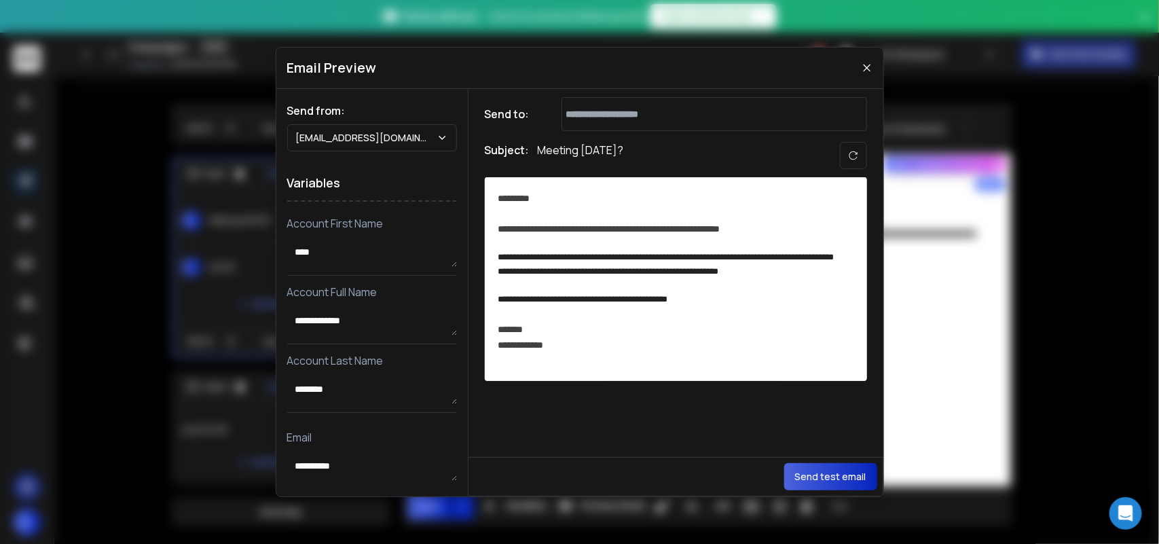
click at [718, 110] on input at bounding box center [714, 114] width 296 height 24
click at [822, 472] on button "Send test email" at bounding box center [830, 476] width 93 height 27
click at [745, 115] on icon at bounding box center [748, 114] width 7 height 7
click at [709, 115] on input at bounding box center [714, 114] width 296 height 24
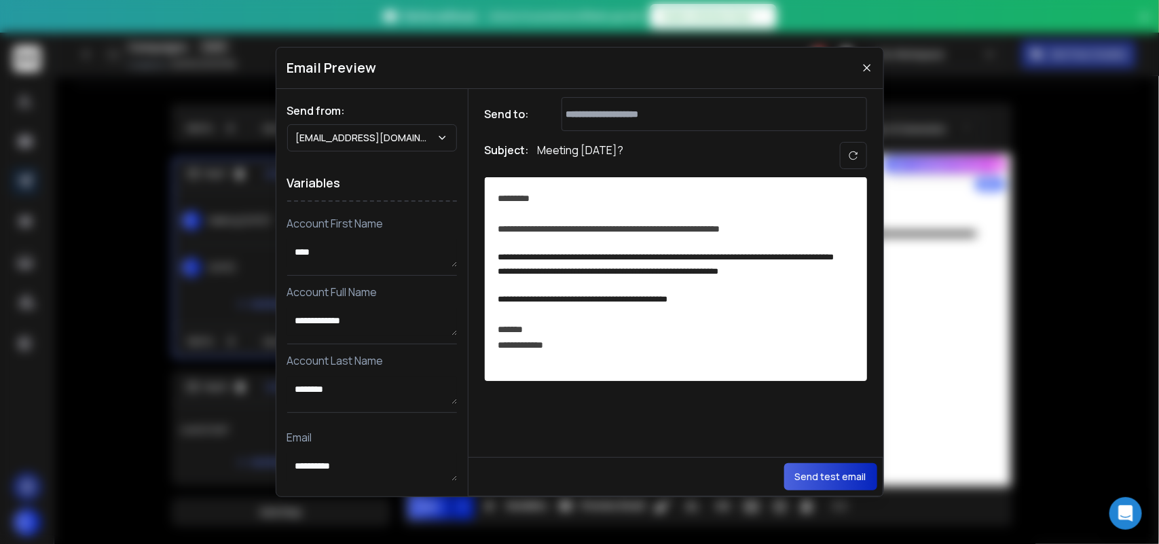
click at [709, 115] on div at bounding box center [713, 114] width 305 height 34
click at [820, 491] on div "Send test email" at bounding box center [675, 476] width 415 height 39
click at [823, 491] on div "Send test email" at bounding box center [675, 476] width 415 height 39
drag, startPoint x: 823, startPoint y: 491, endPoint x: 834, endPoint y: 468, distance: 24.6
click at [827, 484] on div "Send test email" at bounding box center [675, 476] width 415 height 39
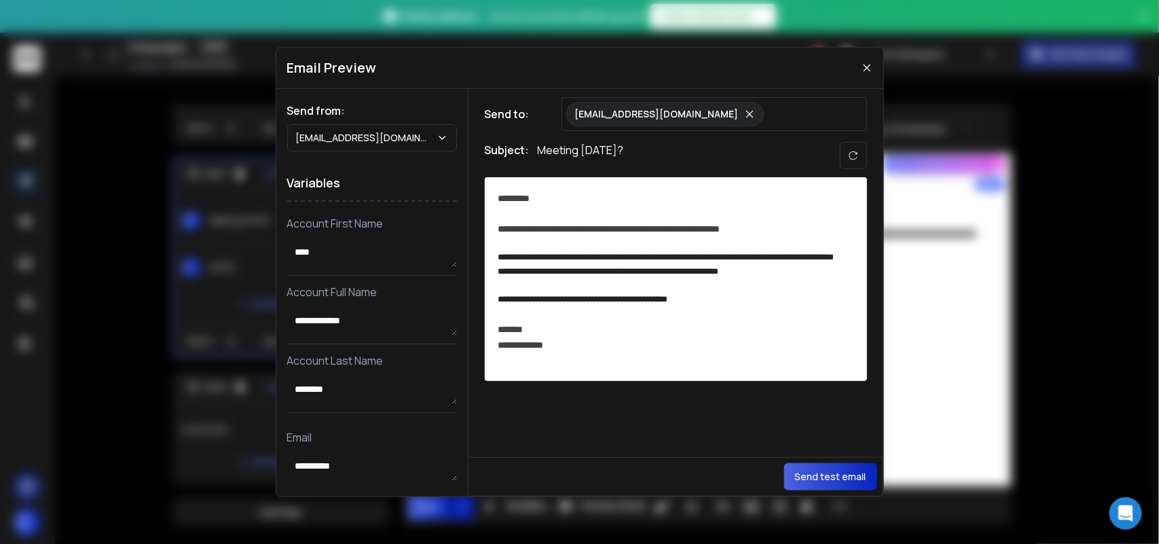
click at [834, 468] on button "Send test email" at bounding box center [830, 476] width 93 height 27
click at [834, 468] on div "Send test email" at bounding box center [675, 476] width 415 height 39
click at [744, 110] on icon at bounding box center [749, 114] width 11 height 11
click at [715, 110] on input at bounding box center [714, 114] width 296 height 24
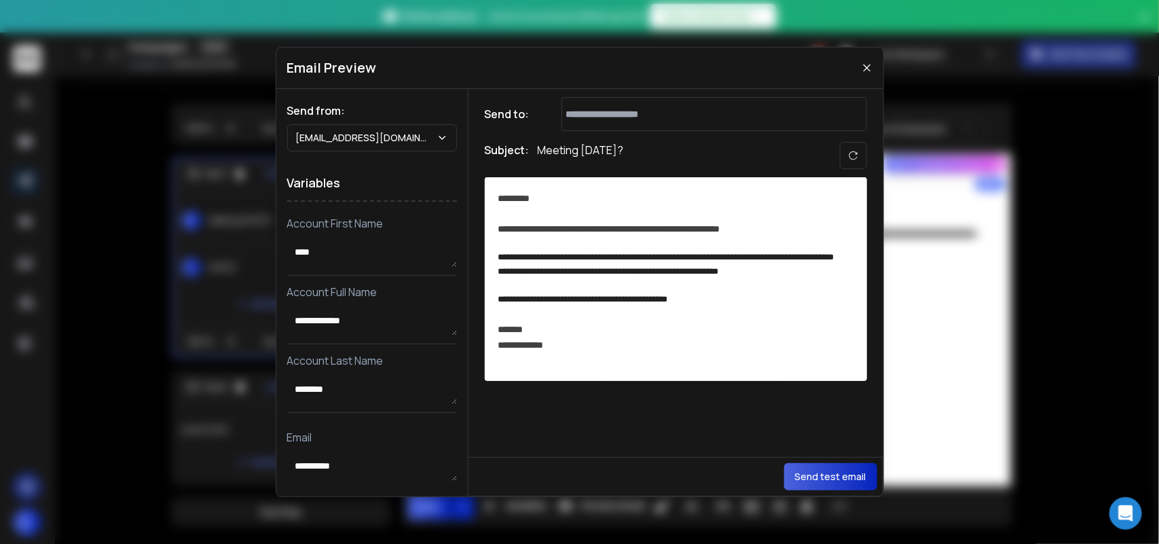
click at [709, 110] on div at bounding box center [713, 114] width 305 height 34
click at [688, 111] on p "[PERSON_NAME][EMAIL_ADDRESS][DOMAIN_NAME]" at bounding box center [696, 114] width 242 height 14
click at [796, 479] on button "Send test email" at bounding box center [830, 476] width 93 height 27
click at [823, 111] on icon at bounding box center [828, 114] width 11 height 11
click at [711, 116] on input at bounding box center [714, 114] width 296 height 24
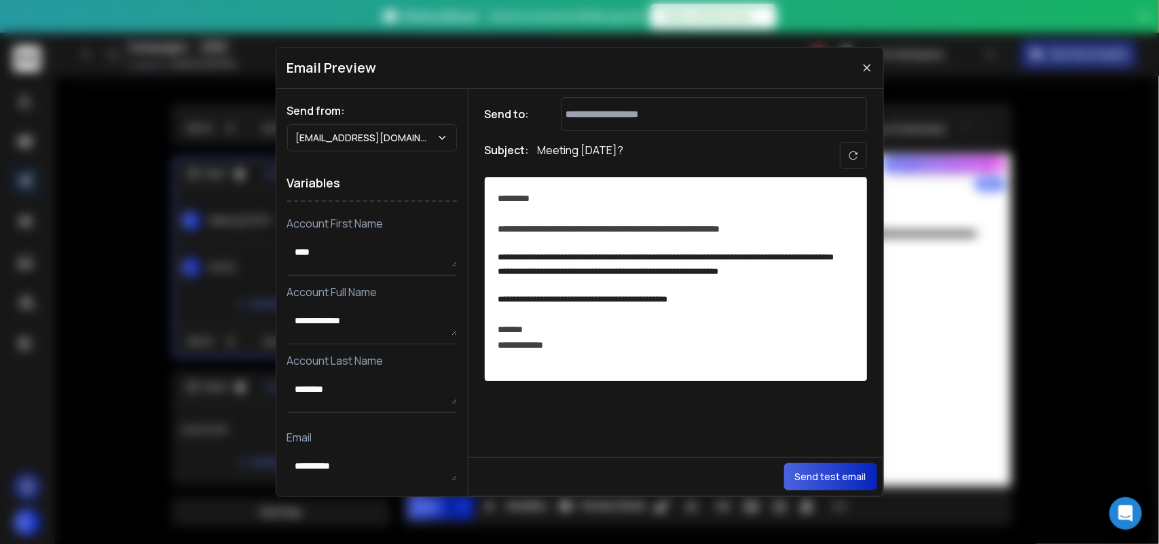
click at [713, 122] on div at bounding box center [713, 114] width 305 height 34
click at [796, 476] on button "Send test email" at bounding box center [830, 476] width 93 height 27
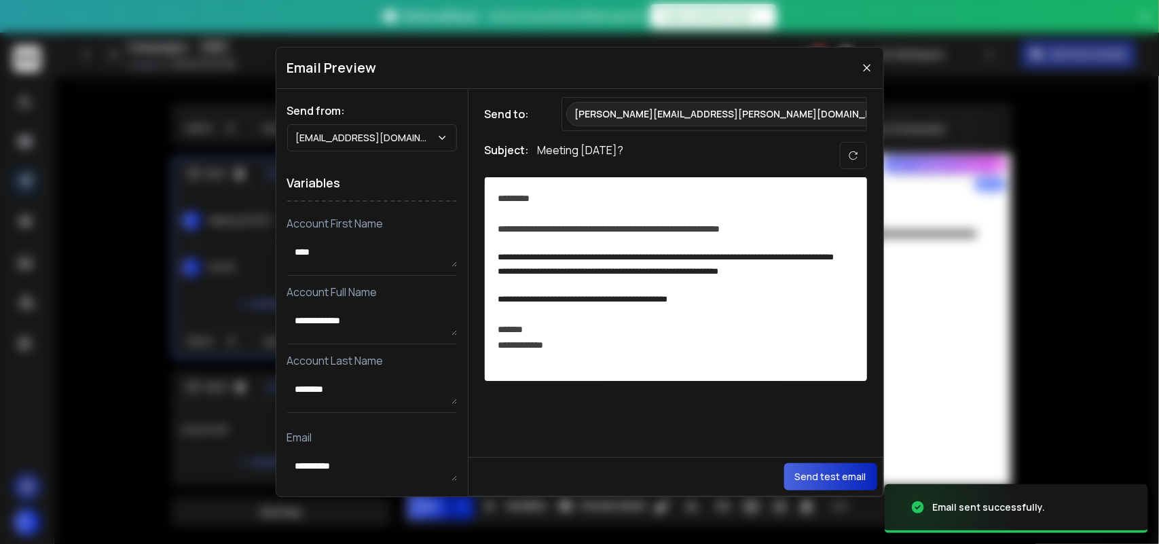
click at [902, 110] on icon at bounding box center [907, 114] width 11 height 11
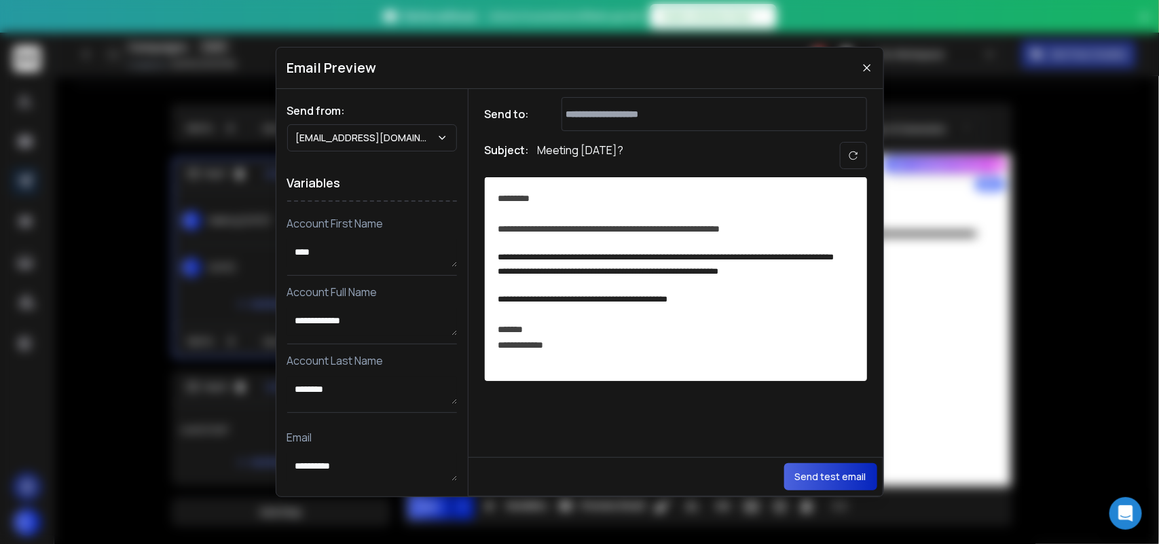
drag, startPoint x: 716, startPoint y: 110, endPoint x: 716, endPoint y: 122, distance: 12.2
click at [716, 120] on input at bounding box center [714, 114] width 296 height 24
click at [813, 463] on div "Send test email" at bounding box center [675, 476] width 415 height 39
click at [815, 483] on button "Send test email" at bounding box center [830, 476] width 93 height 27
click at [823, 113] on icon at bounding box center [828, 114] width 11 height 11
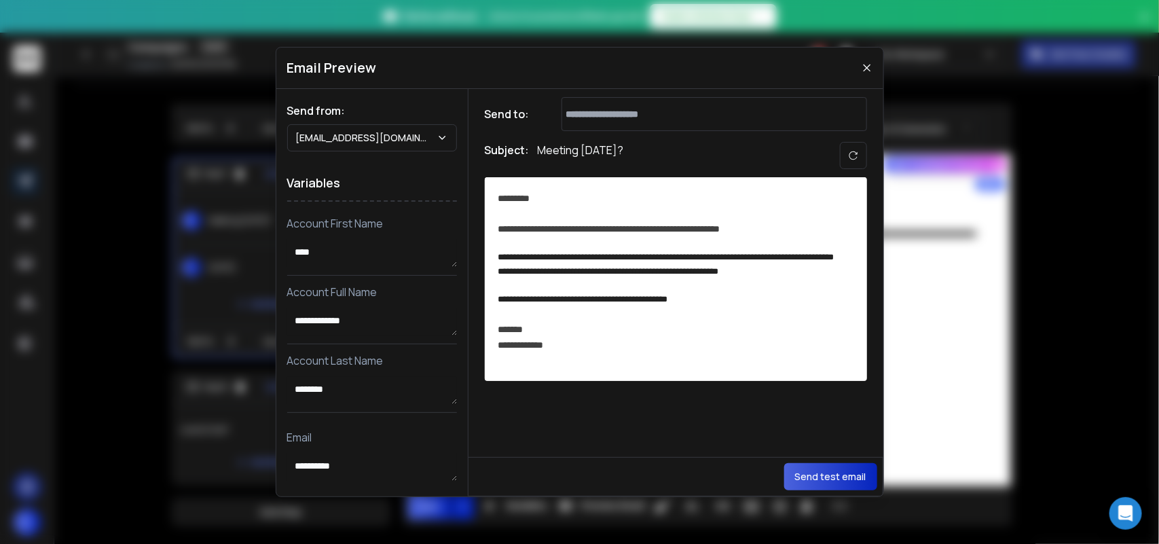
click at [711, 124] on input at bounding box center [714, 114] width 296 height 24
click at [791, 477] on button "Send test email" at bounding box center [830, 476] width 93 height 27
click at [902, 117] on icon at bounding box center [907, 114] width 11 height 11
click at [754, 111] on input at bounding box center [714, 114] width 296 height 24
drag, startPoint x: 823, startPoint y: 470, endPoint x: 781, endPoint y: 428, distance: 60.0
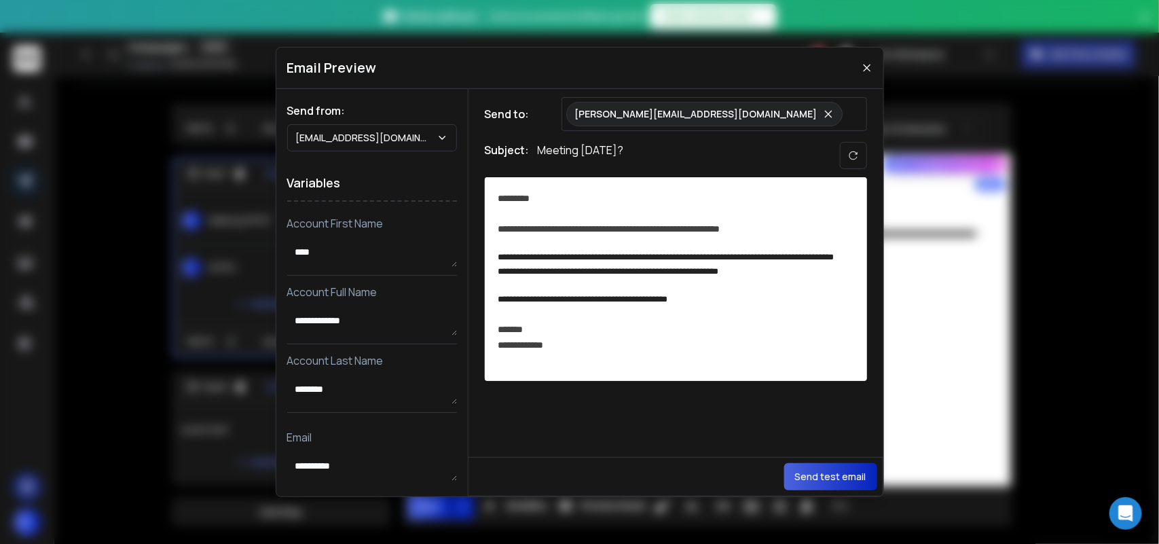
click at [820, 474] on button "Send test email" at bounding box center [830, 476] width 93 height 27
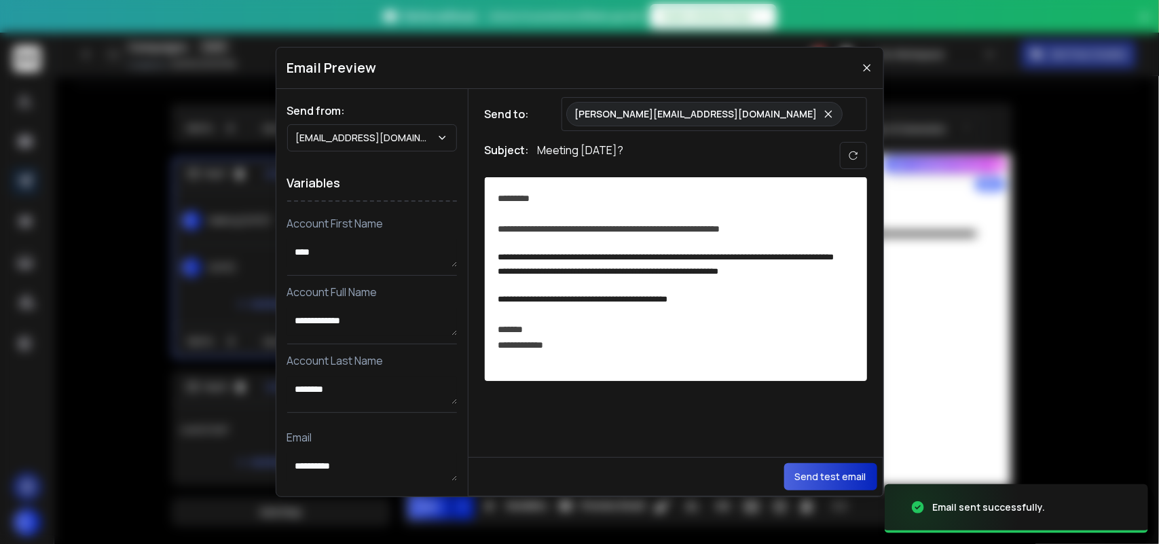
click at [823, 109] on icon at bounding box center [828, 114] width 11 height 11
click at [703, 113] on input at bounding box center [714, 114] width 296 height 24
click at [703, 109] on p "[PERSON_NAME][EMAIL_ADDRESS][DOMAIN_NAME]" at bounding box center [696, 114] width 242 height 14
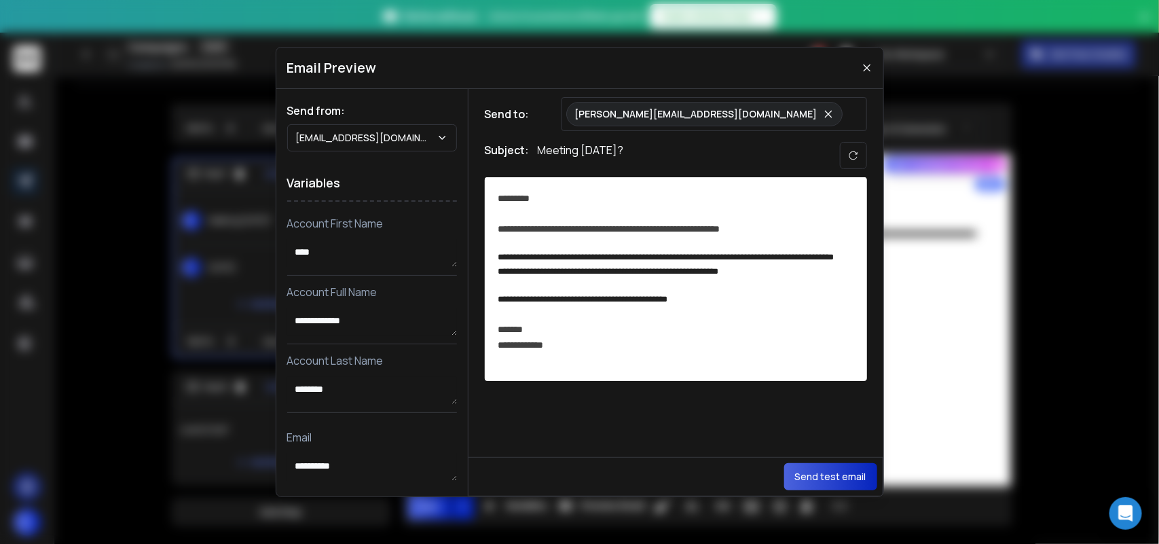
drag, startPoint x: 829, startPoint y: 450, endPoint x: 829, endPoint y: 470, distance: 20.4
click at [829, 470] on div "**********" at bounding box center [675, 292] width 415 height 407
click at [829, 472] on button "Send test email" at bounding box center [830, 476] width 93 height 27
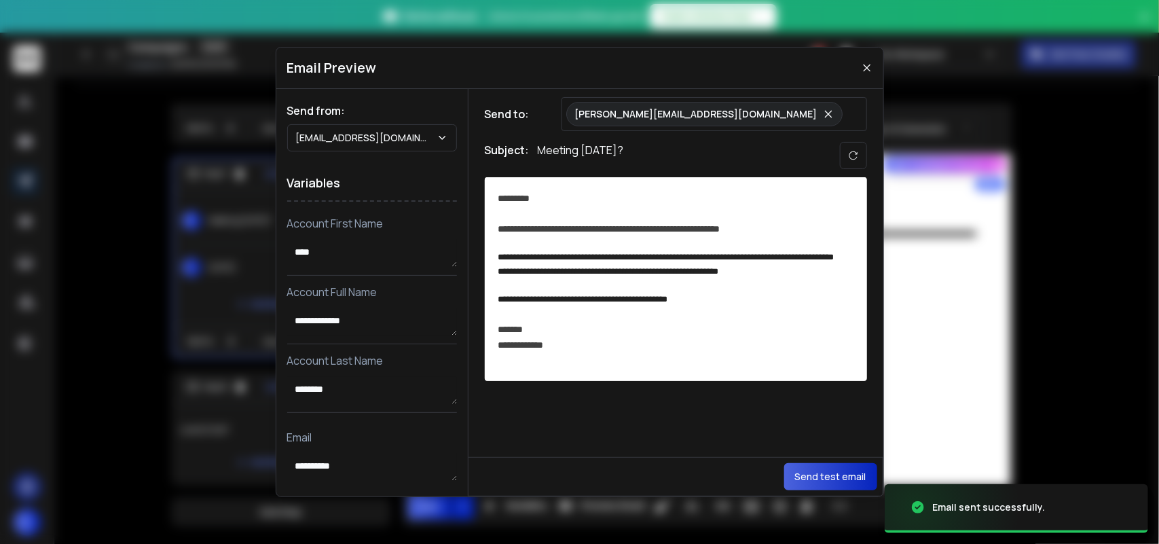
click at [718, 113] on div "[PERSON_NAME][EMAIL_ADDRESS][DOMAIN_NAME]" at bounding box center [704, 114] width 276 height 24
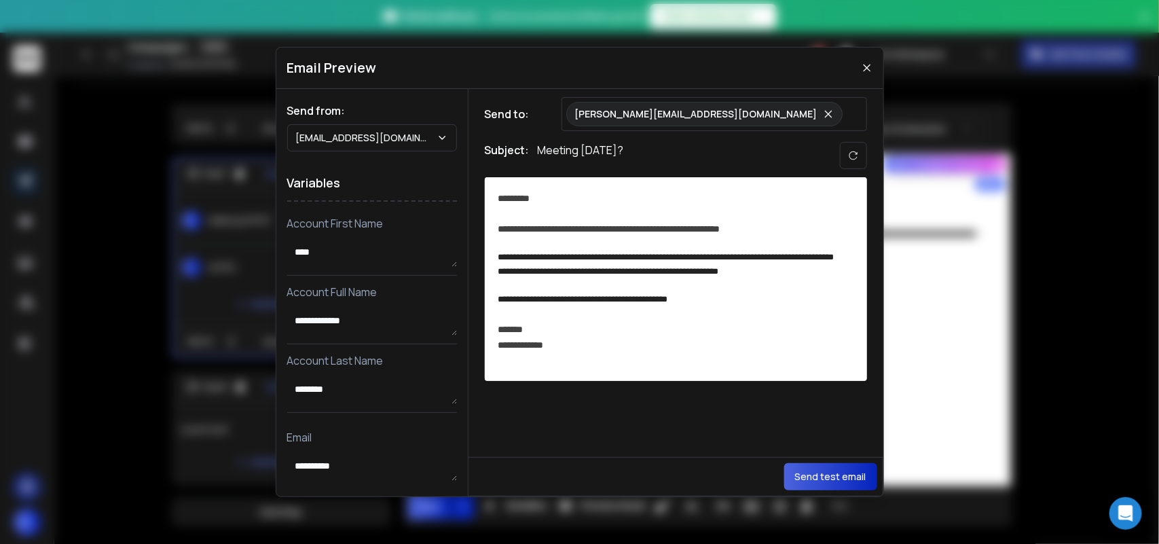
click at [824, 113] on icon at bounding box center [827, 114] width 7 height 7
click at [726, 113] on input at bounding box center [714, 114] width 296 height 24
click at [727, 113] on input at bounding box center [714, 114] width 296 height 24
drag, startPoint x: 816, startPoint y: 474, endPoint x: 779, endPoint y: 435, distance: 53.3
click at [811, 472] on button "Send test email" at bounding box center [830, 476] width 93 height 27
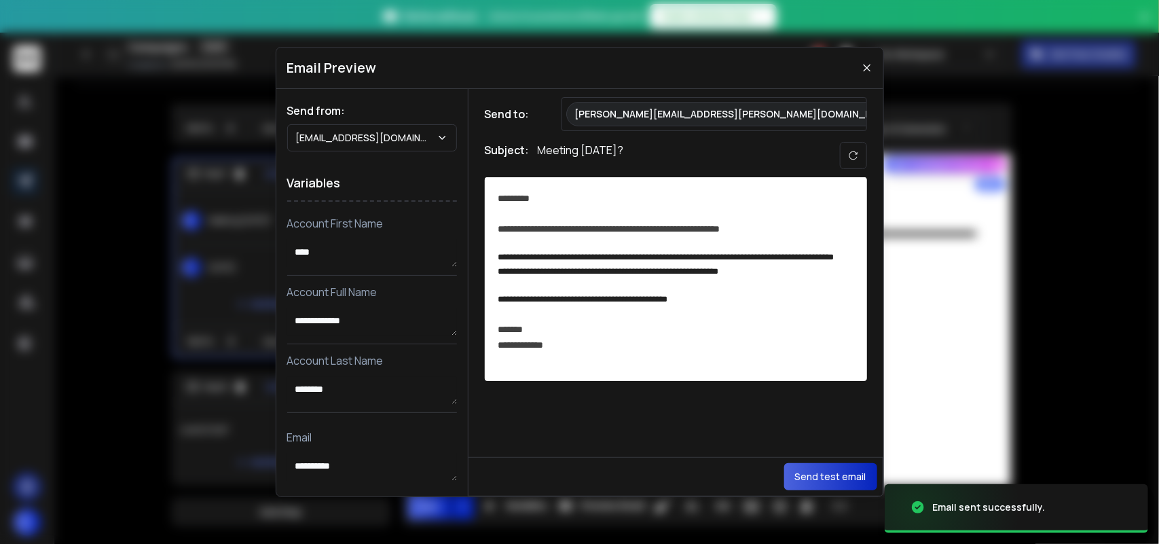
click at [902, 113] on icon at bounding box center [907, 114] width 11 height 11
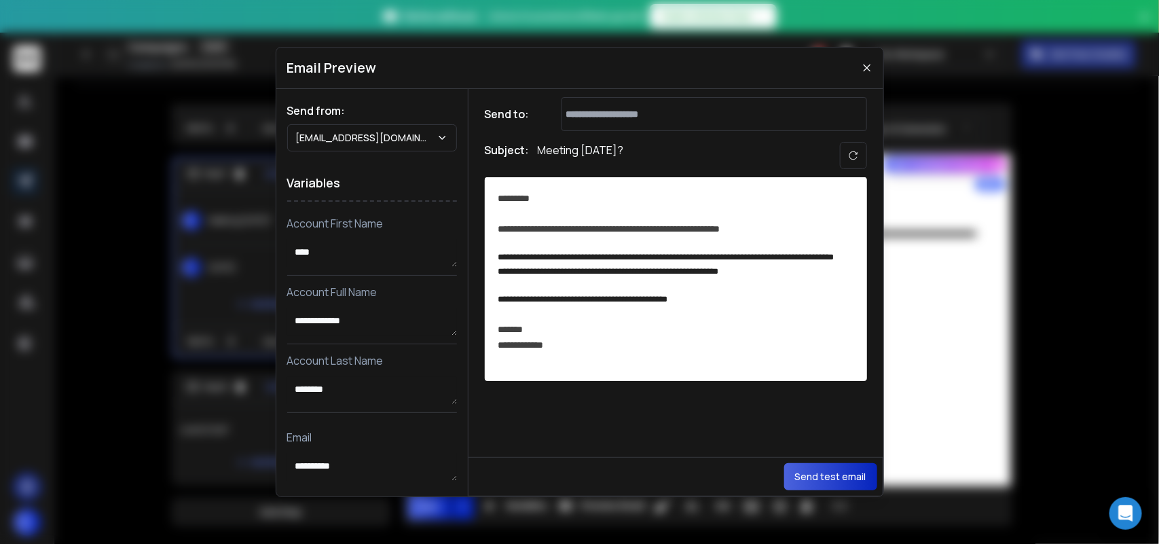
click at [772, 113] on input at bounding box center [714, 114] width 296 height 24
drag, startPoint x: 818, startPoint y: 472, endPoint x: 830, endPoint y: 390, distance: 83.0
click at [815, 470] on button "Send test email" at bounding box center [830, 476] width 93 height 27
click at [755, 114] on icon at bounding box center [749, 114] width 11 height 11
click at [793, 114] on input at bounding box center [714, 114] width 296 height 24
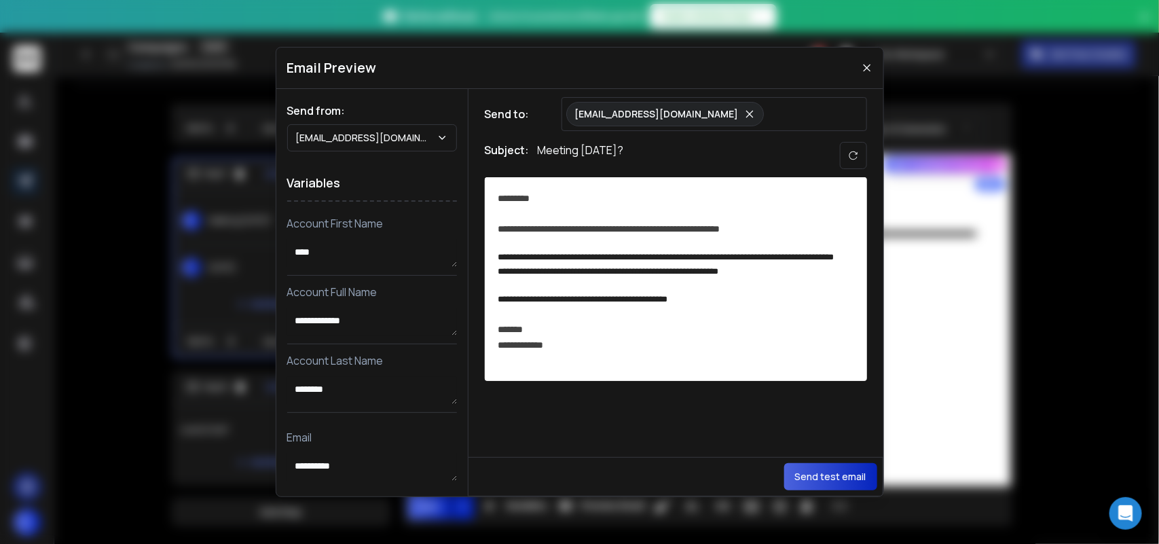
click at [808, 483] on button "Send test email" at bounding box center [830, 476] width 93 height 27
click at [744, 119] on icon at bounding box center [749, 114] width 11 height 11
click at [677, 117] on input at bounding box center [714, 114] width 296 height 24
click at [677, 115] on input at bounding box center [714, 114] width 296 height 24
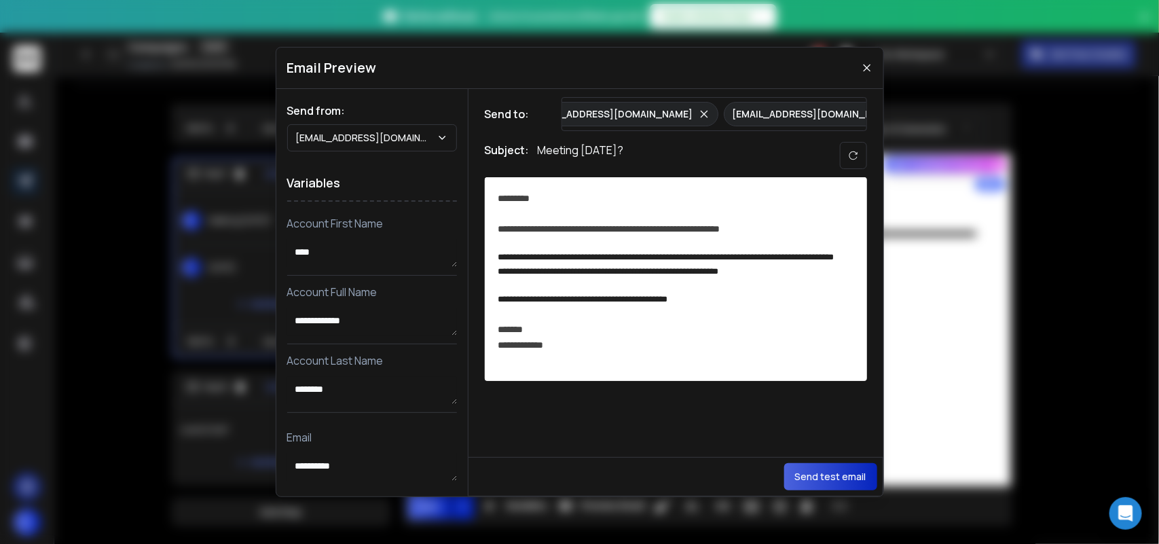
click at [902, 113] on icon at bounding box center [907, 114] width 11 height 11
drag, startPoint x: 845, startPoint y: 469, endPoint x: 806, endPoint y: 391, distance: 87.4
click at [844, 468] on button "Send test email" at bounding box center [830, 476] width 93 height 27
click at [744, 109] on icon at bounding box center [749, 114] width 11 height 11
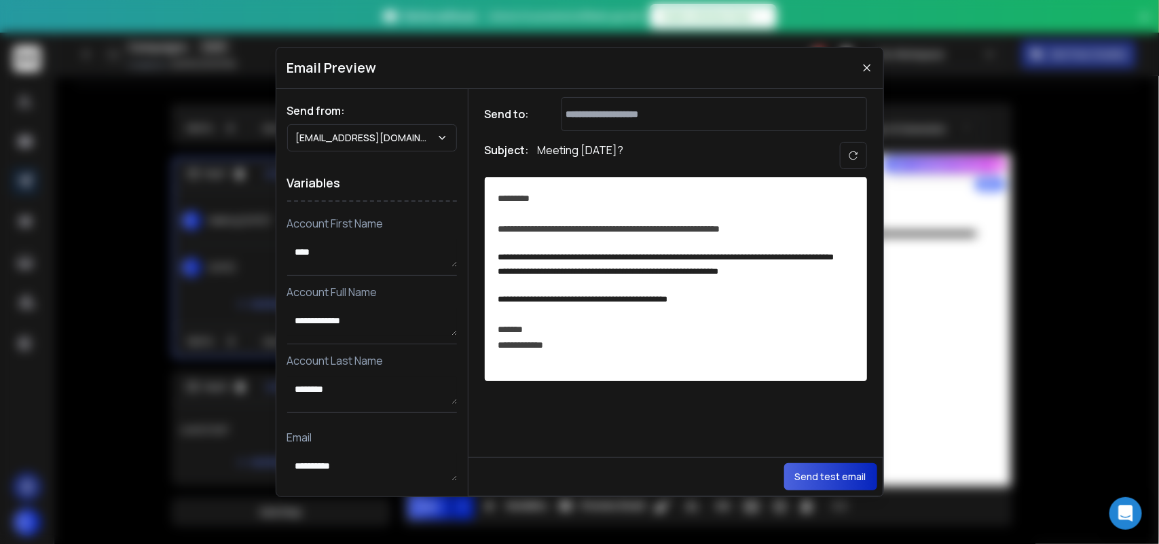
click at [720, 109] on input at bounding box center [714, 114] width 296 height 24
click at [823, 109] on icon at bounding box center [828, 114] width 11 height 11
click at [721, 111] on input at bounding box center [714, 114] width 296 height 24
drag, startPoint x: 836, startPoint y: 494, endPoint x: 828, endPoint y: 465, distance: 30.3
click at [832, 475] on div "Send test email" at bounding box center [675, 476] width 415 height 39
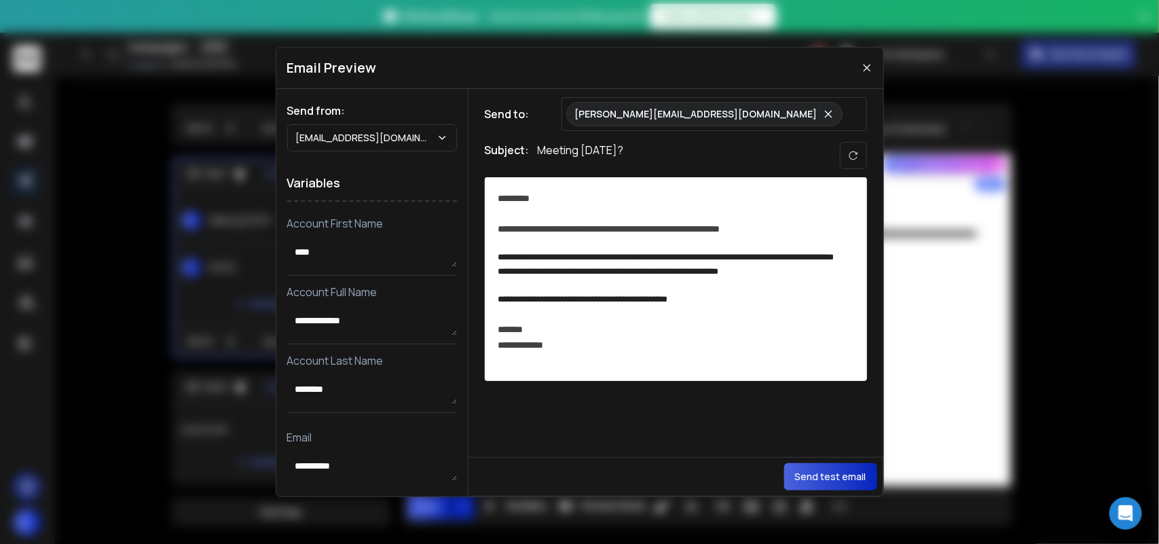
drag, startPoint x: 825, startPoint y: 460, endPoint x: 827, endPoint y: 475, distance: 15.0
click at [827, 472] on div "Send test email" at bounding box center [675, 476] width 415 height 39
drag, startPoint x: 827, startPoint y: 480, endPoint x: 823, endPoint y: 470, distance: 10.7
click at [825, 480] on button "Send test email" at bounding box center [830, 476] width 93 height 27
drag, startPoint x: 823, startPoint y: 470, endPoint x: 815, endPoint y: 463, distance: 10.6
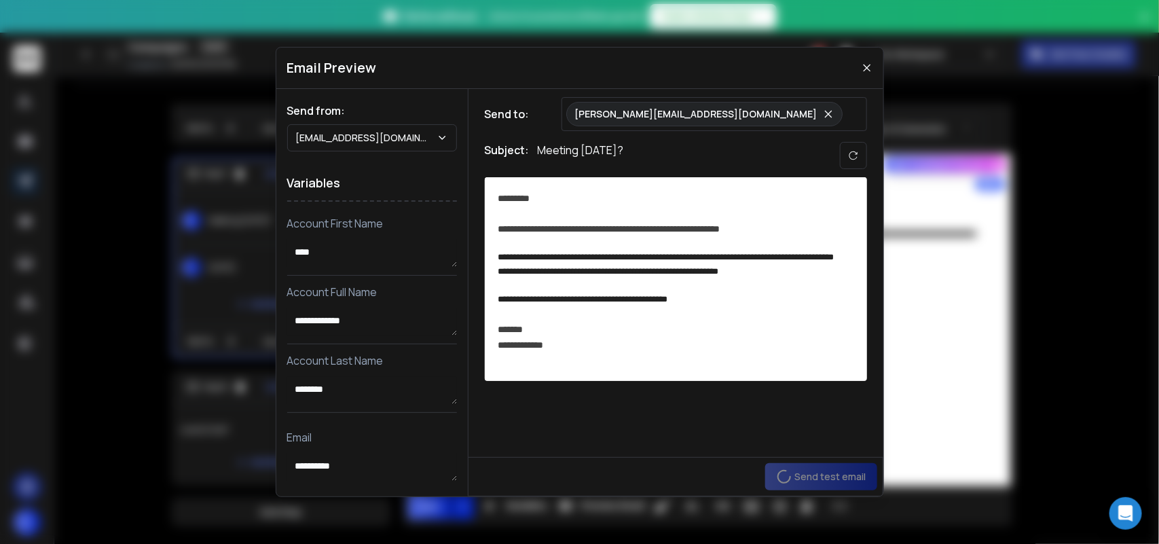
click at [821, 470] on div "Send test email" at bounding box center [675, 476] width 415 height 39
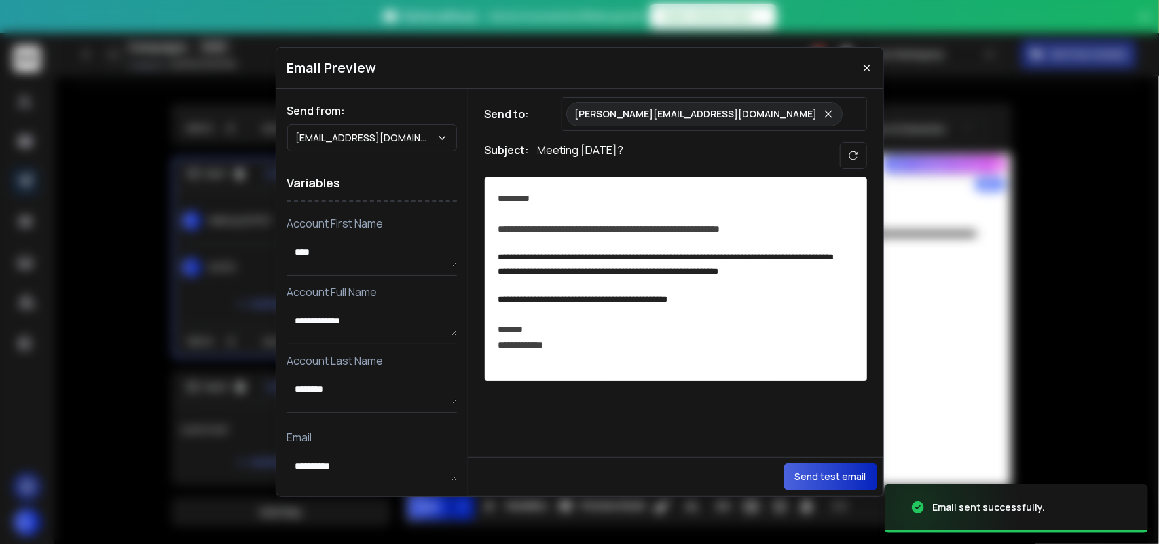
click at [713, 113] on div "[PERSON_NAME][EMAIL_ADDRESS][DOMAIN_NAME]" at bounding box center [704, 114] width 276 height 24
click at [823, 111] on icon at bounding box center [828, 114] width 11 height 11
click at [718, 111] on input at bounding box center [714, 114] width 296 height 24
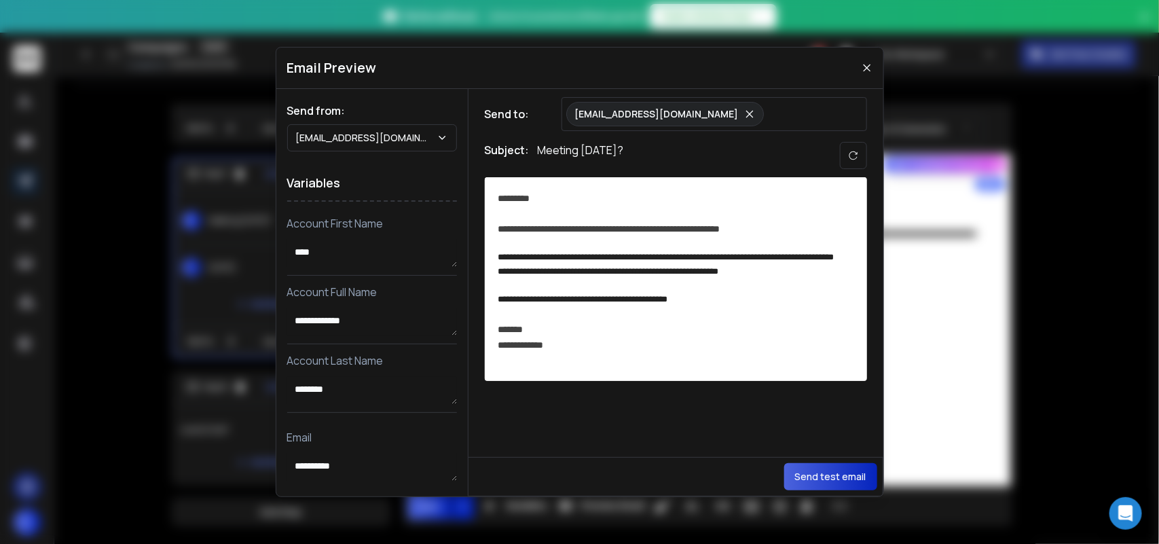
drag, startPoint x: 812, startPoint y: 492, endPoint x: 810, endPoint y: 473, distance: 19.1
click at [810, 476] on div "Send test email" at bounding box center [675, 476] width 415 height 39
drag, startPoint x: 840, startPoint y: 447, endPoint x: 836, endPoint y: 460, distance: 14.2
click at [836, 460] on div "**********" at bounding box center [675, 292] width 415 height 407
click at [826, 475] on button "Send test email" at bounding box center [830, 476] width 93 height 27
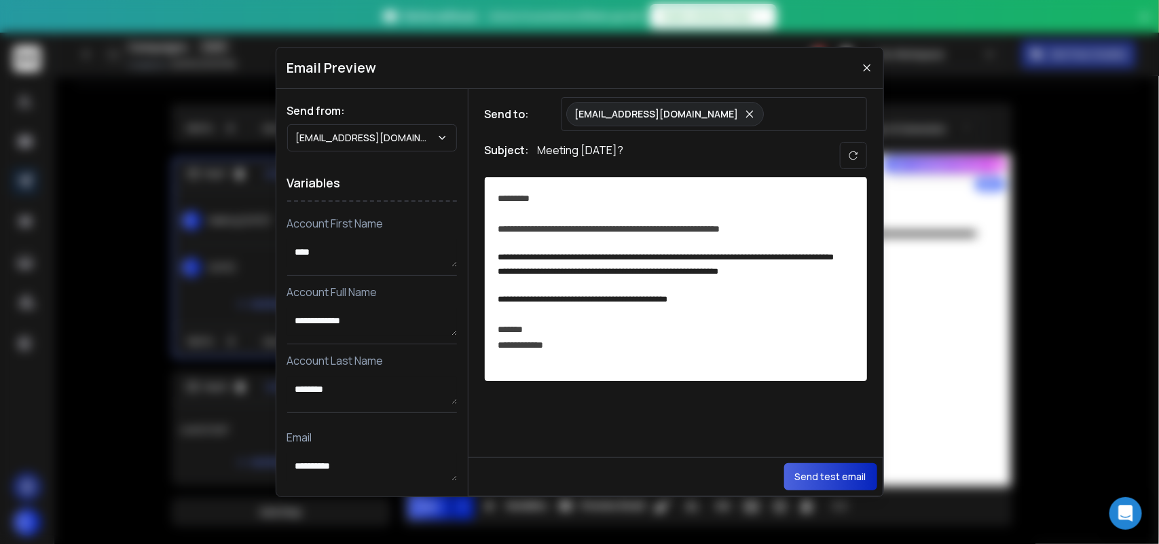
click at [744, 110] on icon at bounding box center [749, 114] width 11 height 11
click at [693, 116] on input at bounding box center [714, 114] width 296 height 24
click at [806, 458] on div "Send test email" at bounding box center [675, 476] width 415 height 39
click at [806, 474] on button "Send test email" at bounding box center [830, 476] width 93 height 27
click at [806, 475] on div "Send test email" at bounding box center [675, 476] width 415 height 39
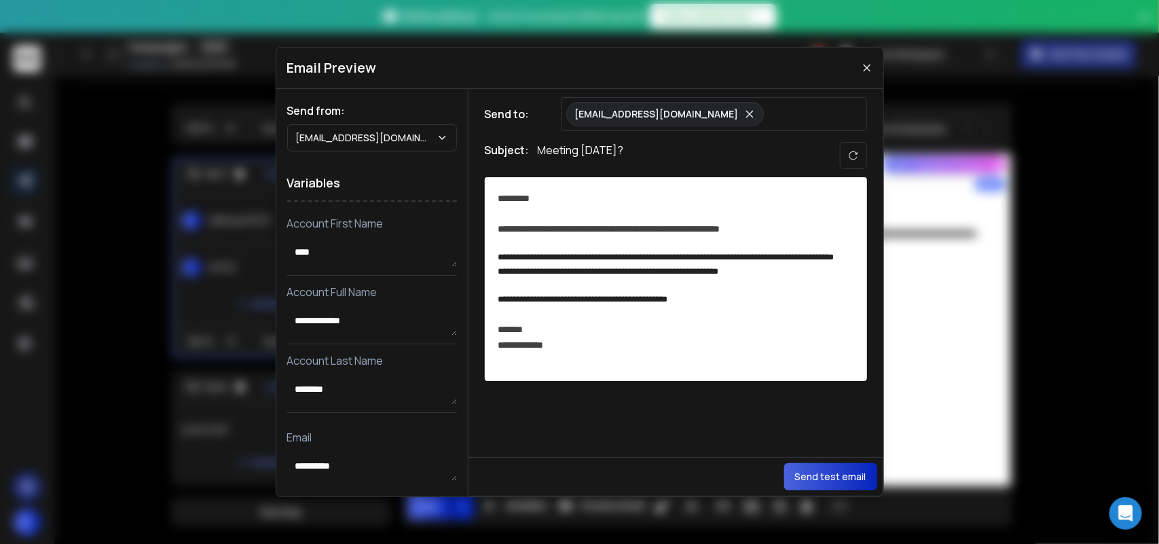
click at [700, 104] on div "[EMAIL_ADDRESS][DOMAIN_NAME]" at bounding box center [665, 114] width 198 height 24
click at [700, 110] on div "[EMAIL_ADDRESS][DOMAIN_NAME]" at bounding box center [665, 114] width 198 height 24
click at [744, 112] on icon at bounding box center [749, 114] width 11 height 11
click at [810, 481] on button "Send test email" at bounding box center [830, 476] width 93 height 27
click at [811, 475] on div "Send test email" at bounding box center [675, 476] width 415 height 39
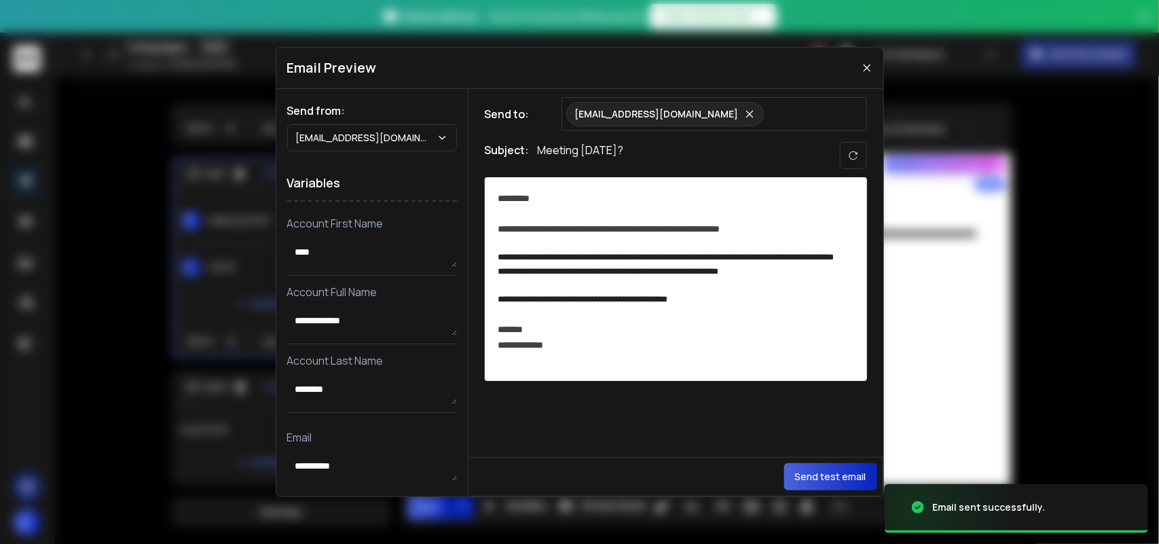
click at [744, 112] on icon at bounding box center [749, 114] width 11 height 11
click at [718, 112] on input at bounding box center [714, 114] width 296 height 24
click at [718, 109] on input at bounding box center [714, 114] width 296 height 24
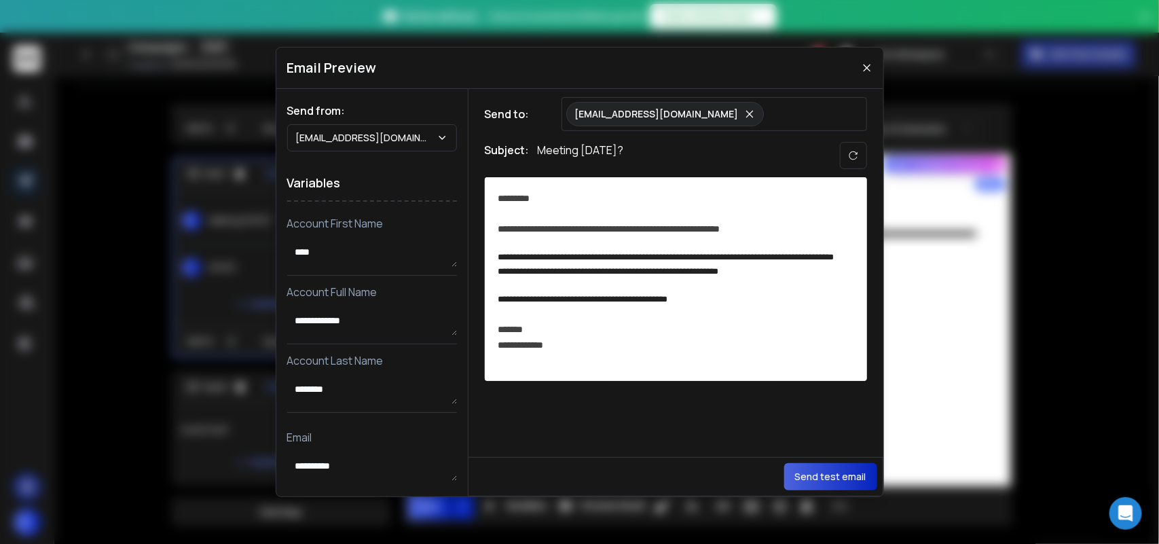
click at [817, 482] on button "Send test email" at bounding box center [830, 476] width 93 height 27
click at [817, 482] on div "Send test email" at bounding box center [675, 476] width 415 height 39
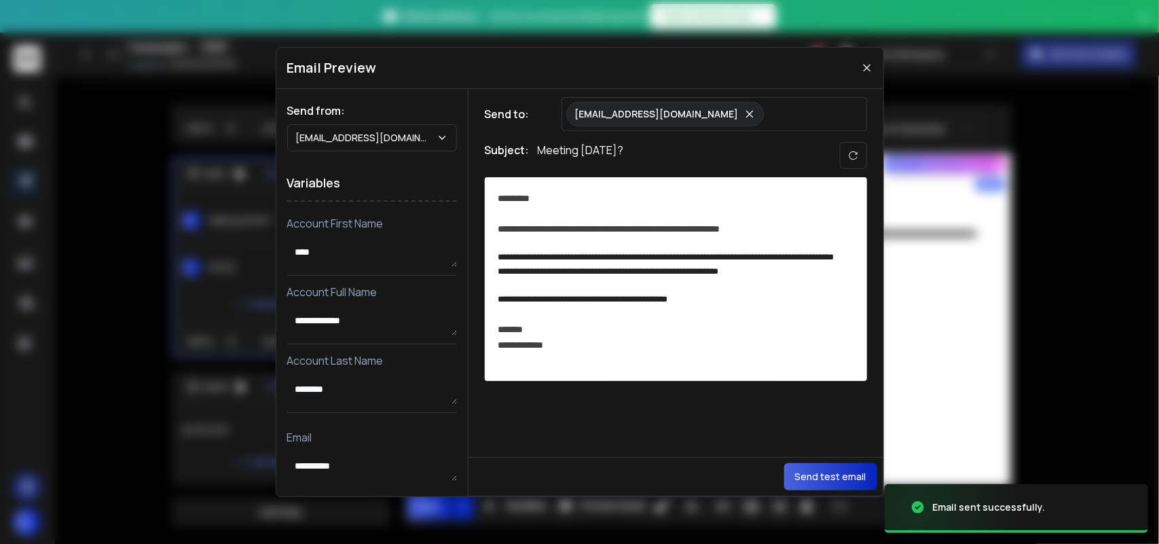
click at [744, 109] on icon at bounding box center [749, 114] width 11 height 11
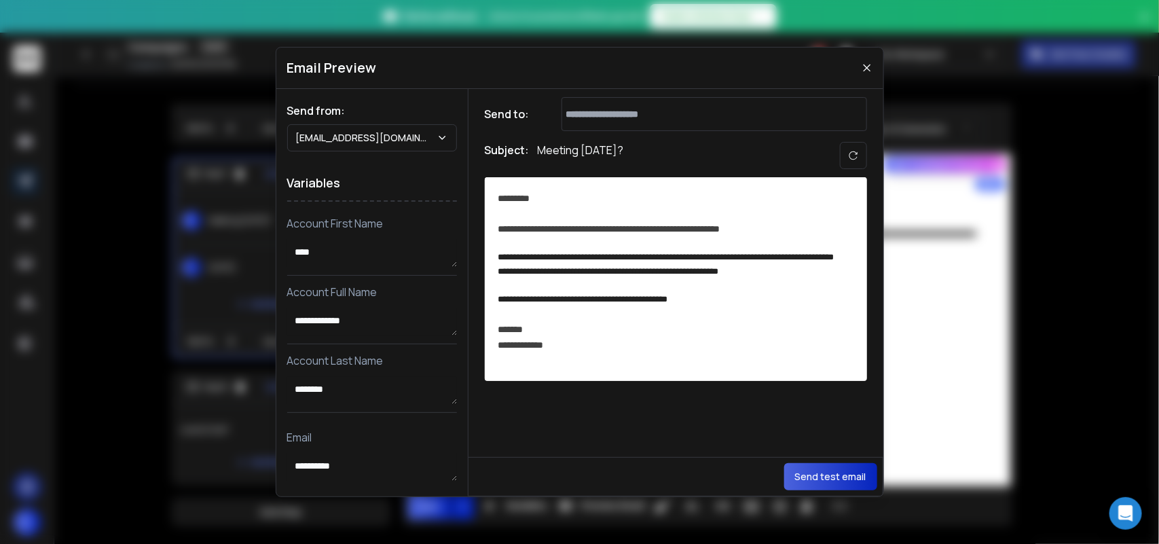
click at [716, 109] on input at bounding box center [714, 114] width 296 height 24
click at [825, 466] on button "Send test email" at bounding box center [830, 476] width 93 height 27
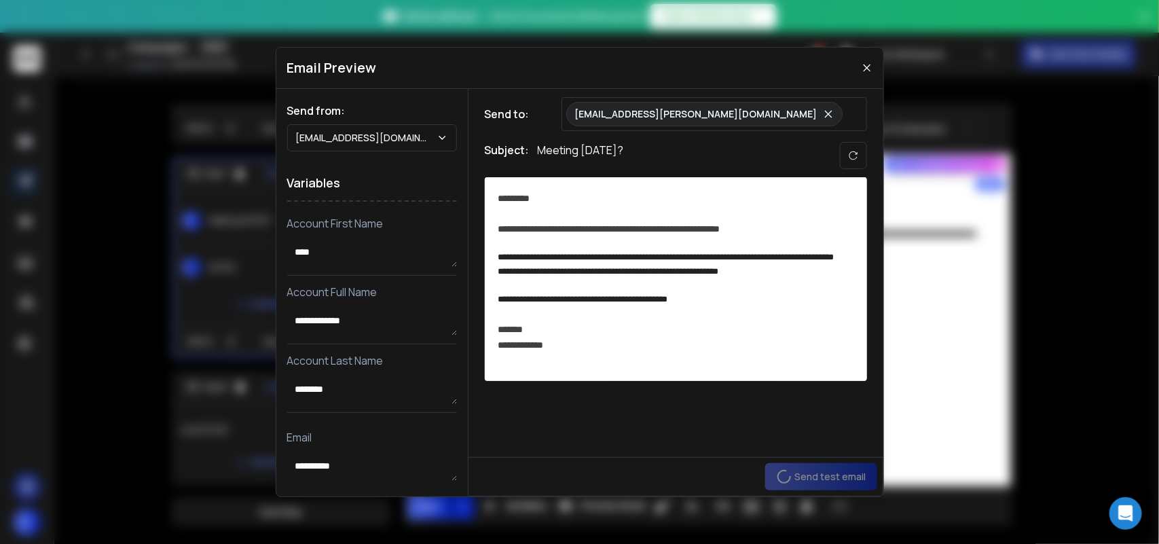
click at [825, 466] on div "Send test email" at bounding box center [675, 476] width 415 height 39
drag, startPoint x: 757, startPoint y: 107, endPoint x: 749, endPoint y: 109, distance: 8.3
click at [751, 109] on div "[EMAIL_ADDRESS][PERSON_NAME][DOMAIN_NAME]" at bounding box center [704, 114] width 276 height 24
click at [823, 109] on icon at bounding box center [828, 114] width 11 height 11
drag, startPoint x: 850, startPoint y: 472, endPoint x: 809, endPoint y: 417, distance: 68.3
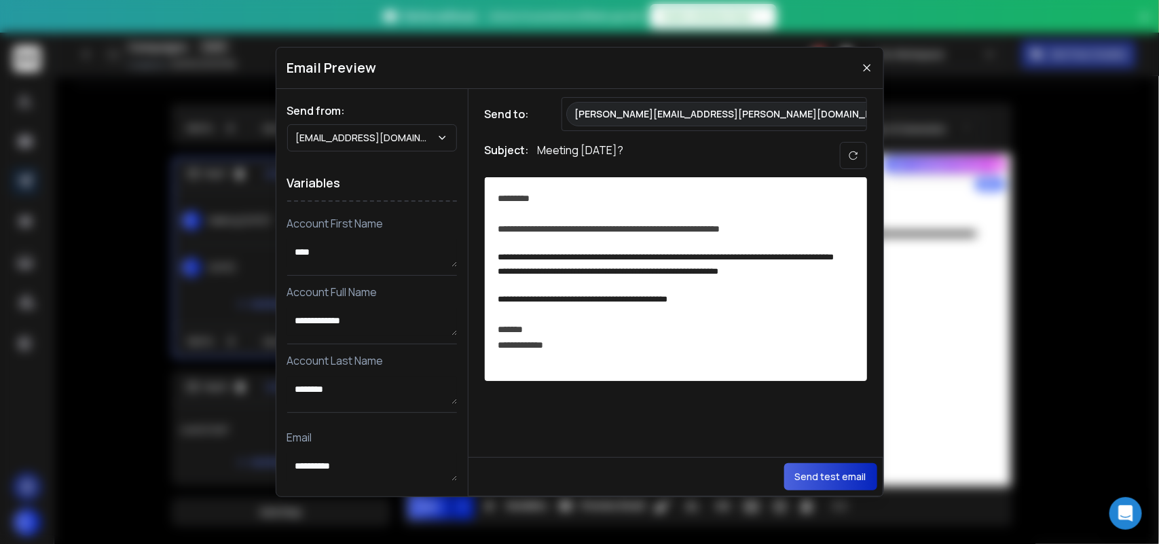
click at [847, 472] on button "Send test email" at bounding box center [830, 476] width 93 height 27
click at [842, 472] on div "Send test email" at bounding box center [675, 476] width 415 height 39
click at [902, 112] on icon at bounding box center [907, 114] width 11 height 11
click at [794, 463] on button "Send test email" at bounding box center [830, 476] width 93 height 27
click at [902, 117] on icon at bounding box center [907, 114] width 11 height 11
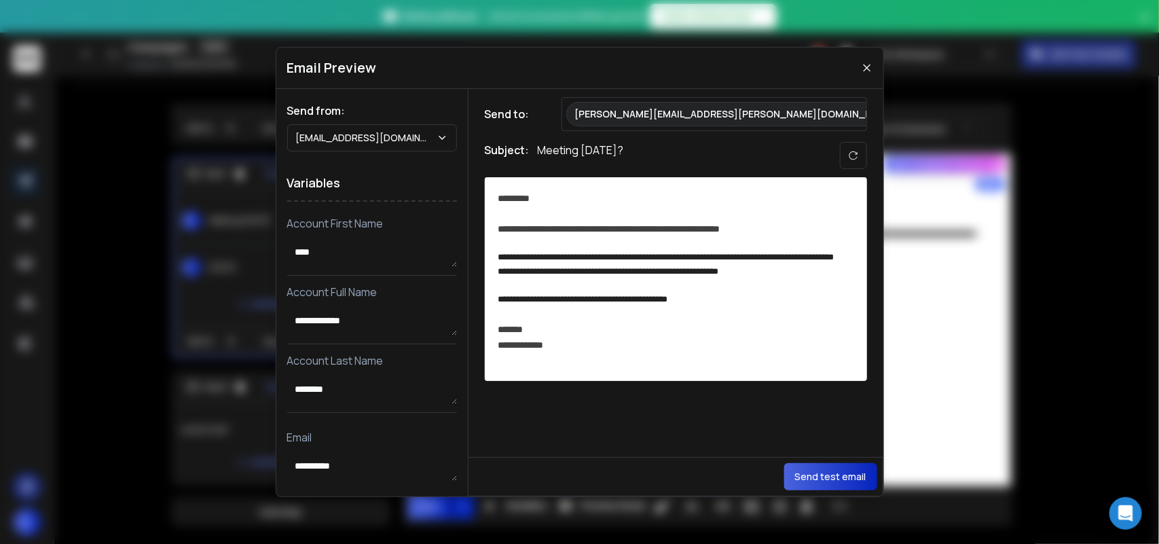
click at [819, 476] on button "Send test email" at bounding box center [830, 476] width 93 height 27
click at [819, 476] on div "Send test email" at bounding box center [675, 476] width 415 height 39
click at [902, 116] on icon at bounding box center [907, 114] width 11 height 11
click at [728, 116] on input at bounding box center [714, 114] width 296 height 24
click at [808, 468] on button "Send test email" at bounding box center [830, 476] width 93 height 27
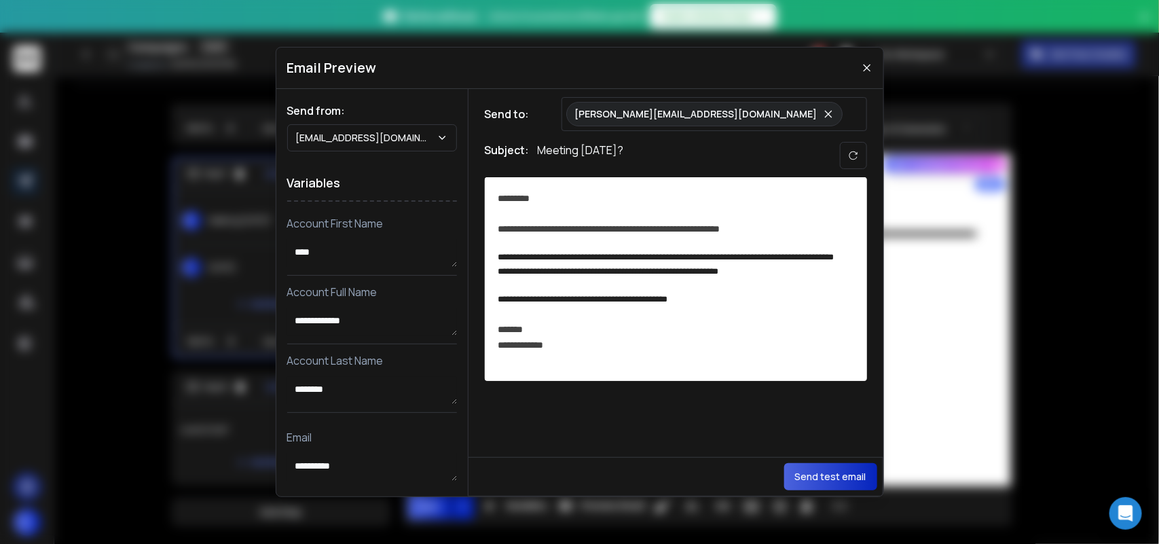
click at [808, 468] on div "Send test email" at bounding box center [675, 476] width 415 height 39
drag, startPoint x: 740, startPoint y: 113, endPoint x: 713, endPoint y: 112, distance: 26.5
click at [823, 112] on icon at bounding box center [828, 114] width 11 height 11
click at [848, 112] on input at bounding box center [996, 114] width 296 height 24
click at [838, 472] on button "Send test email" at bounding box center [830, 476] width 93 height 27
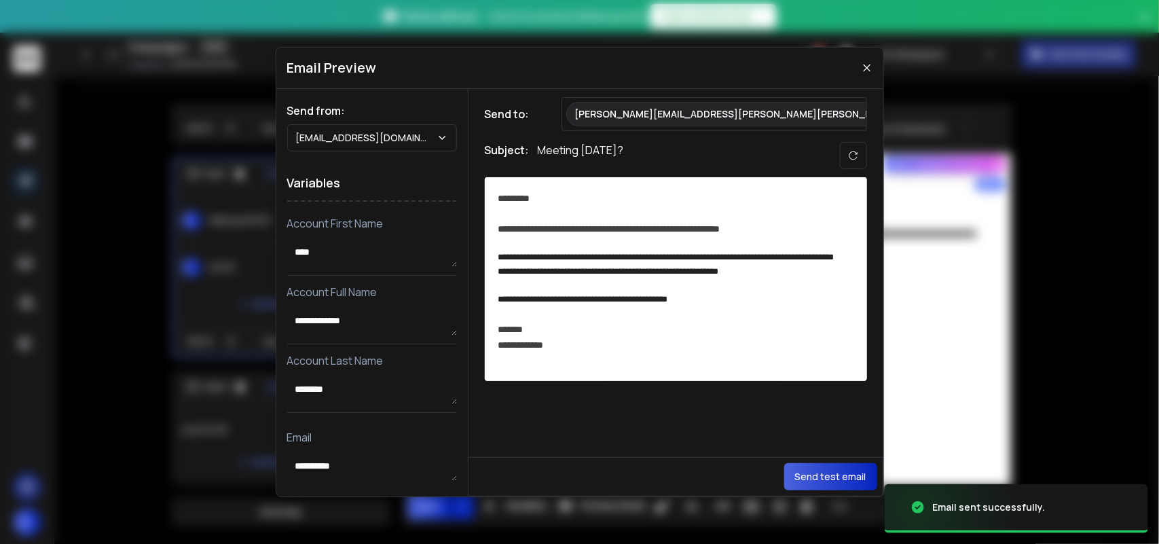
click at [982, 111] on icon at bounding box center [985, 114] width 7 height 7
click at [698, 105] on input at bounding box center [714, 114] width 296 height 24
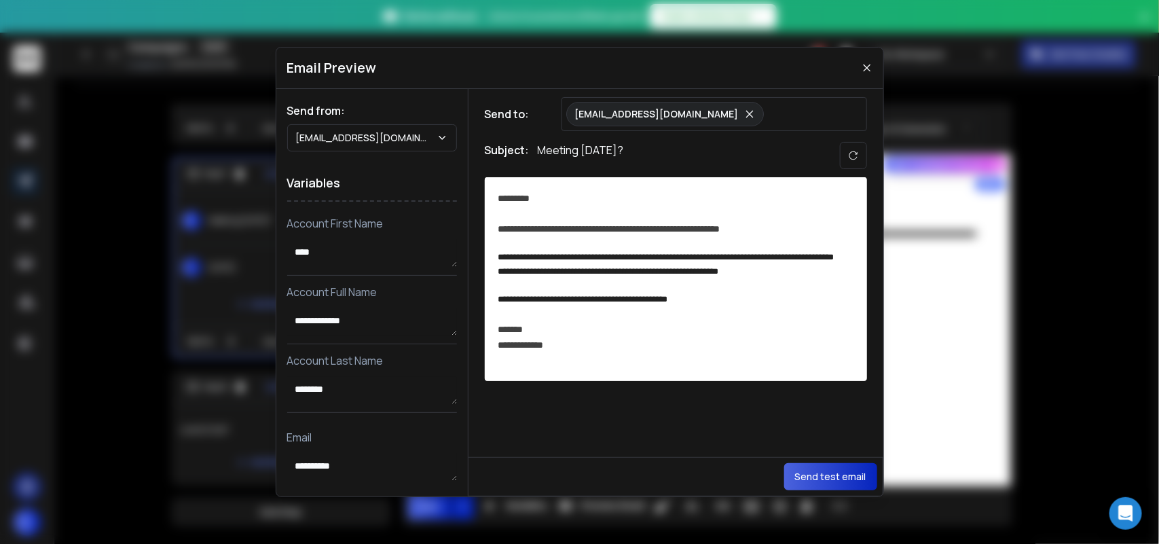
drag, startPoint x: 853, startPoint y: 470, endPoint x: 781, endPoint y: 374, distance: 120.3
click at [852, 473] on button "Send test email" at bounding box center [830, 476] width 93 height 27
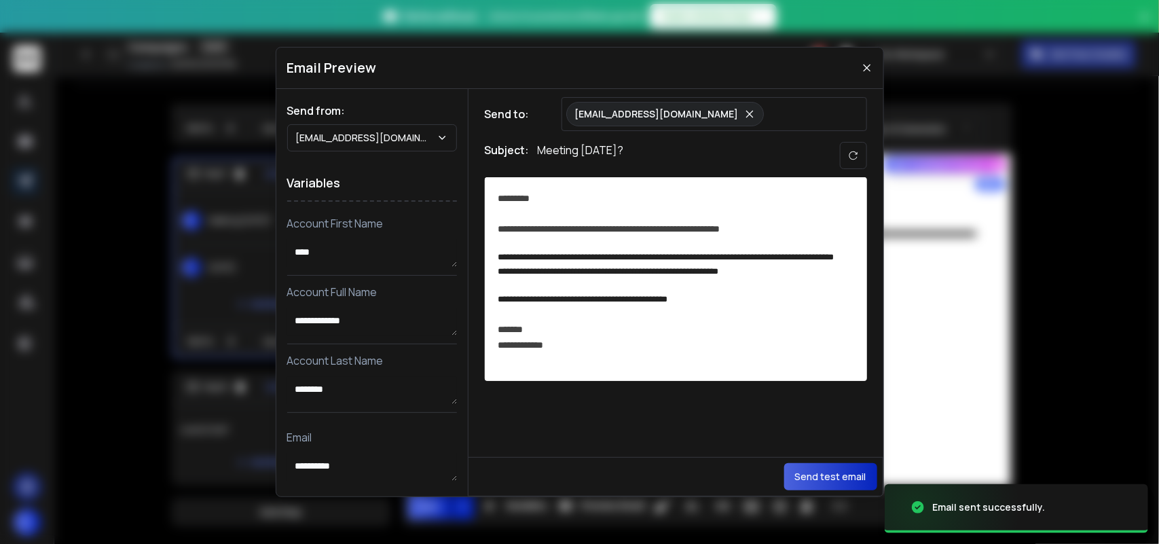
drag, startPoint x: 694, startPoint y: 107, endPoint x: 690, endPoint y: 114, distance: 8.5
click at [690, 114] on div "[EMAIL_ADDRESS][DOMAIN_NAME]" at bounding box center [665, 114] width 198 height 24
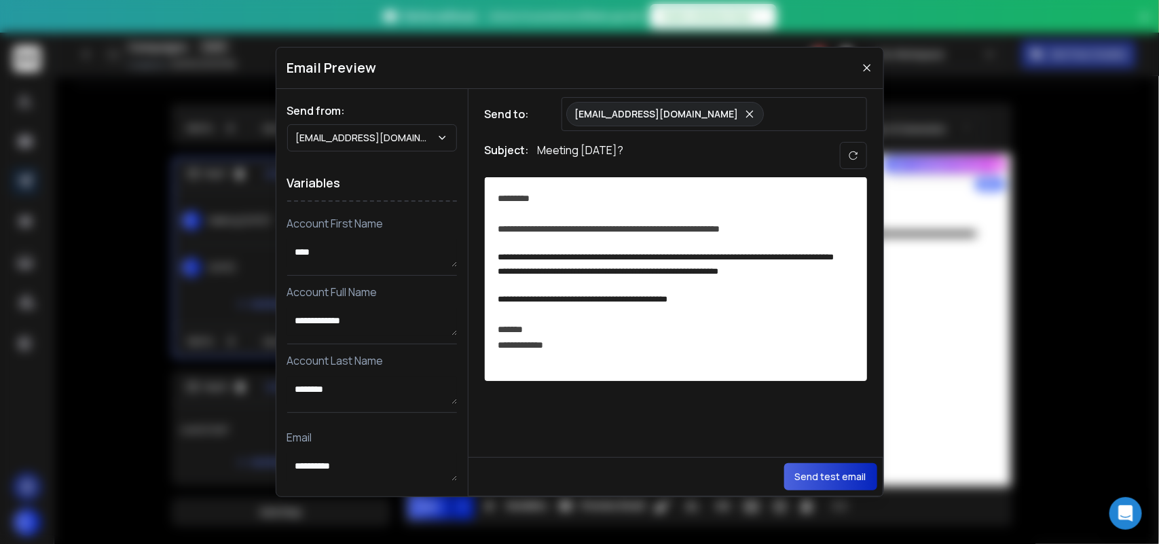
click at [744, 117] on icon at bounding box center [749, 114] width 11 height 11
click at [691, 115] on input at bounding box center [714, 114] width 296 height 24
click at [817, 482] on button "Send test email" at bounding box center [830, 476] width 93 height 27
click at [817, 481] on div "Send test email" at bounding box center [675, 476] width 415 height 39
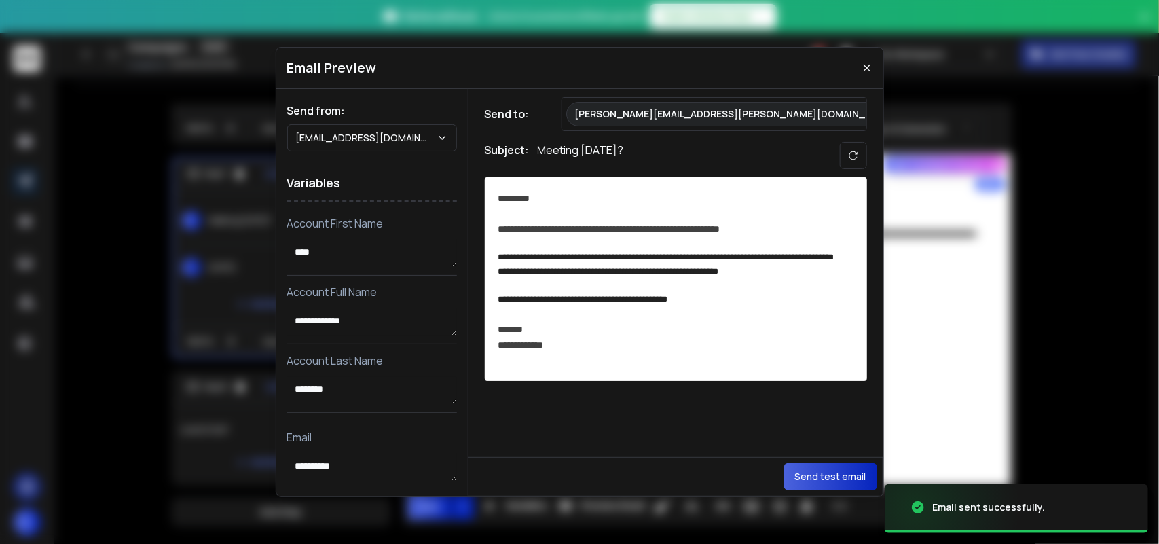
click at [902, 119] on icon at bounding box center [907, 114] width 11 height 11
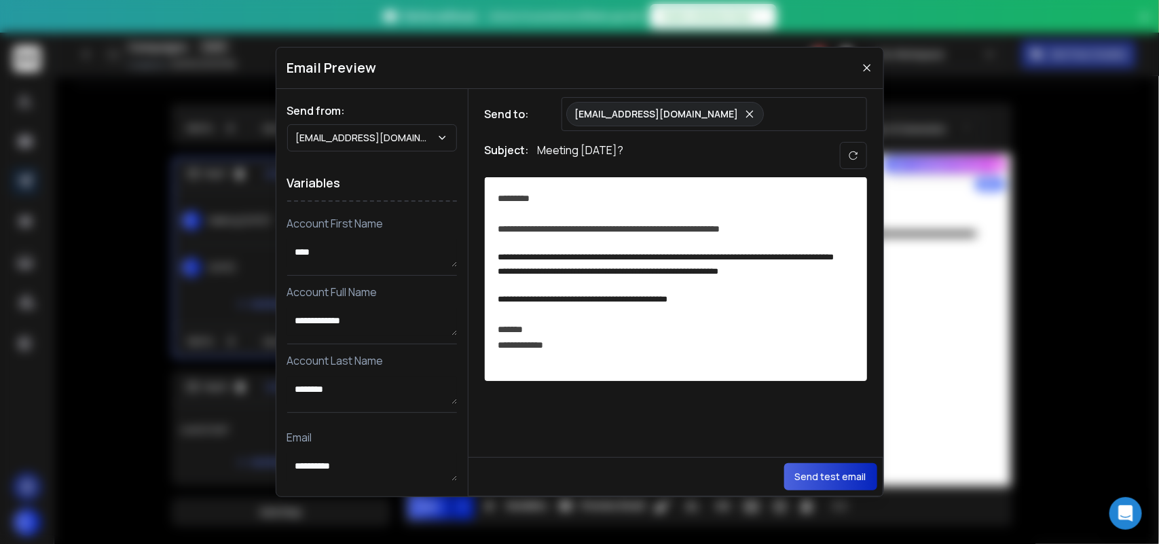
click at [843, 469] on button "Send test email" at bounding box center [830, 476] width 93 height 27
click at [843, 470] on div "Send test email" at bounding box center [675, 476] width 415 height 39
click at [744, 110] on icon at bounding box center [749, 114] width 11 height 11
click at [705, 110] on input at bounding box center [714, 114] width 296 height 24
drag, startPoint x: 705, startPoint y: 110, endPoint x: 802, endPoint y: 511, distance: 412.9
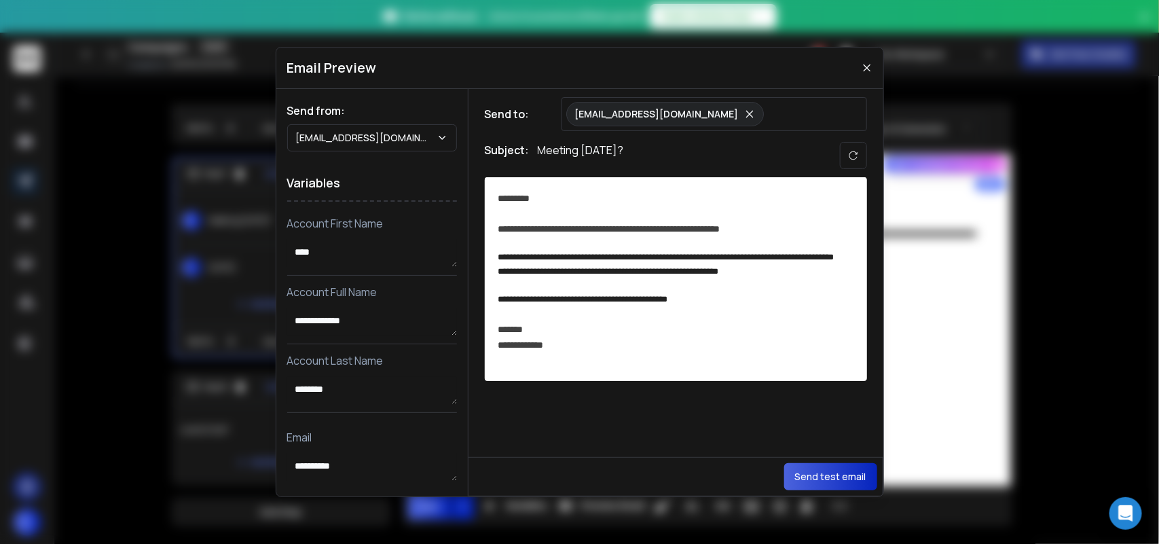
click at [802, 508] on div "**********" at bounding box center [579, 271] width 1159 height 477
drag, startPoint x: 822, startPoint y: 490, endPoint x: 823, endPoint y: 467, distance: 23.1
click at [823, 489] on div "Send test email" at bounding box center [675, 476] width 415 height 39
click at [823, 467] on button "Send test email" at bounding box center [830, 476] width 93 height 27
click at [823, 466] on div "Send test email" at bounding box center [675, 476] width 415 height 39
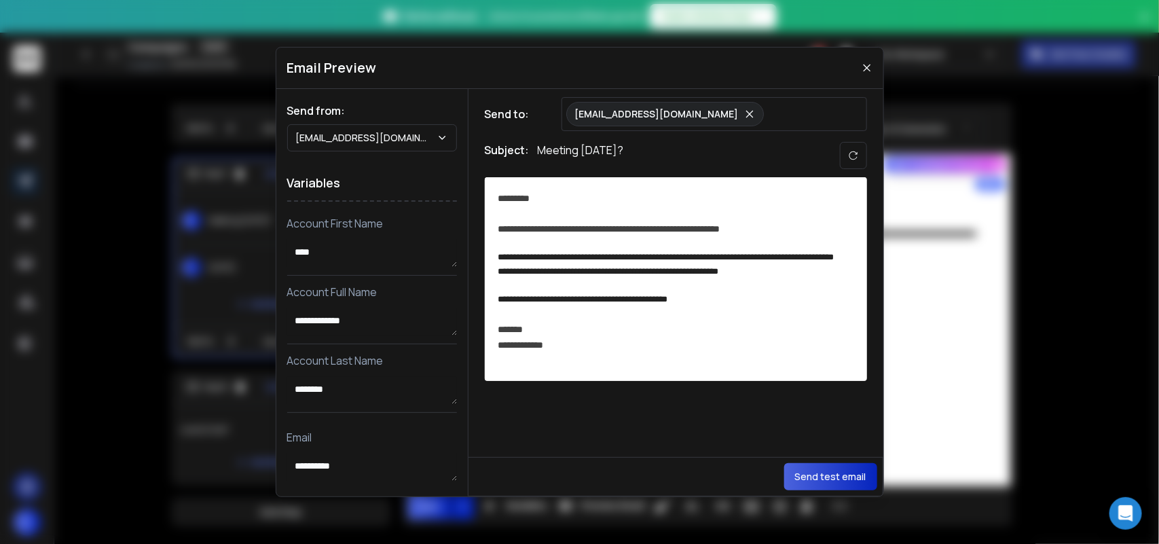
click at [744, 114] on icon at bounding box center [749, 114] width 11 height 11
click at [769, 114] on input at bounding box center [917, 114] width 296 height 24
click at [675, 114] on input at bounding box center [714, 114] width 296 height 24
drag, startPoint x: 825, startPoint y: 493, endPoint x: 828, endPoint y: 485, distance: 8.2
click at [826, 490] on div "Send test email" at bounding box center [675, 476] width 415 height 39
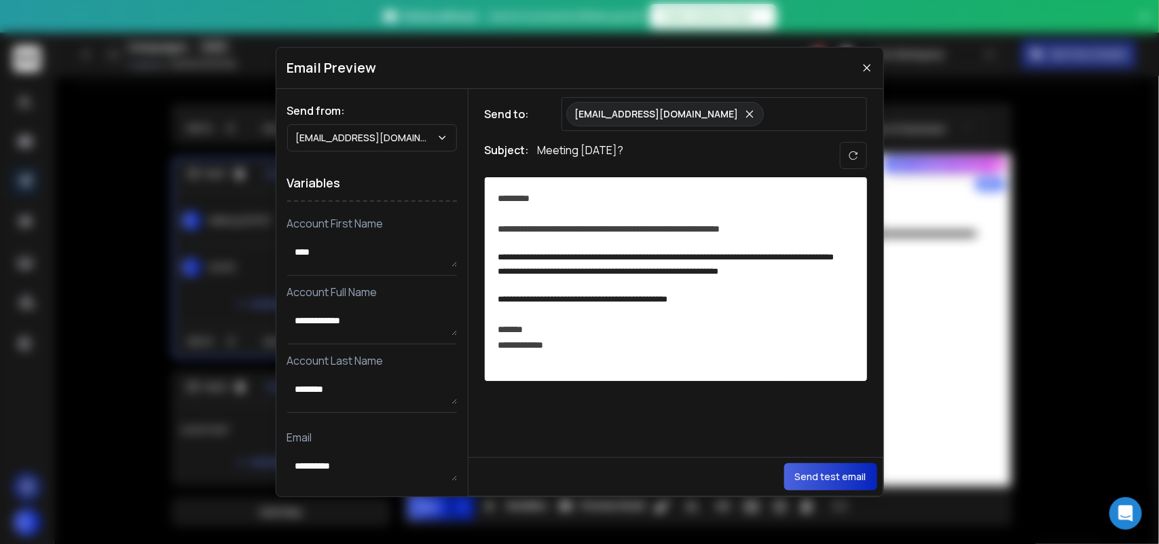
click at [828, 485] on button "Send test email" at bounding box center [830, 476] width 93 height 27
click at [828, 484] on div "Send test email" at bounding box center [675, 476] width 415 height 39
click at [680, 111] on div "[EMAIL_ADDRESS][DOMAIN_NAME]" at bounding box center [665, 114] width 198 height 24
click at [744, 110] on icon at bounding box center [749, 114] width 11 height 11
click at [769, 109] on input at bounding box center [917, 114] width 296 height 24
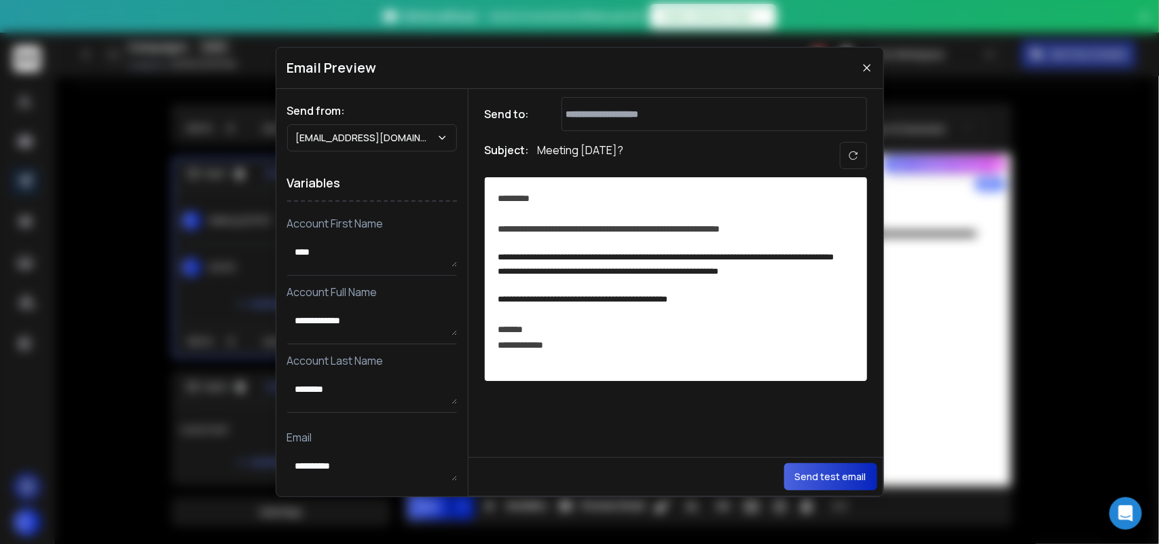
click at [687, 109] on input at bounding box center [714, 114] width 296 height 24
drag, startPoint x: 687, startPoint y: 109, endPoint x: 779, endPoint y: 353, distance: 260.4
click at [777, 293] on div "**********" at bounding box center [675, 235] width 415 height 292
drag, startPoint x: 779, startPoint y: 353, endPoint x: 779, endPoint y: 450, distance: 97.1
click at [768, 432] on div "**********" at bounding box center [675, 292] width 415 height 407
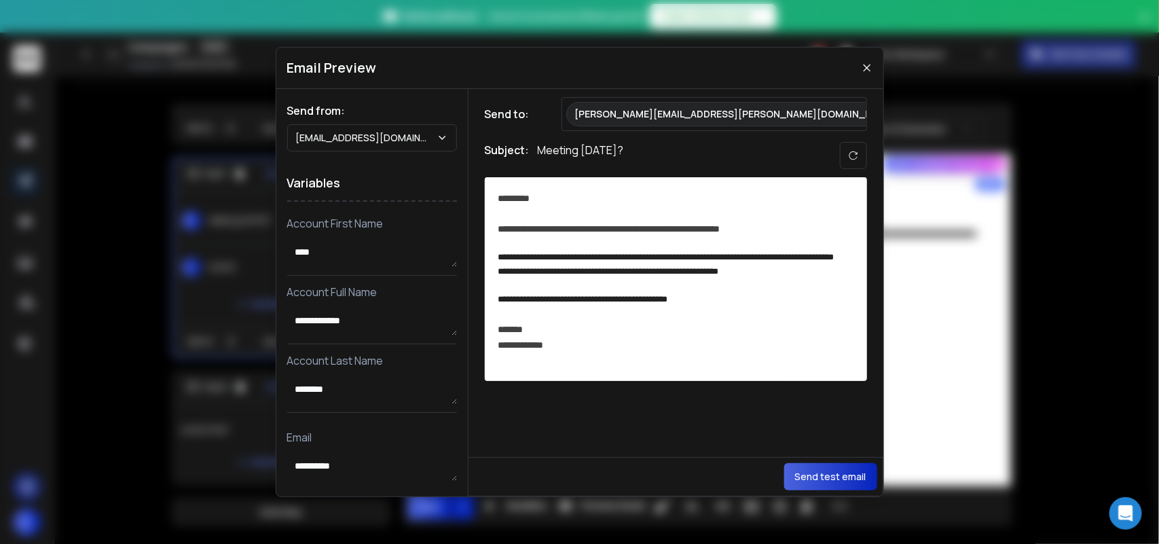
drag, startPoint x: 789, startPoint y: 464, endPoint x: 808, endPoint y: 465, distance: 19.1
click at [789, 465] on button "Send test email" at bounding box center [830, 476] width 93 height 27
click at [802, 465] on div "Send test email" at bounding box center [675, 476] width 415 height 39
drag, startPoint x: 808, startPoint y: 465, endPoint x: 720, endPoint y: 355, distance: 141.0
click at [809, 466] on div "Send test email" at bounding box center [675, 476] width 415 height 39
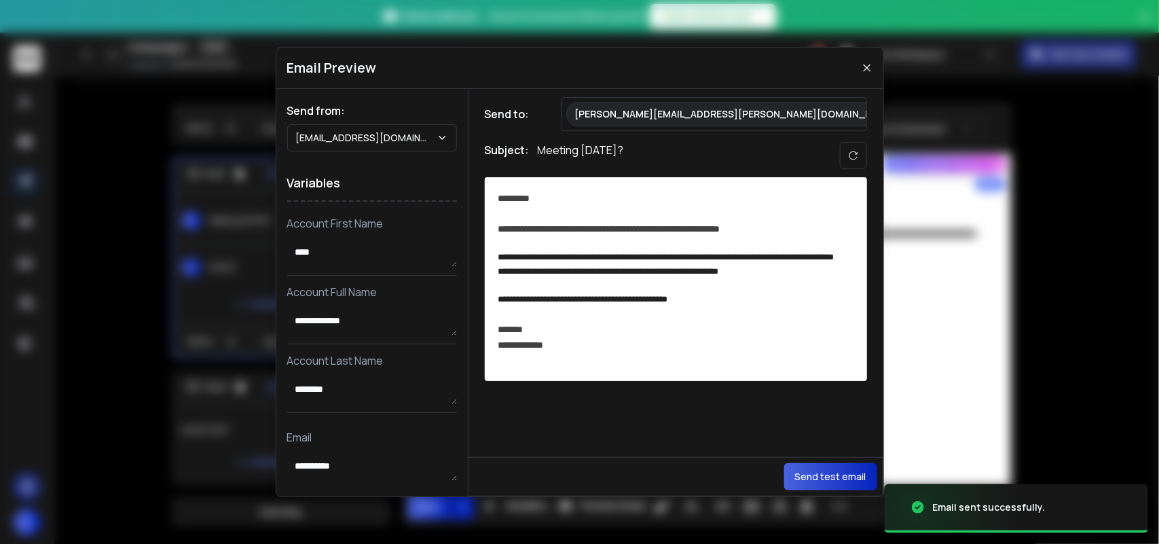
click at [703, 107] on div "[PERSON_NAME][EMAIL_ADDRESS][PERSON_NAME][DOMAIN_NAME]" at bounding box center [743, 114] width 355 height 24
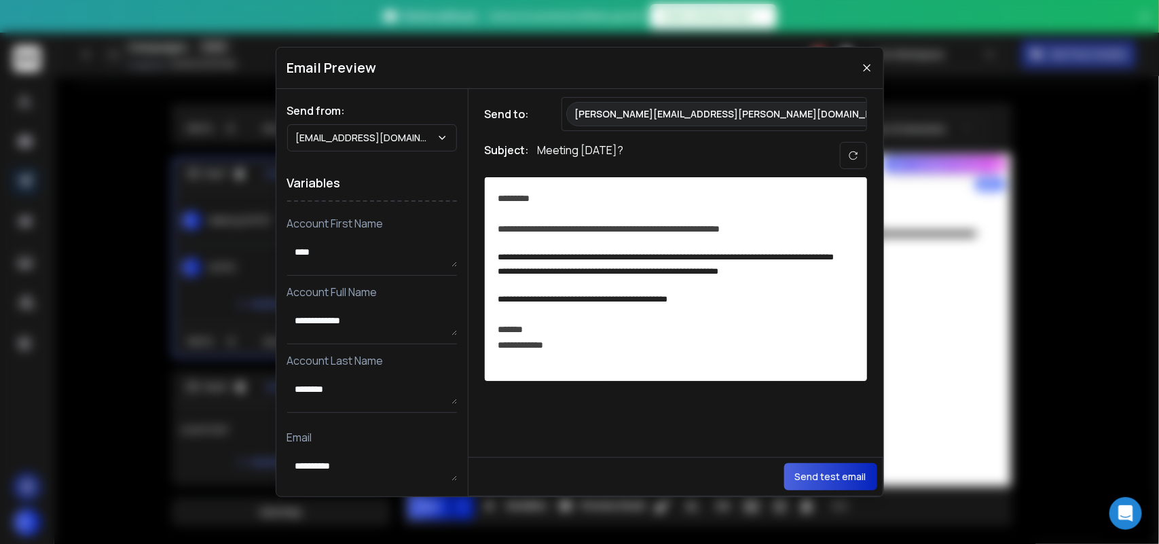
click at [706, 107] on div "[PERSON_NAME][EMAIL_ADDRESS][PERSON_NAME][DOMAIN_NAME]" at bounding box center [743, 114] width 355 height 24
click at [707, 110] on div "[PERSON_NAME][EMAIL_ADDRESS][PERSON_NAME][DOMAIN_NAME]" at bounding box center [743, 114] width 355 height 24
click at [902, 110] on icon at bounding box center [907, 114] width 11 height 11
click at [707, 110] on input at bounding box center [714, 114] width 296 height 24
click at [829, 481] on button "Send test email" at bounding box center [830, 476] width 93 height 27
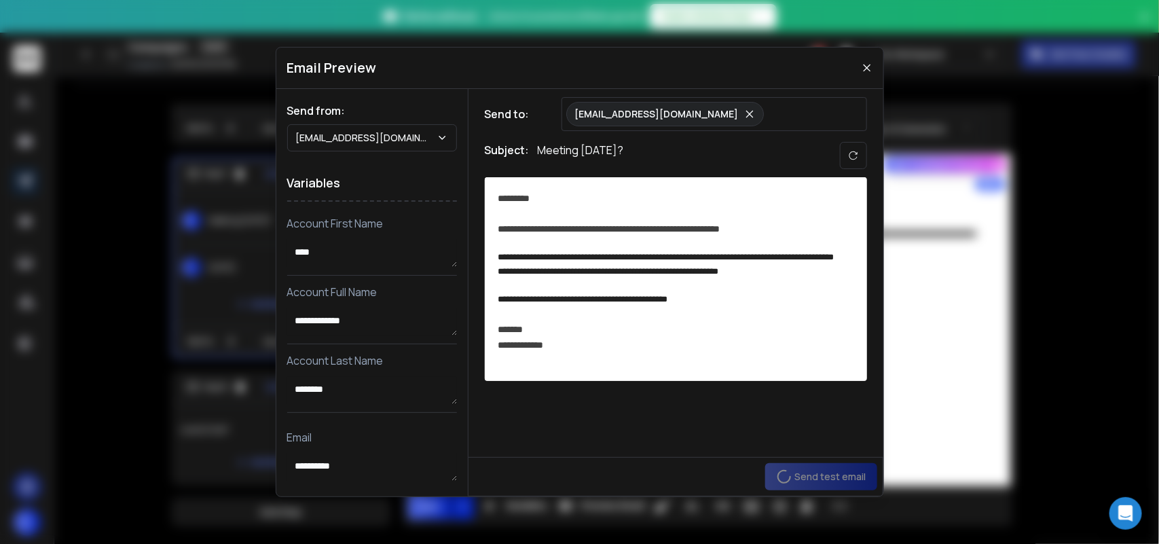
click at [829, 481] on div "Send test email" at bounding box center [675, 476] width 415 height 39
click at [744, 117] on icon at bounding box center [749, 114] width 11 height 11
click at [690, 117] on input at bounding box center [714, 114] width 296 height 24
drag, startPoint x: 826, startPoint y: 467, endPoint x: 818, endPoint y: 452, distance: 17.0
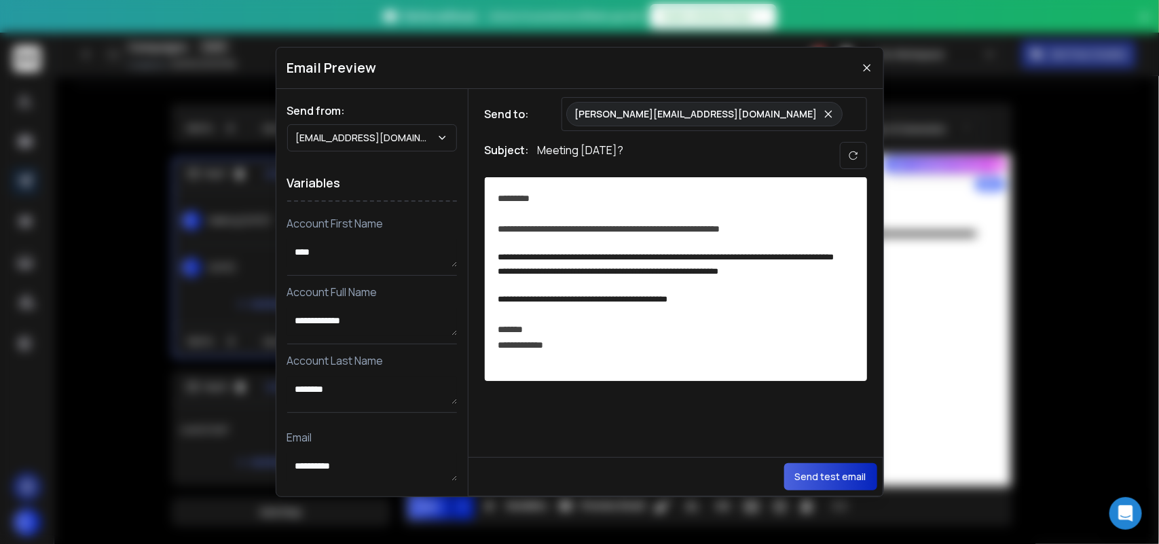
click at [826, 470] on button "Send test email" at bounding box center [830, 476] width 93 height 27
click at [825, 475] on div "Send test email" at bounding box center [675, 476] width 415 height 39
click at [735, 113] on div "[PERSON_NAME][EMAIL_ADDRESS][DOMAIN_NAME]" at bounding box center [704, 114] width 276 height 24
click at [734, 113] on div "[PERSON_NAME][EMAIL_ADDRESS][DOMAIN_NAME]" at bounding box center [704, 114] width 276 height 24
drag, startPoint x: 734, startPoint y: 113, endPoint x: 710, endPoint y: 109, distance: 24.1
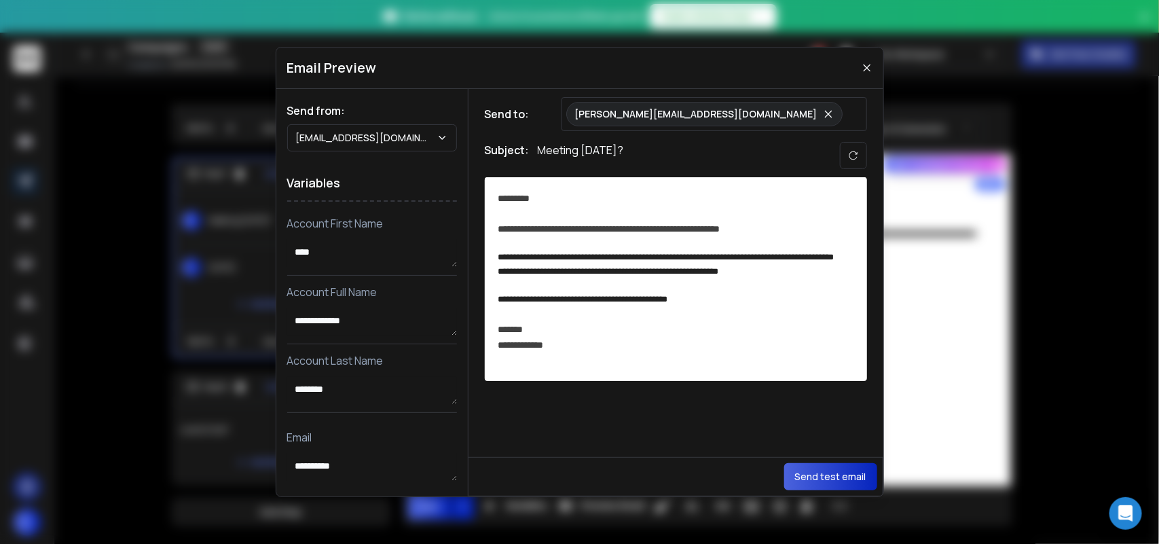
click at [718, 113] on div "[PERSON_NAME][EMAIL_ADDRESS][DOMAIN_NAME]" at bounding box center [704, 114] width 276 height 24
click at [710, 109] on p "[PERSON_NAME][EMAIL_ADDRESS][DOMAIN_NAME]" at bounding box center [696, 114] width 242 height 14
click at [823, 112] on icon at bounding box center [828, 114] width 11 height 11
click at [848, 112] on input at bounding box center [996, 114] width 296 height 24
click at [722, 112] on input at bounding box center [714, 114] width 296 height 24
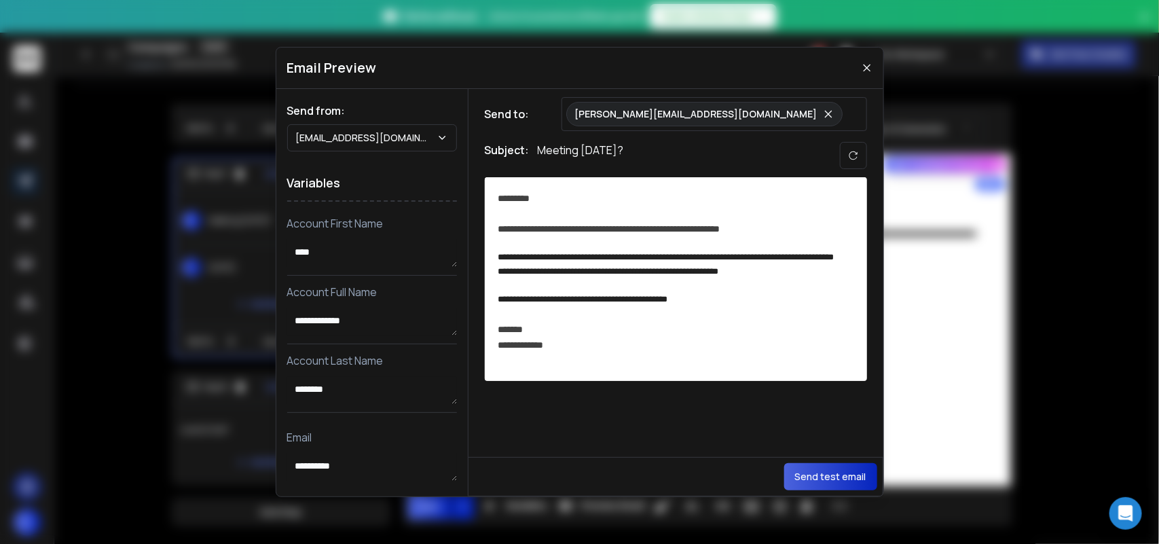
click at [806, 467] on button "Send test email" at bounding box center [830, 476] width 93 height 27
click at [806, 468] on div "Send test email" at bounding box center [675, 476] width 415 height 39
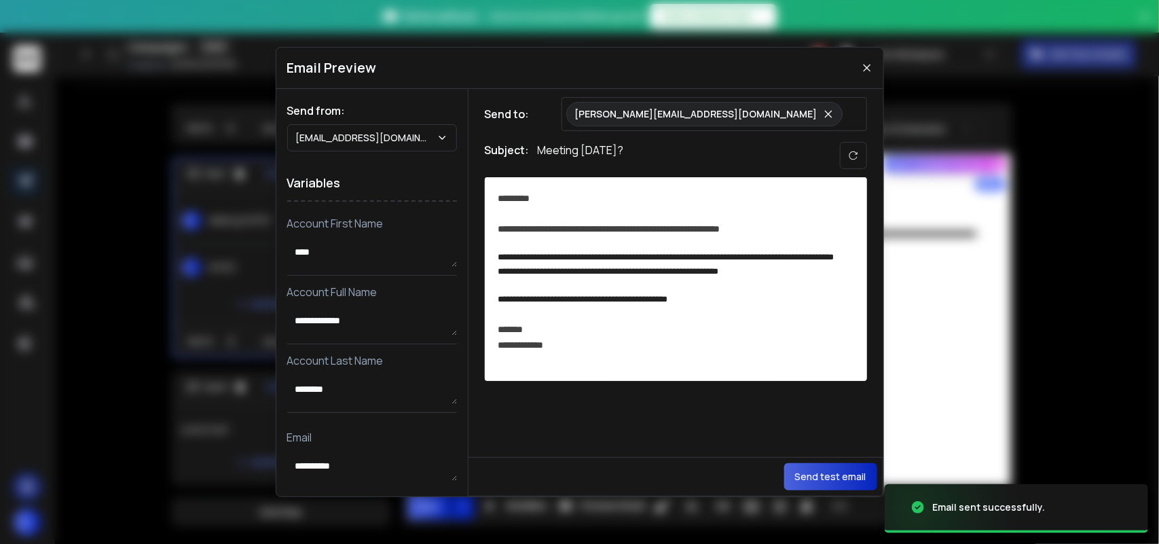
click at [823, 114] on icon at bounding box center [828, 114] width 11 height 11
click at [724, 114] on input at bounding box center [714, 114] width 296 height 24
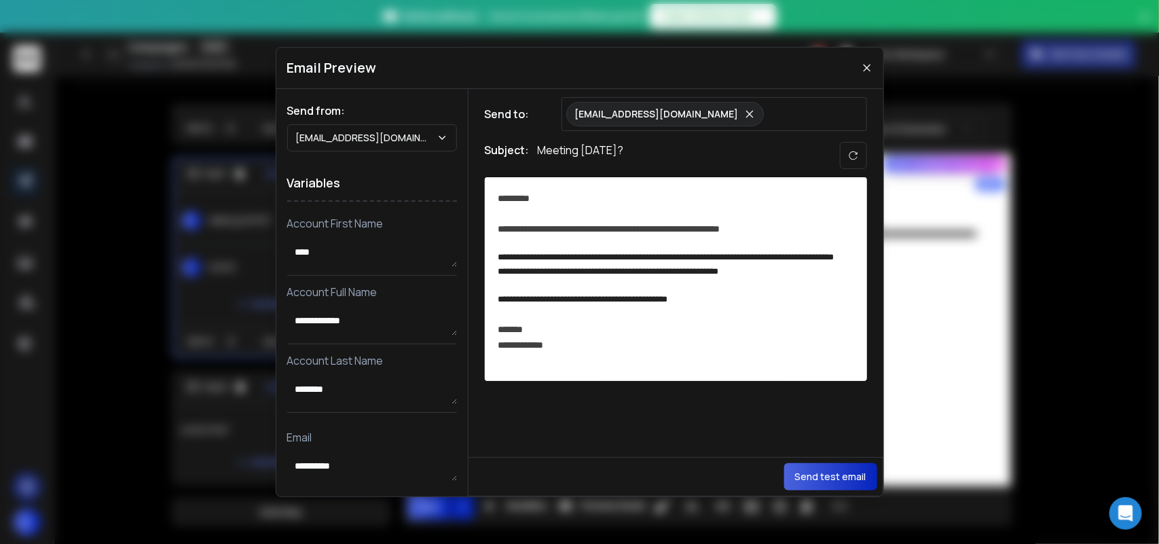
drag, startPoint x: 859, startPoint y: 465, endPoint x: 823, endPoint y: 459, distance: 35.8
click at [849, 464] on button "Send test email" at bounding box center [830, 476] width 93 height 27
drag, startPoint x: 823, startPoint y: 459, endPoint x: 813, endPoint y: 397, distance: 62.6
click at [818, 426] on div "**********" at bounding box center [675, 292] width 415 height 407
click at [744, 109] on icon at bounding box center [749, 114] width 11 height 11
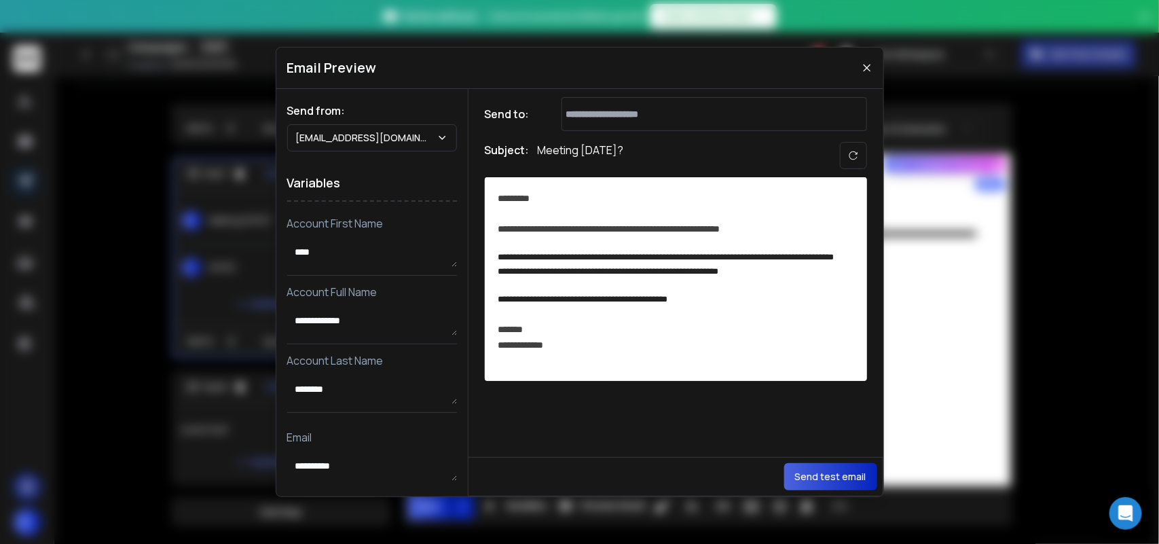
click at [642, 109] on input at bounding box center [714, 114] width 296 height 24
drag, startPoint x: 806, startPoint y: 477, endPoint x: 760, endPoint y: 331, distance: 153.1
click at [806, 466] on button "Send test email" at bounding box center [830, 476] width 93 height 27
click at [823, 109] on icon at bounding box center [828, 114] width 11 height 11
click at [718, 113] on input at bounding box center [714, 114] width 296 height 24
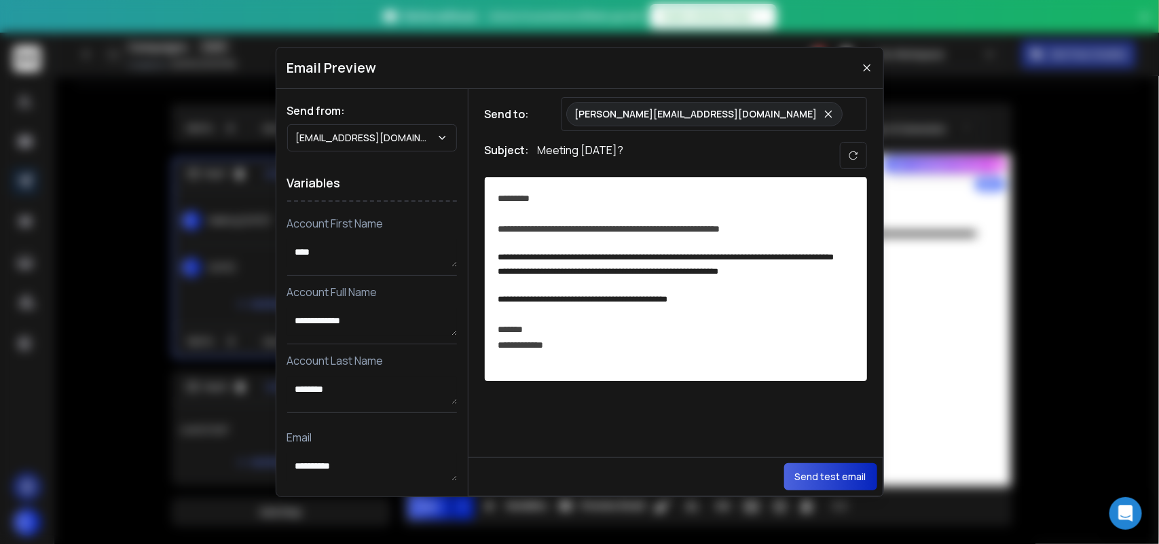
drag, startPoint x: 825, startPoint y: 483, endPoint x: 825, endPoint y: 473, distance: 10.2
click at [825, 483] on button "Send test email" at bounding box center [830, 476] width 93 height 27
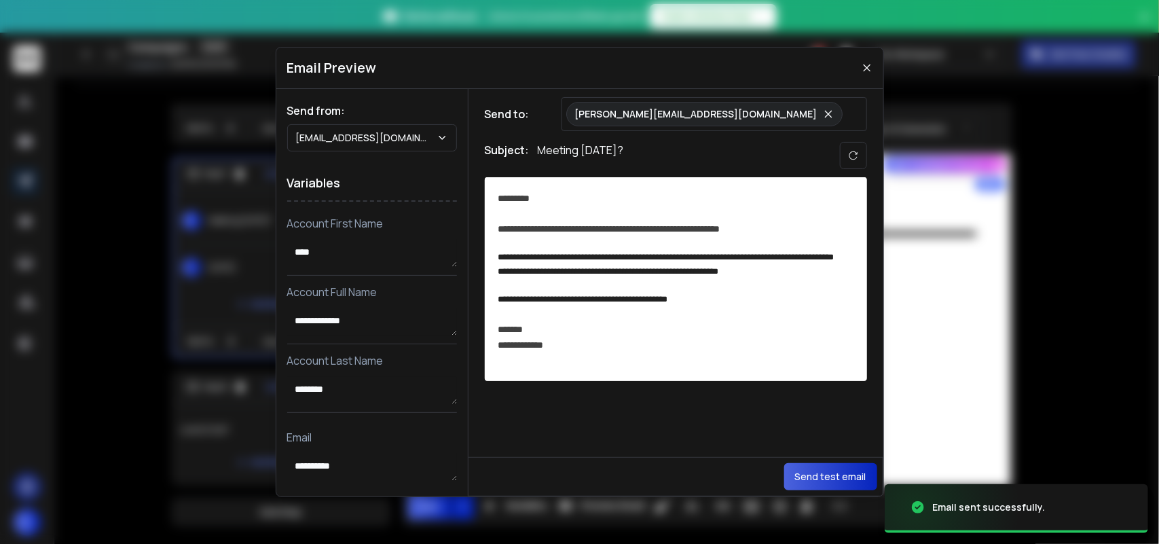
click at [823, 110] on icon at bounding box center [828, 114] width 11 height 11
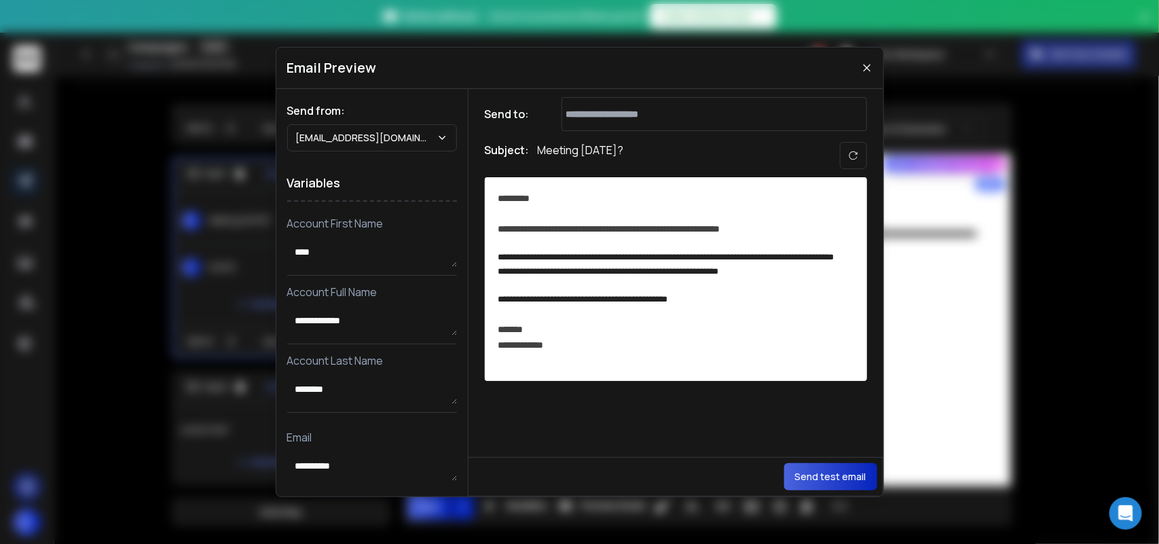
click at [697, 113] on input at bounding box center [714, 114] width 296 height 24
drag, startPoint x: 829, startPoint y: 477, endPoint x: 823, endPoint y: 433, distance: 44.5
click at [827, 477] on button "Send test email" at bounding box center [830, 476] width 93 height 27
